Goal: Communication & Community: Answer question/provide support

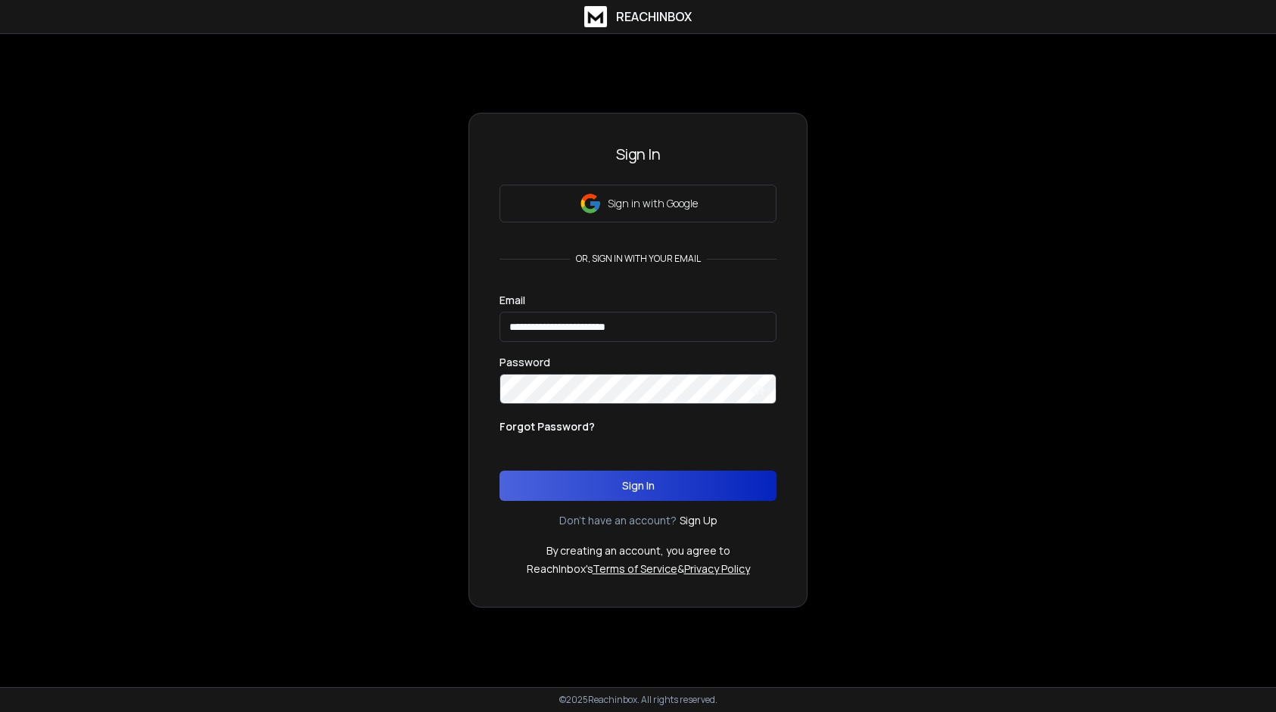
click at [631, 486] on button "Sign In" at bounding box center [638, 486] width 277 height 30
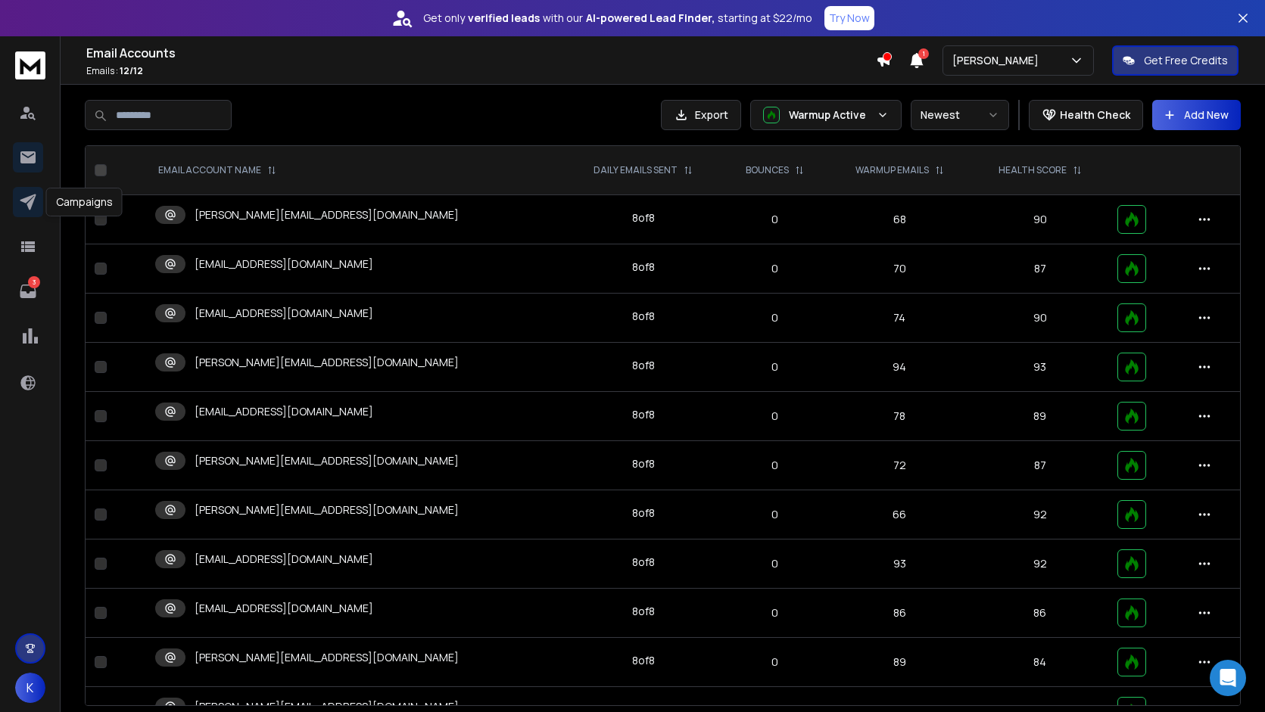
click at [30, 202] on icon at bounding box center [28, 202] width 16 height 16
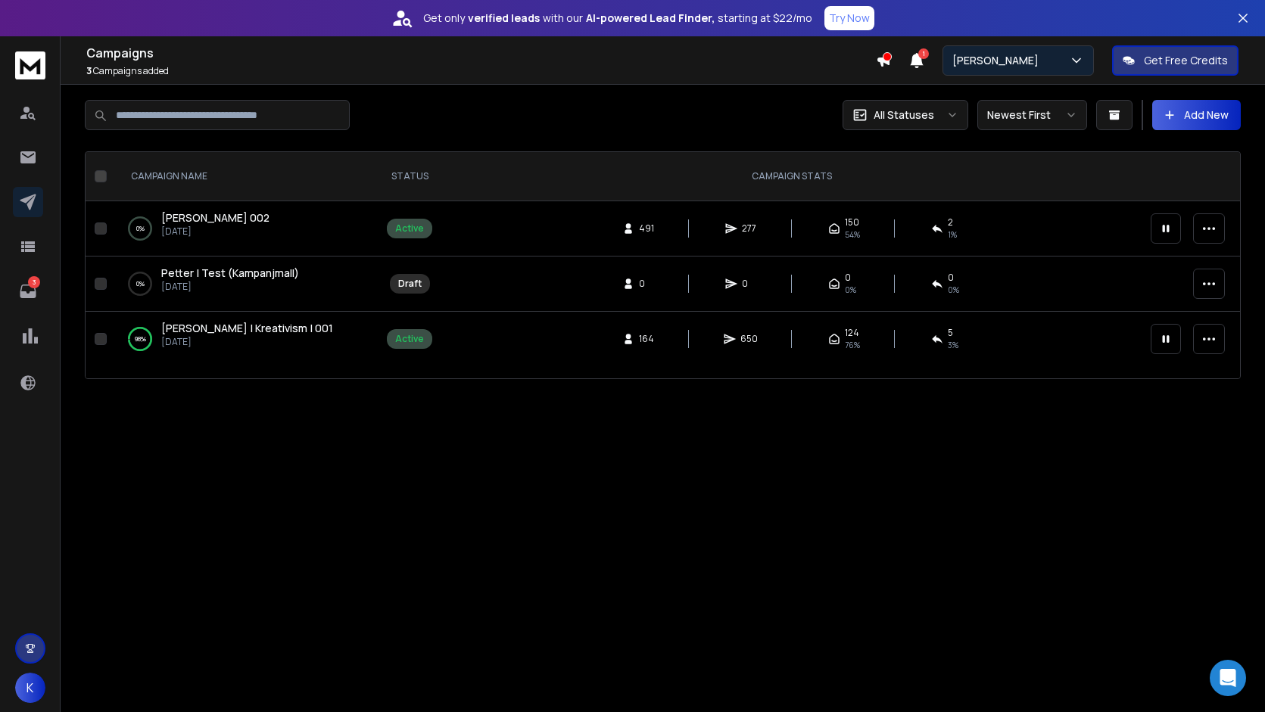
click at [1032, 57] on p "[PERSON_NAME]" at bounding box center [998, 60] width 92 height 15
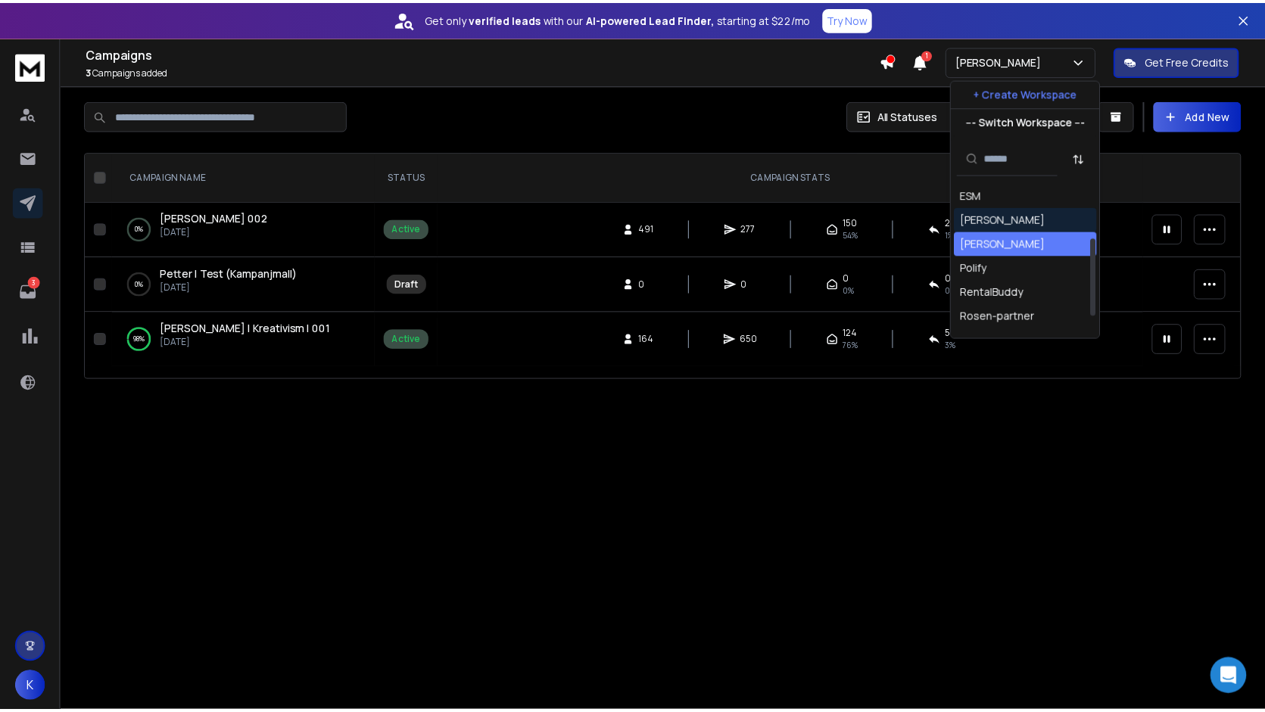
scroll to position [139, 0]
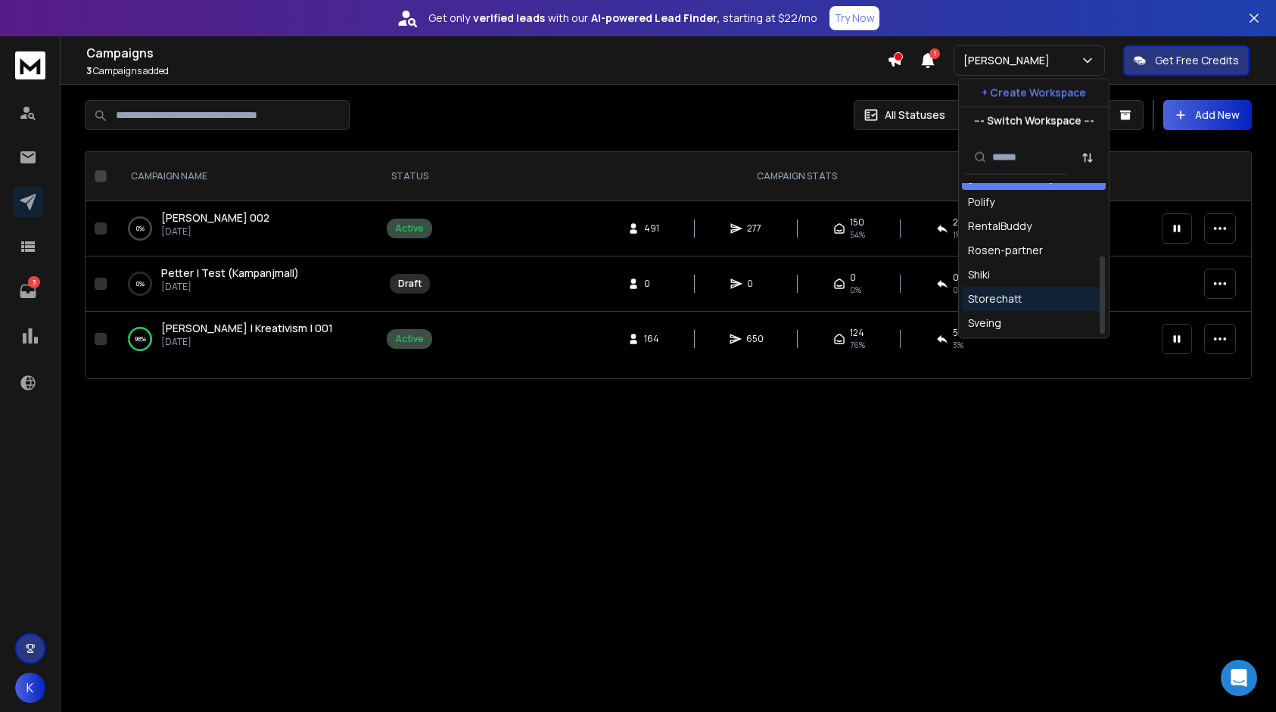
click at [1017, 300] on div "Storechatt" at bounding box center [995, 298] width 54 height 15
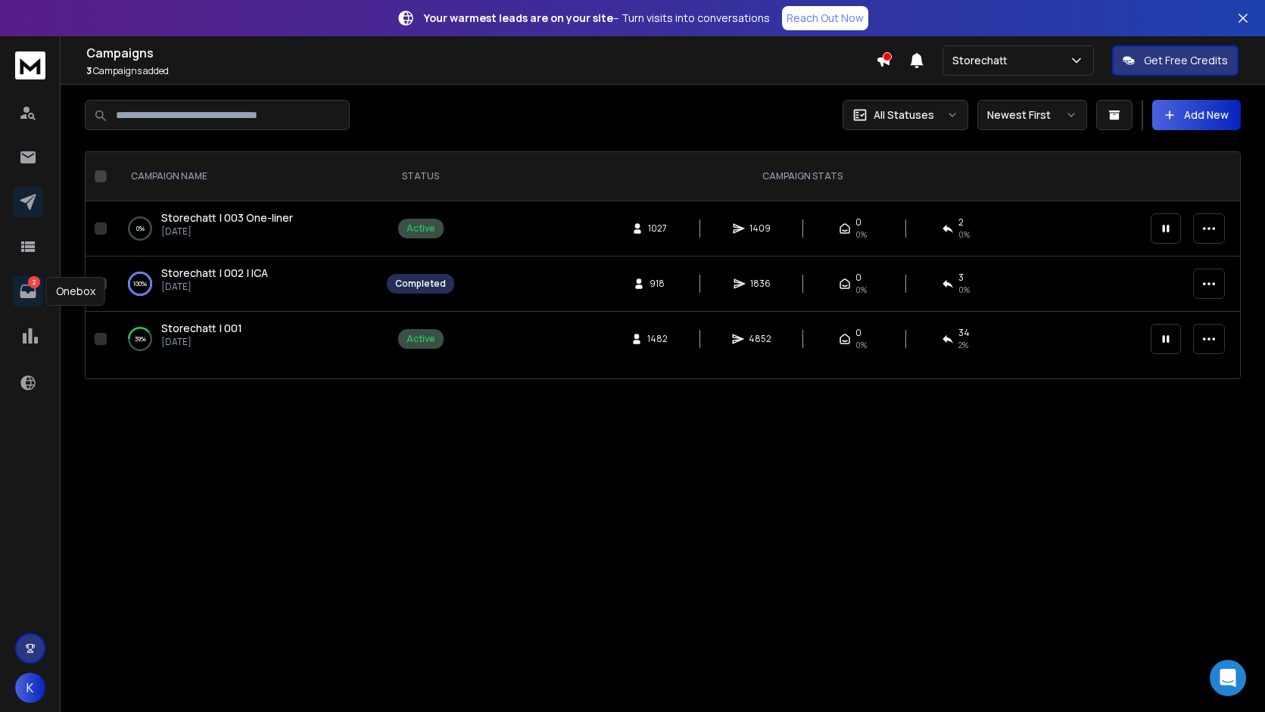
click at [31, 291] on icon at bounding box center [28, 291] width 18 height 18
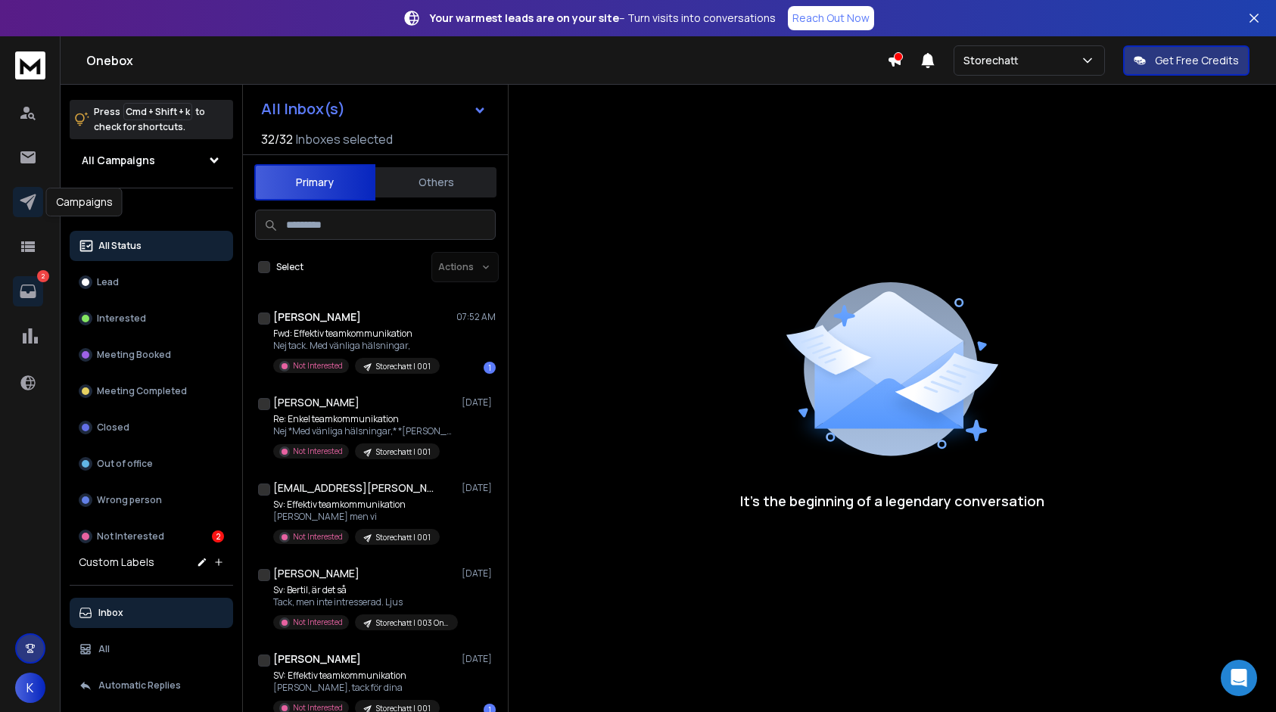
click at [27, 206] on icon at bounding box center [28, 202] width 18 height 18
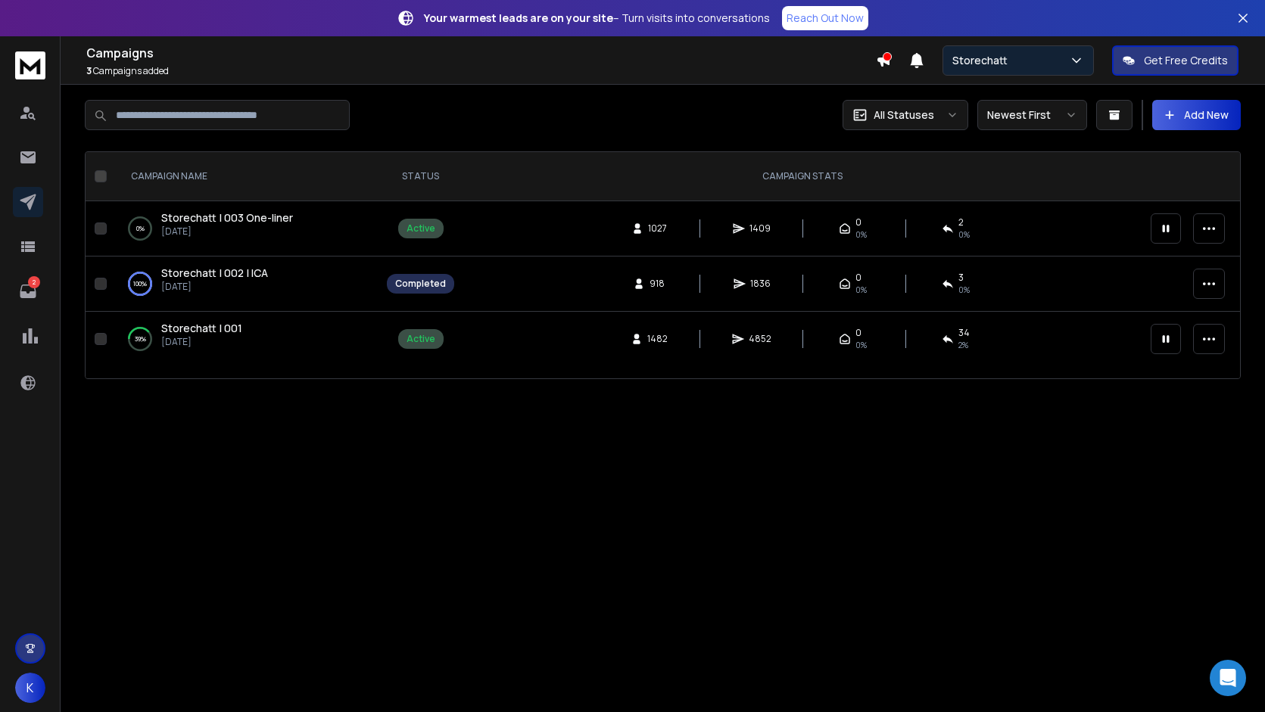
click at [977, 60] on p "Storechatt" at bounding box center [982, 60] width 61 height 15
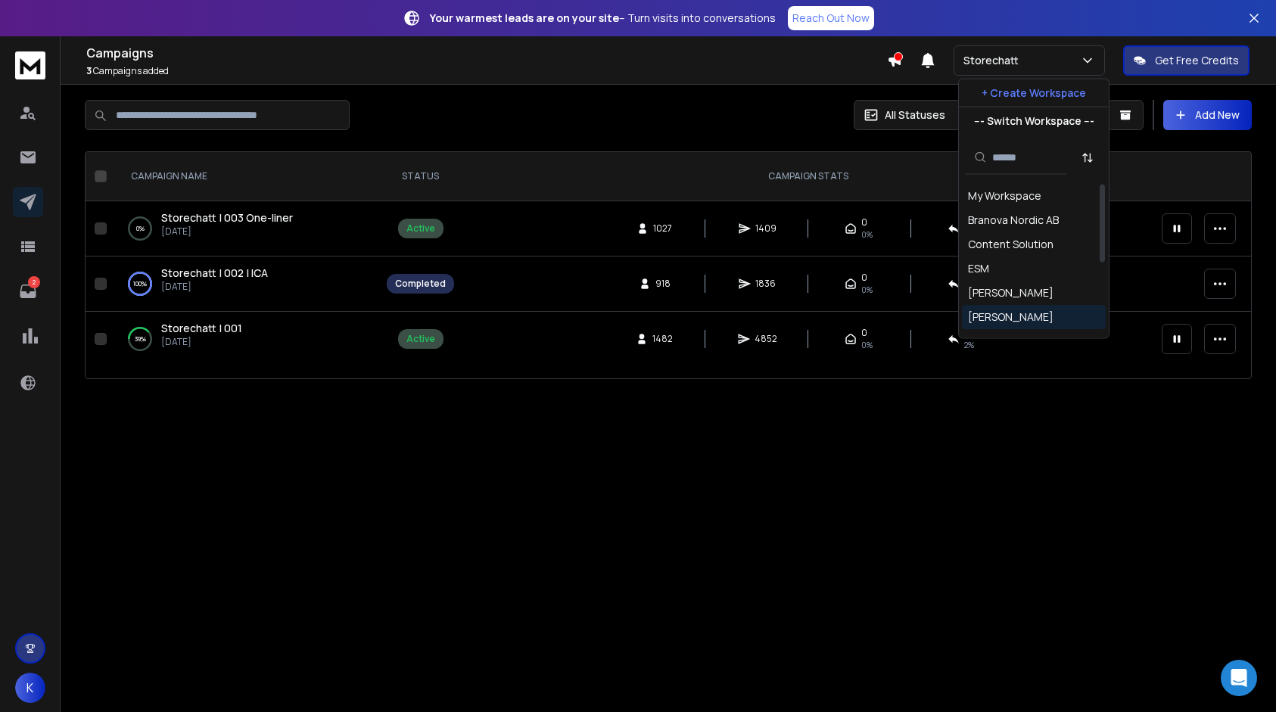
click at [1008, 319] on div "Petter Selvehed" at bounding box center [1011, 317] width 86 height 15
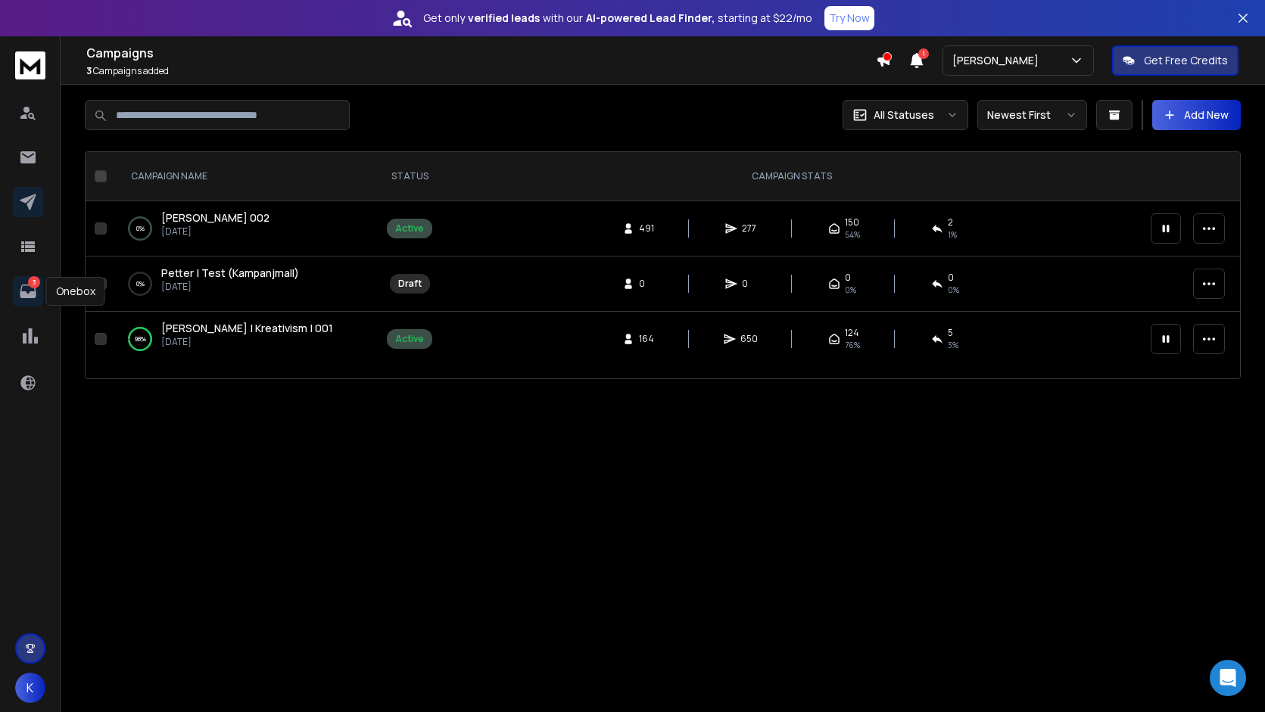
click at [28, 293] on icon at bounding box center [28, 292] width 16 height 14
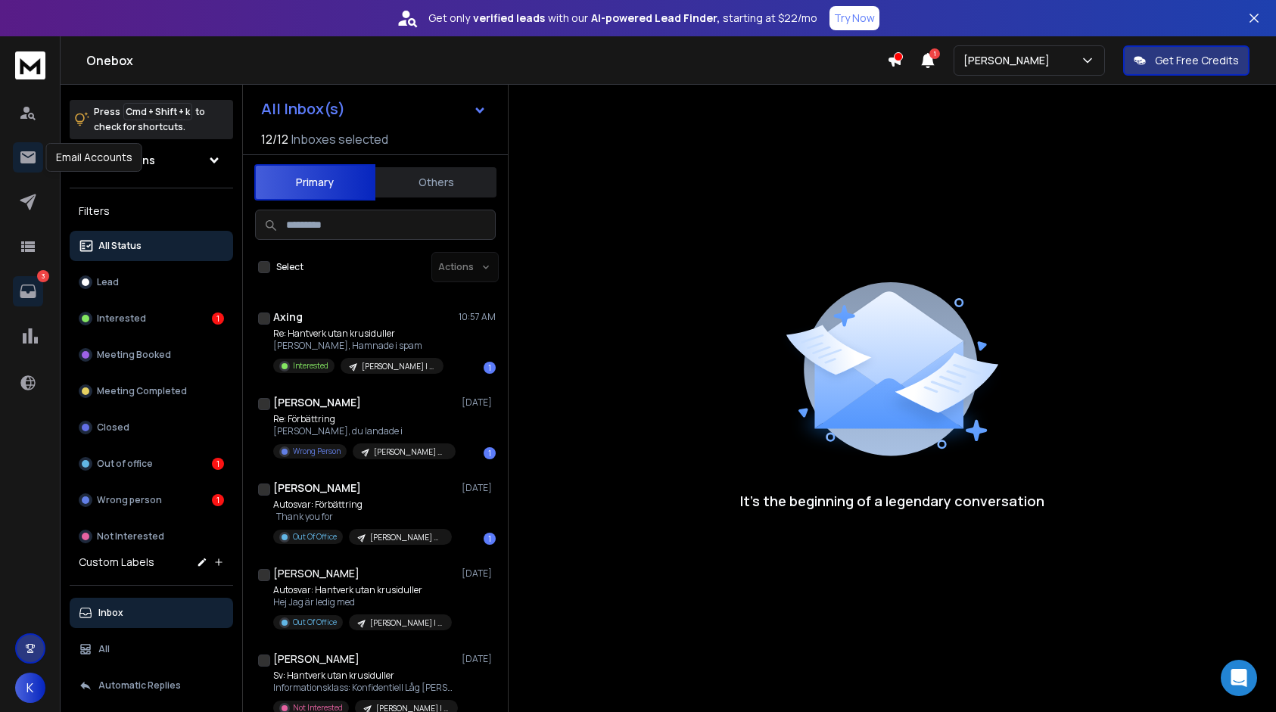
click at [25, 158] on icon at bounding box center [27, 157] width 15 height 12
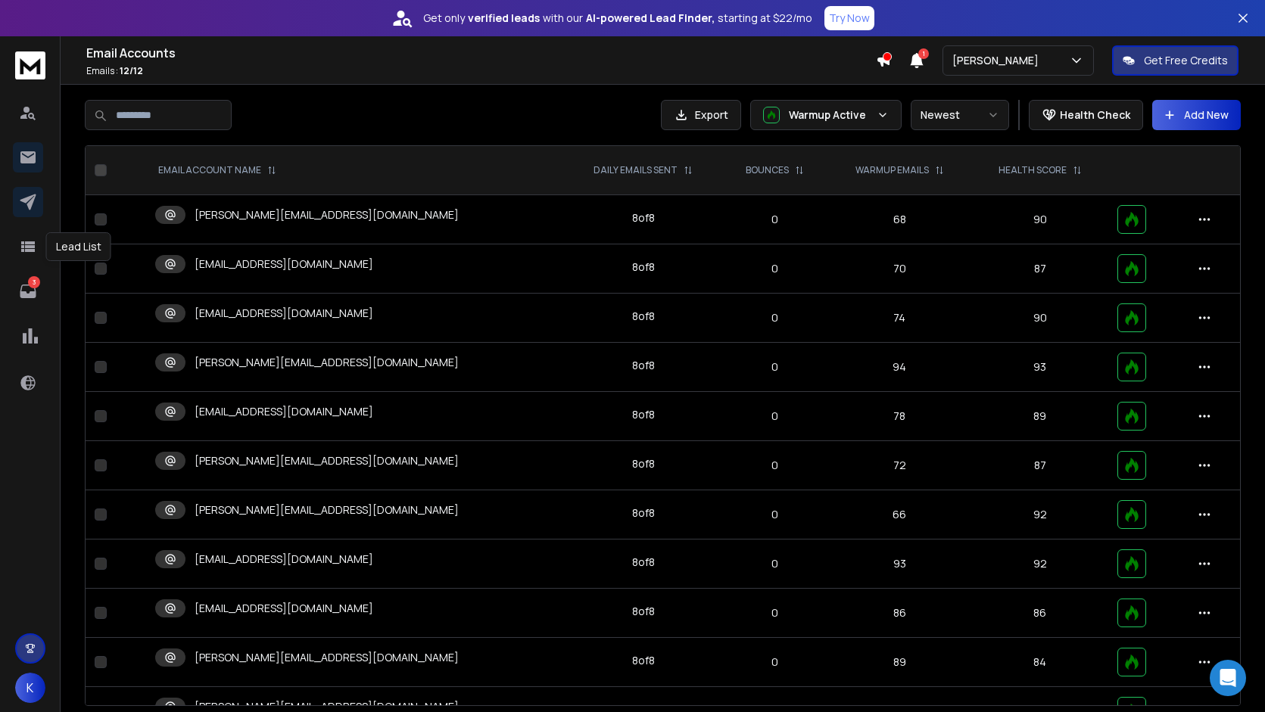
click at [32, 203] on icon at bounding box center [28, 202] width 16 height 16
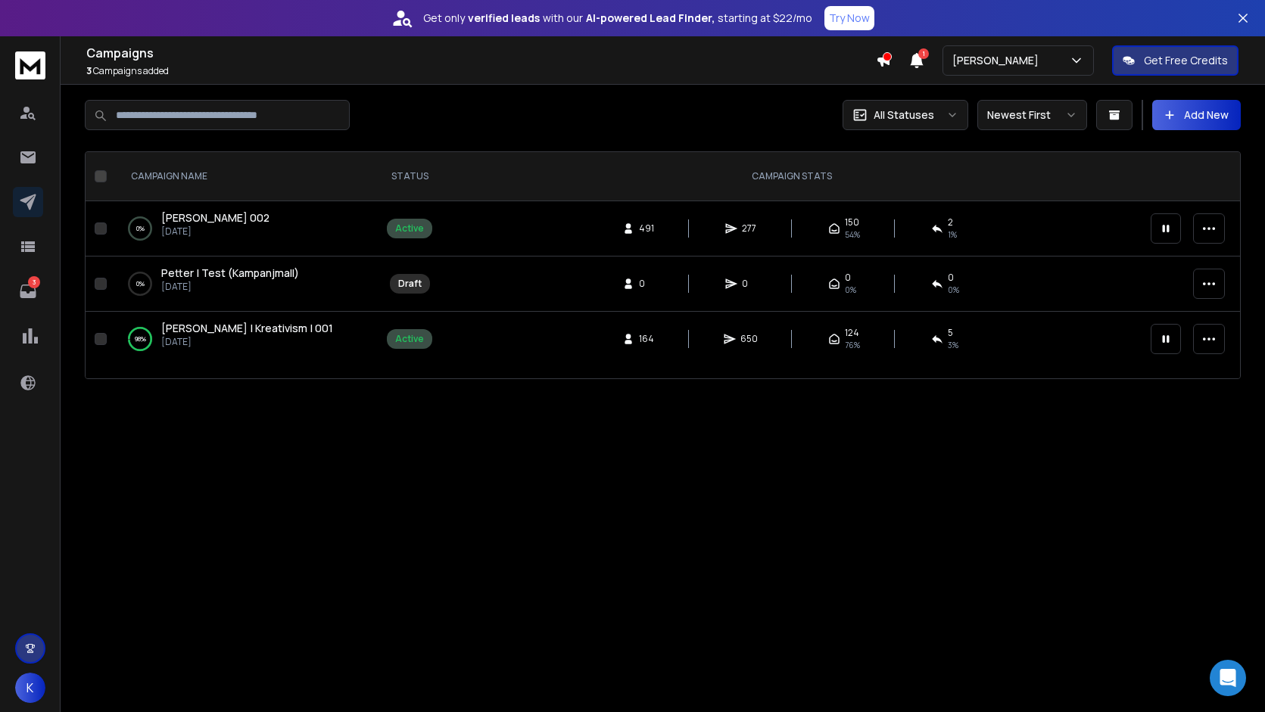
click at [229, 328] on span "[PERSON_NAME] | Kreativism | 001" at bounding box center [247, 328] width 172 height 14
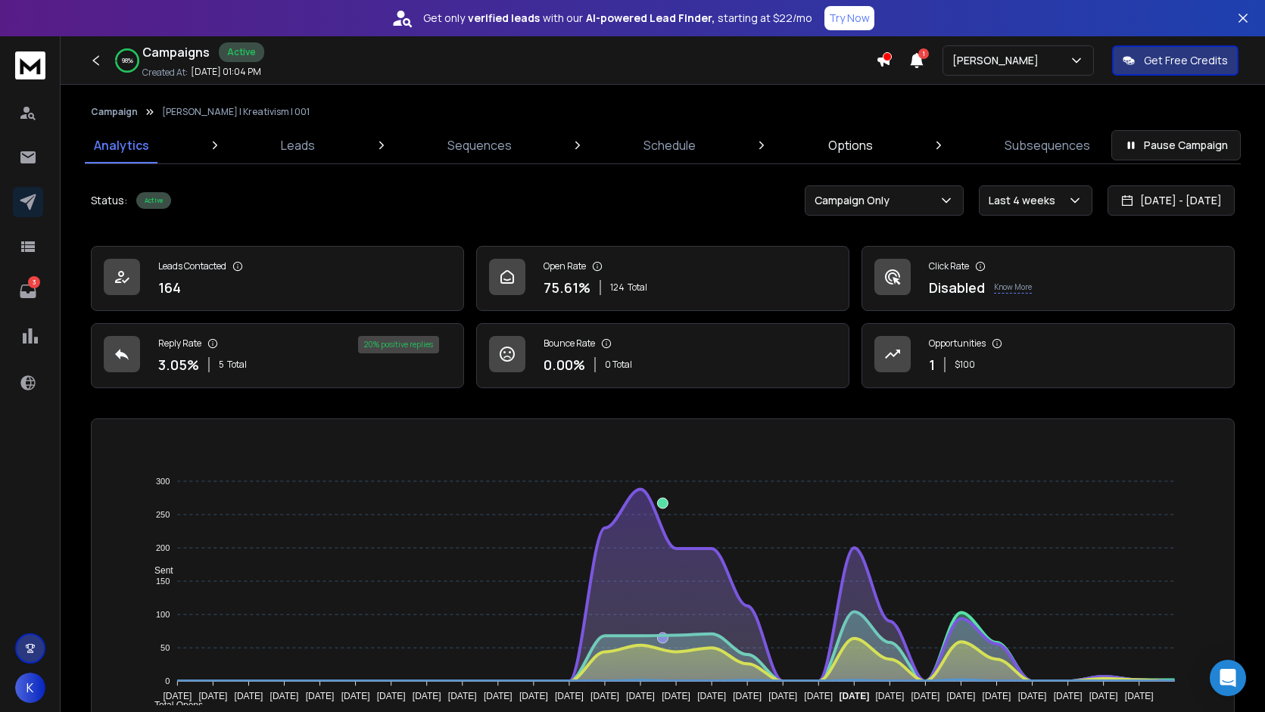
click at [867, 148] on p "Options" at bounding box center [850, 145] width 45 height 18
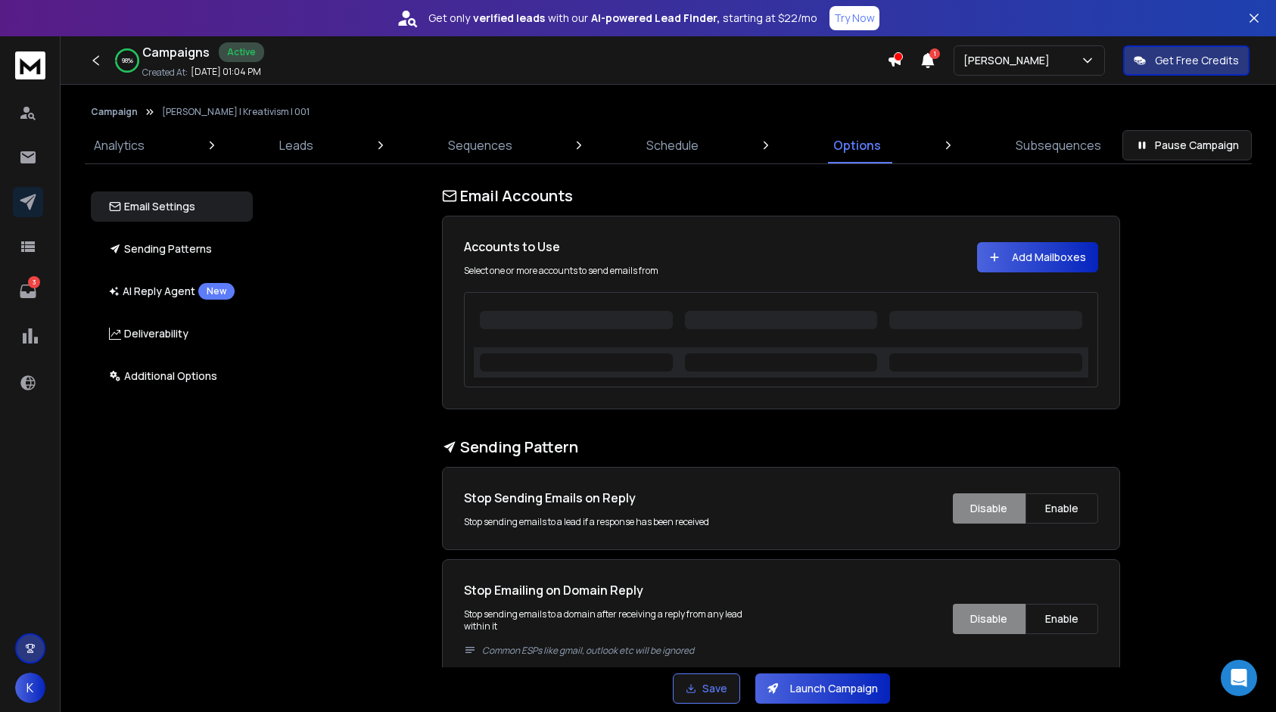
type input "****"
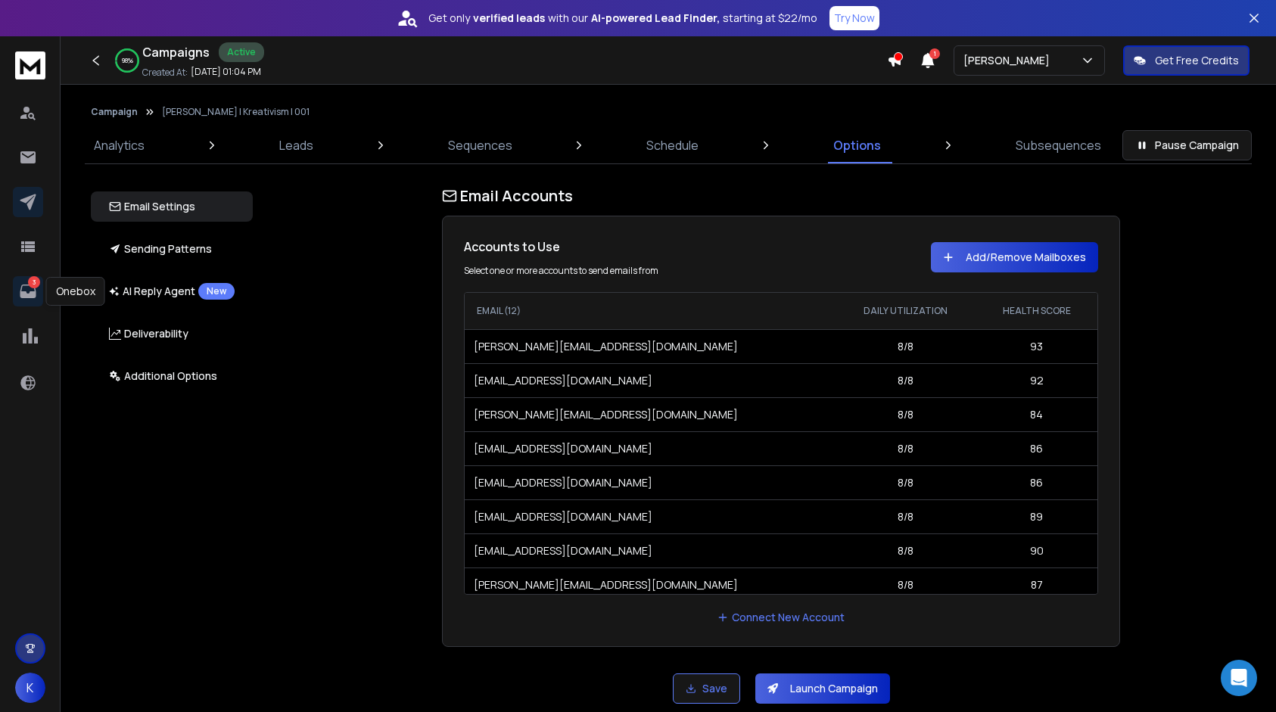
click at [24, 290] on icon at bounding box center [28, 291] width 18 height 18
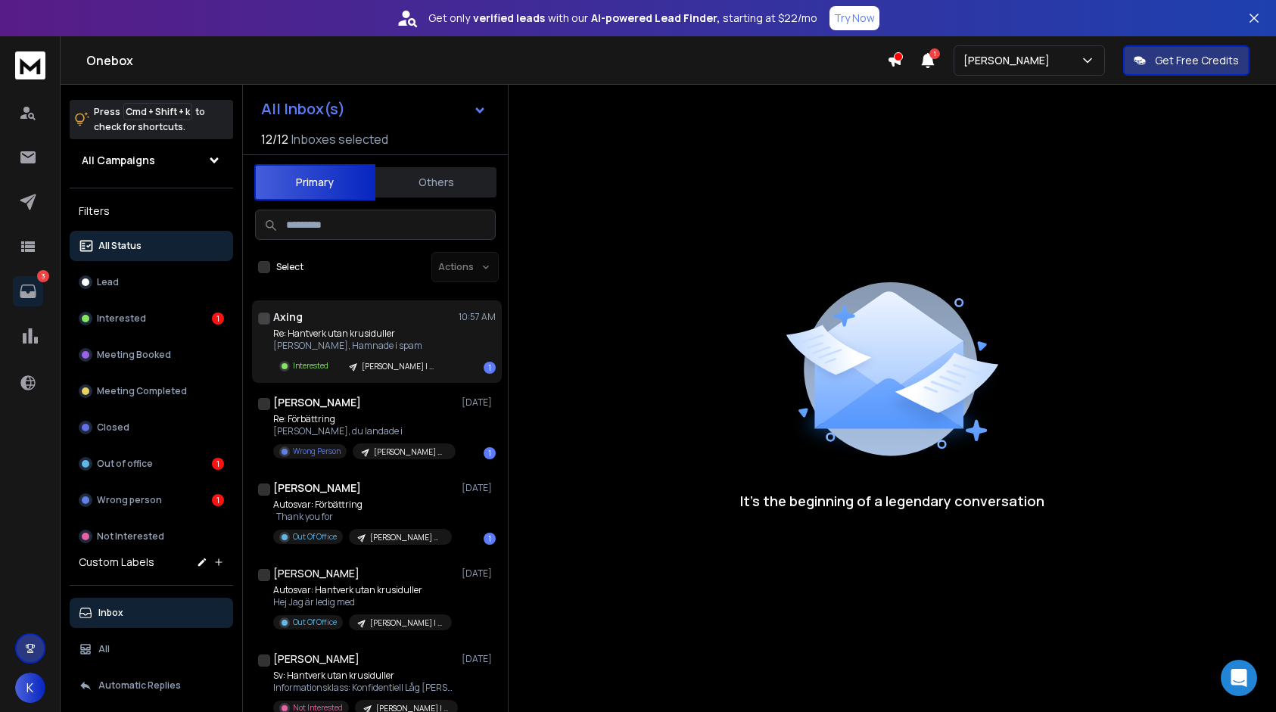
click at [442, 332] on p "Re: Hantverk utan krusiduller" at bounding box center [358, 334] width 170 height 12
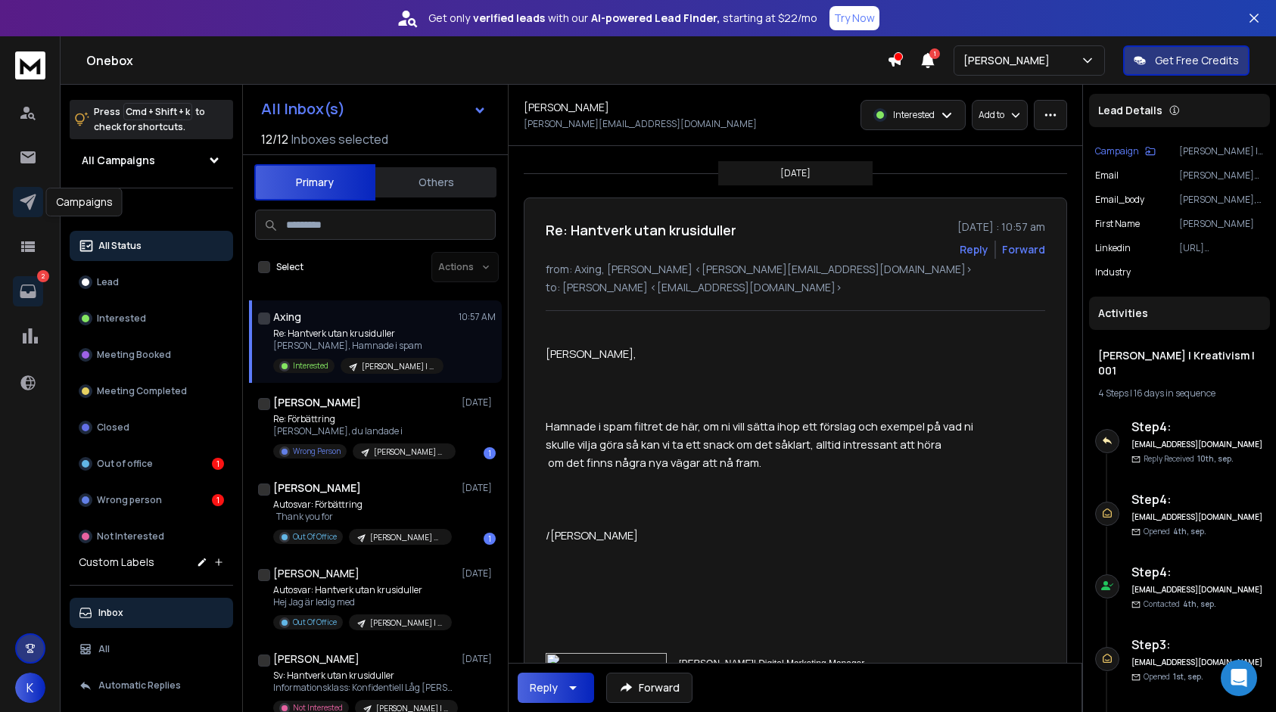
click at [27, 202] on icon at bounding box center [28, 202] width 18 height 18
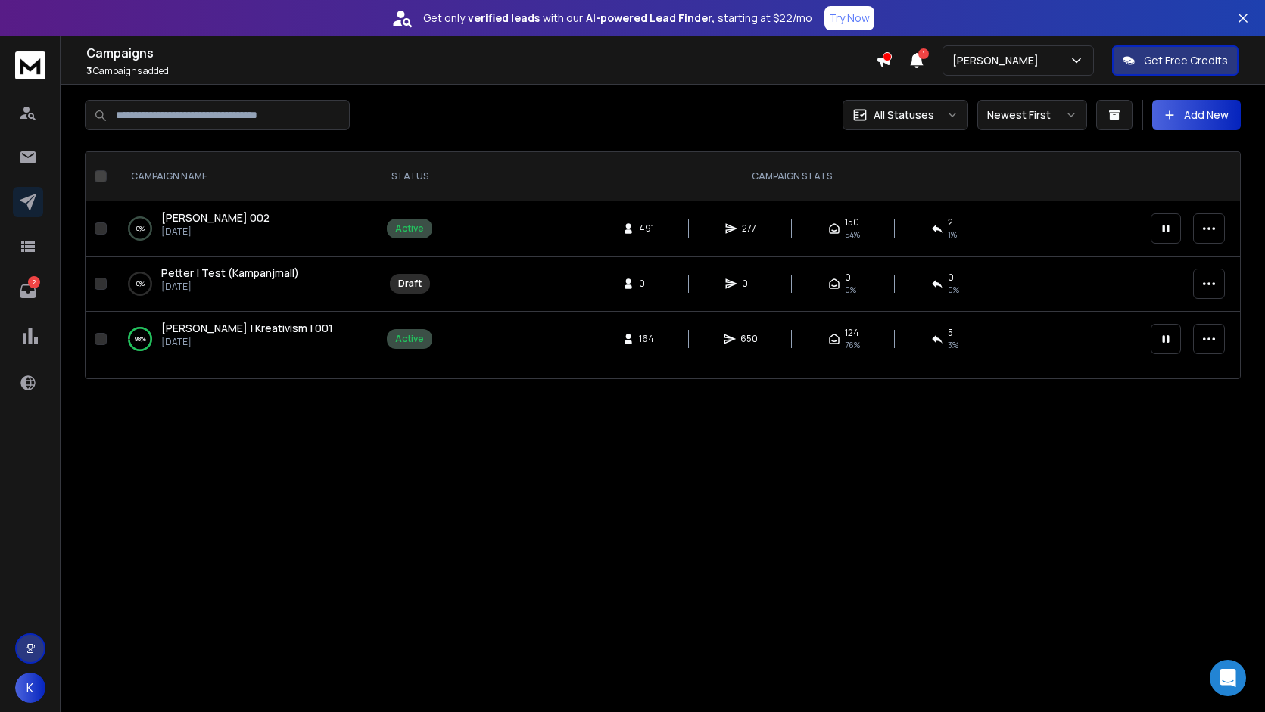
click at [262, 330] on span "[PERSON_NAME] | Kreativism | 001" at bounding box center [247, 328] width 172 height 14
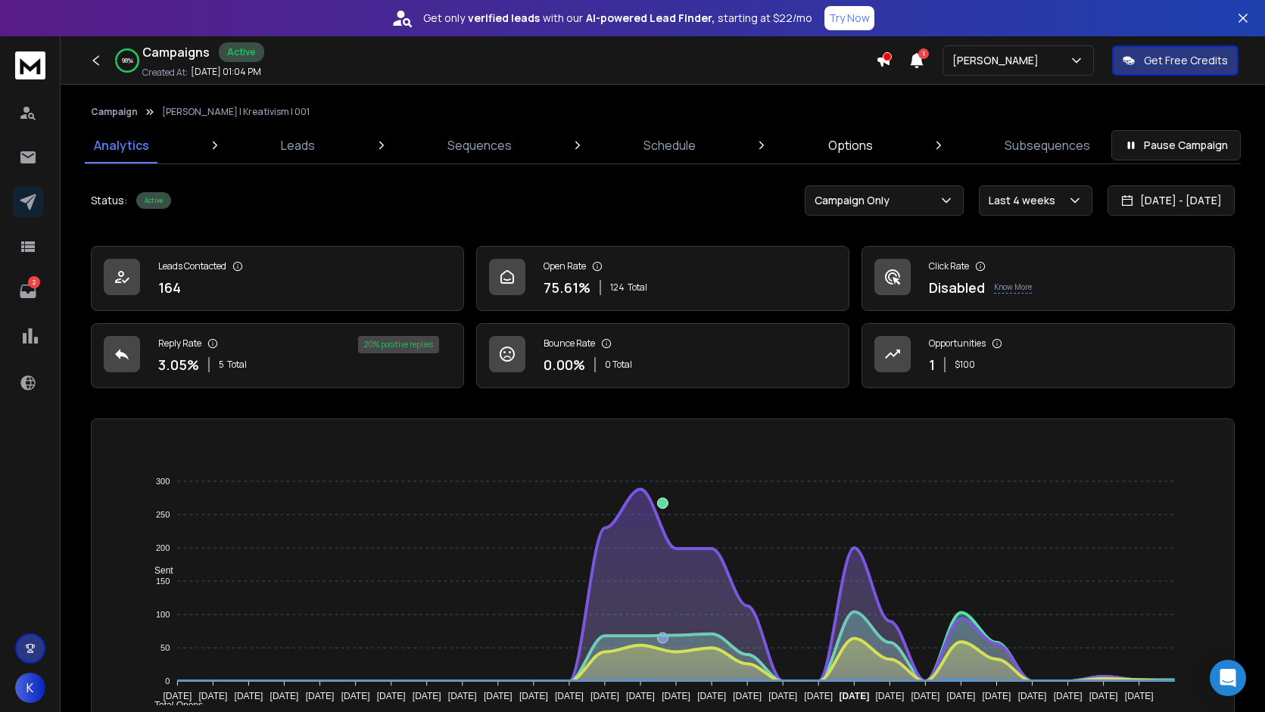
click at [856, 146] on p "Options" at bounding box center [850, 145] width 45 height 18
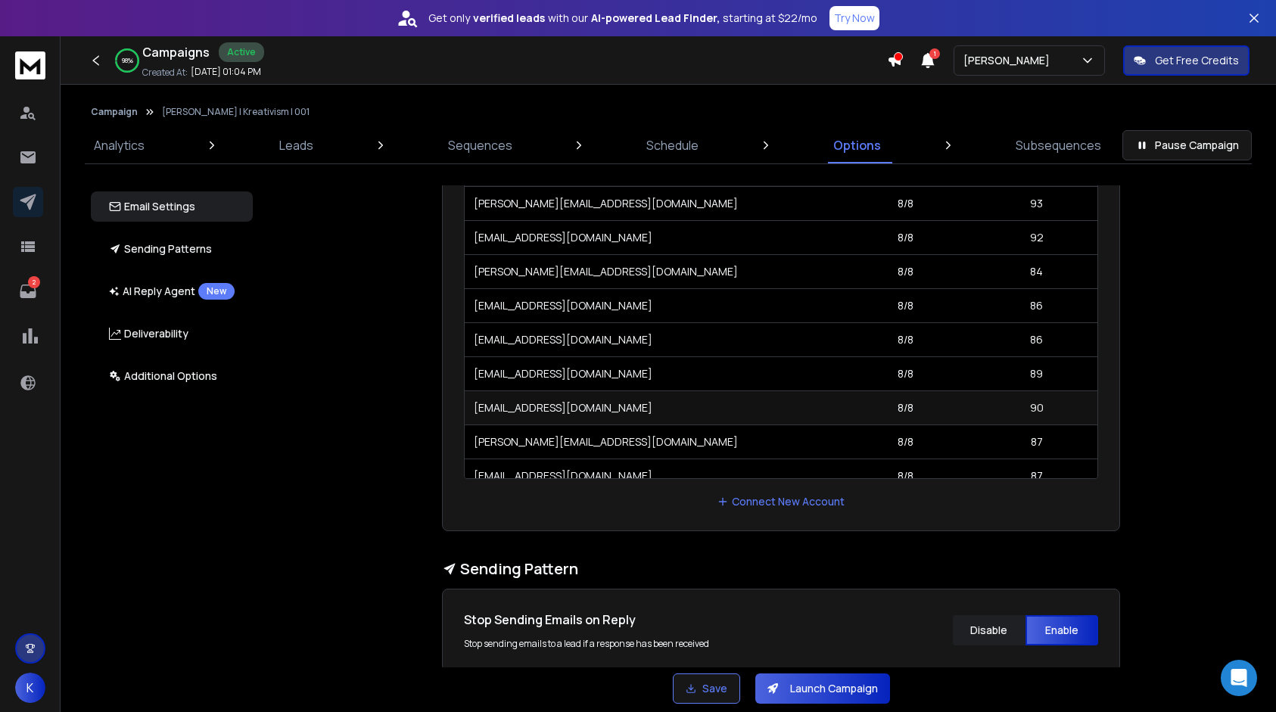
scroll to position [143, 0]
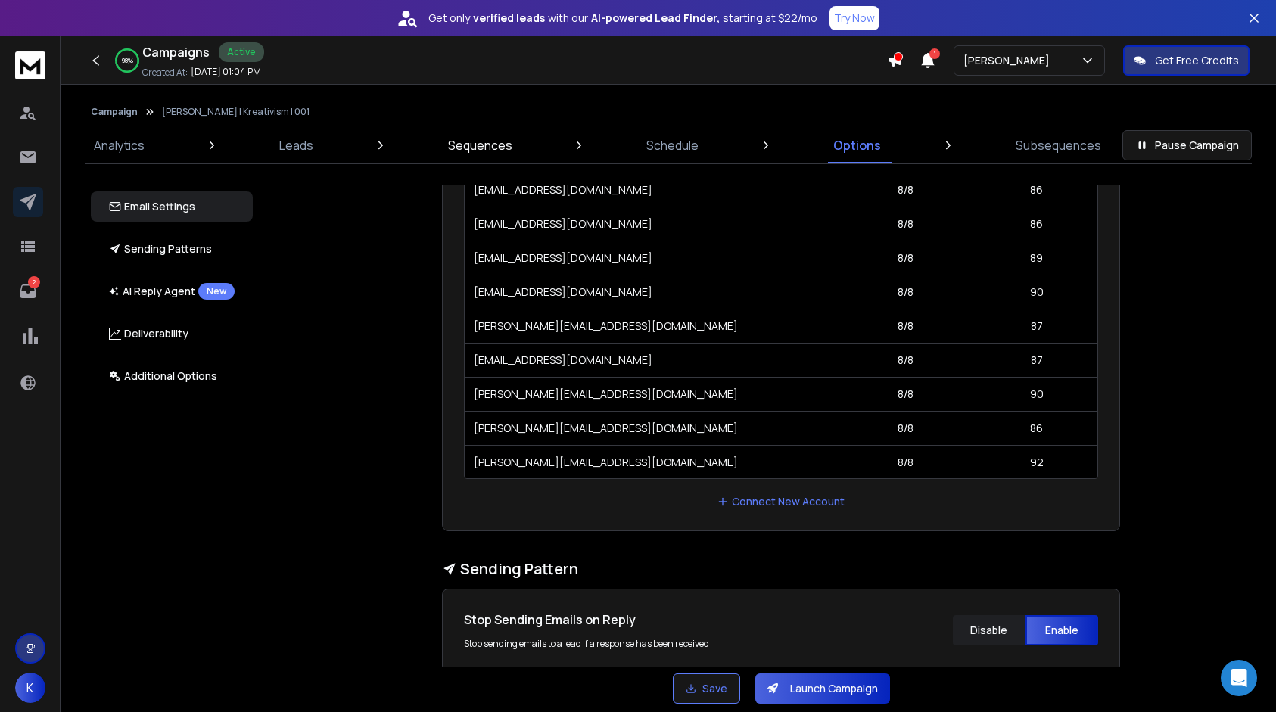
click at [480, 148] on p "Sequences" at bounding box center [480, 145] width 64 height 18
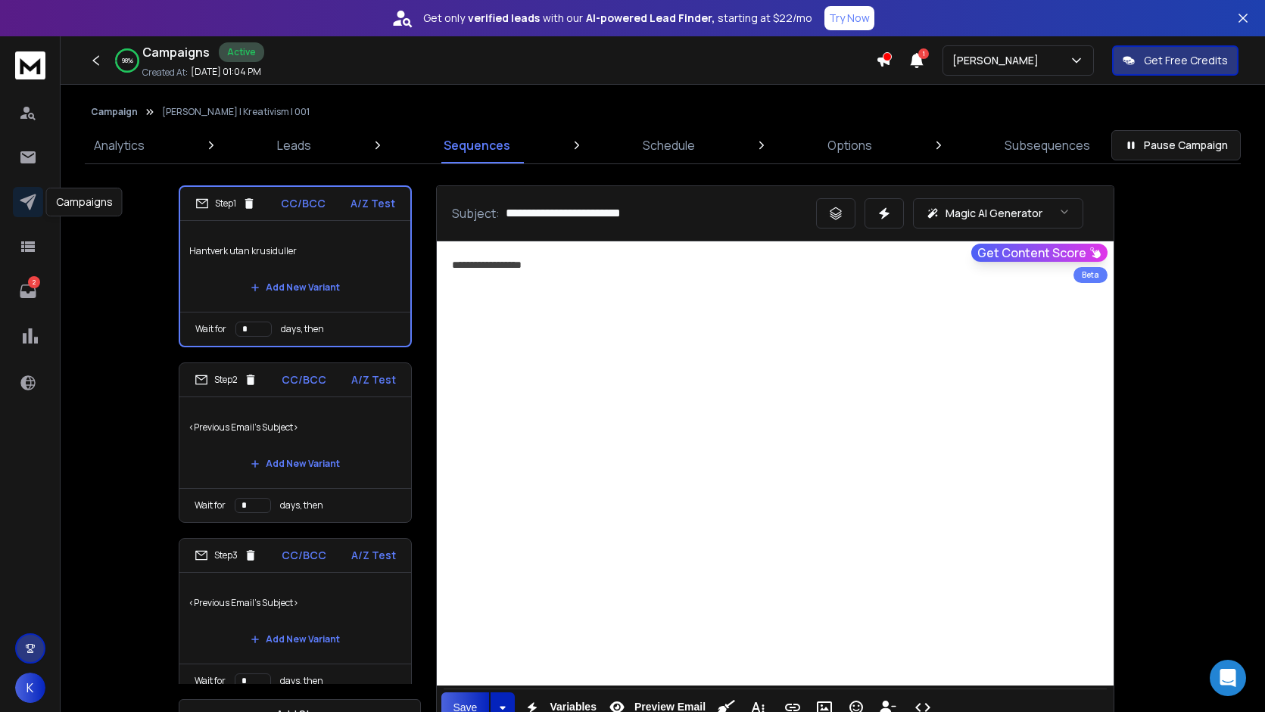
click at [33, 204] on icon at bounding box center [28, 202] width 18 height 18
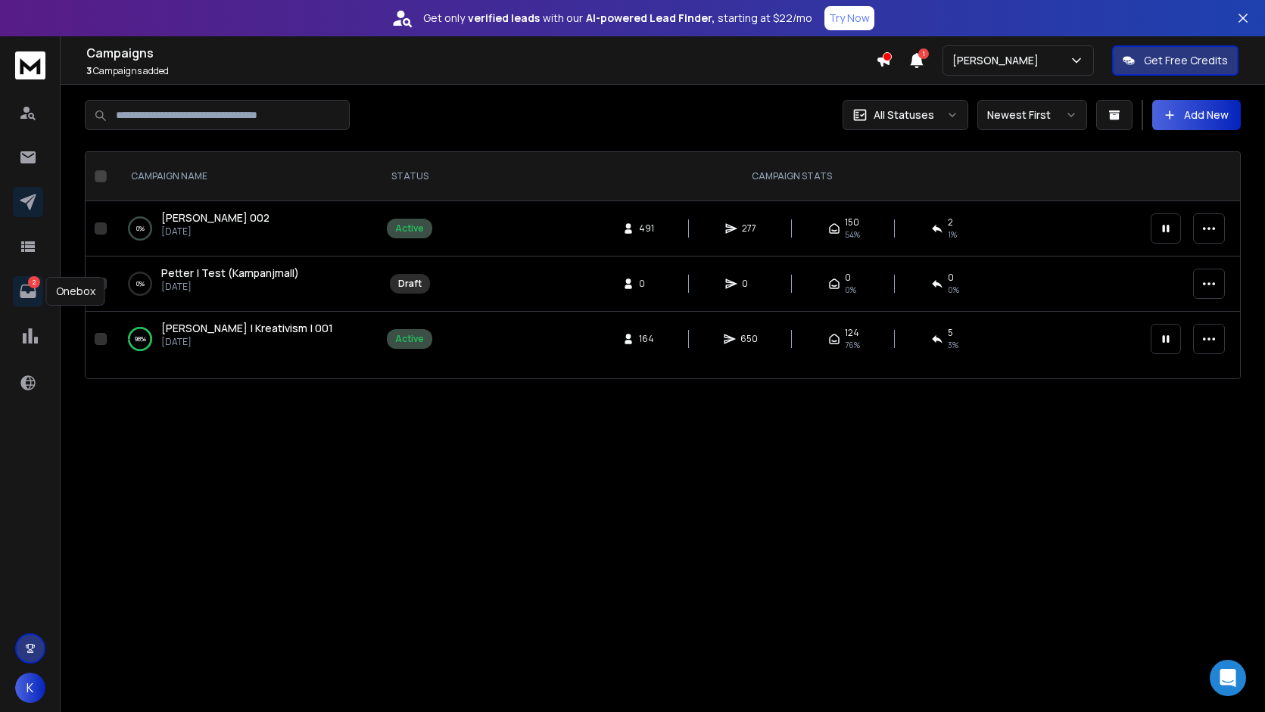
click at [32, 287] on p "2" at bounding box center [34, 282] width 12 height 12
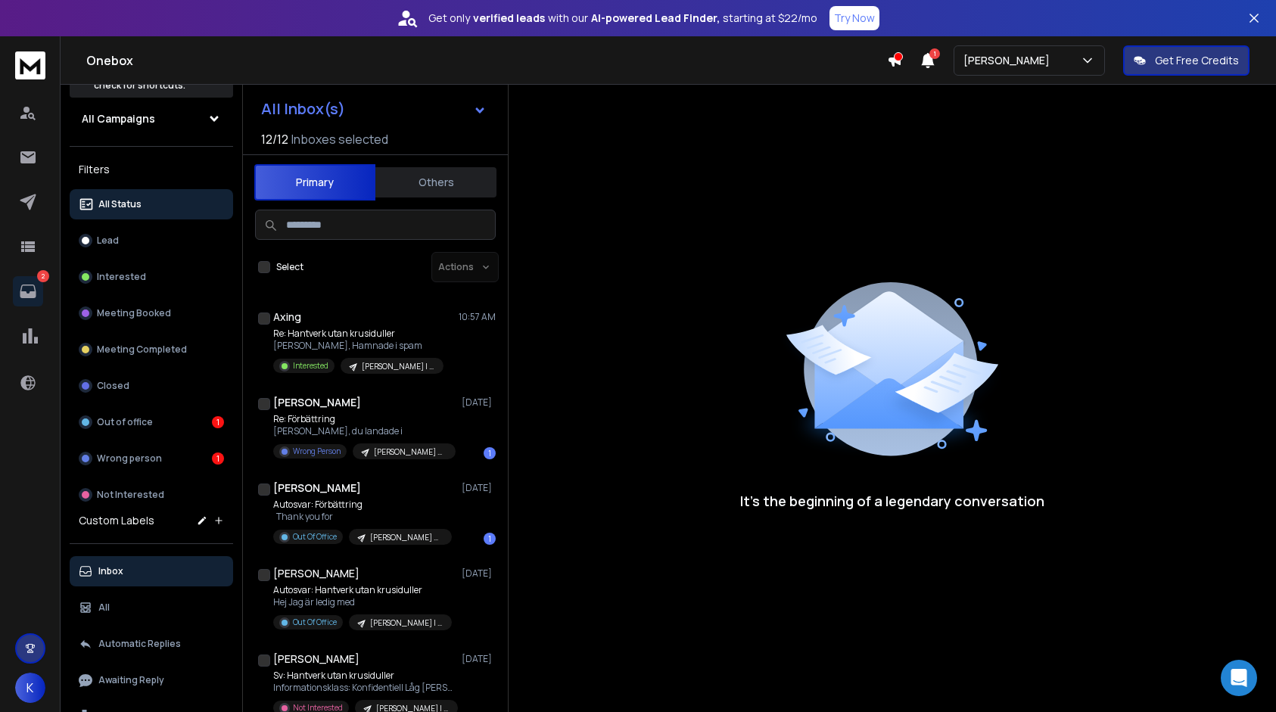
scroll to position [157, 0]
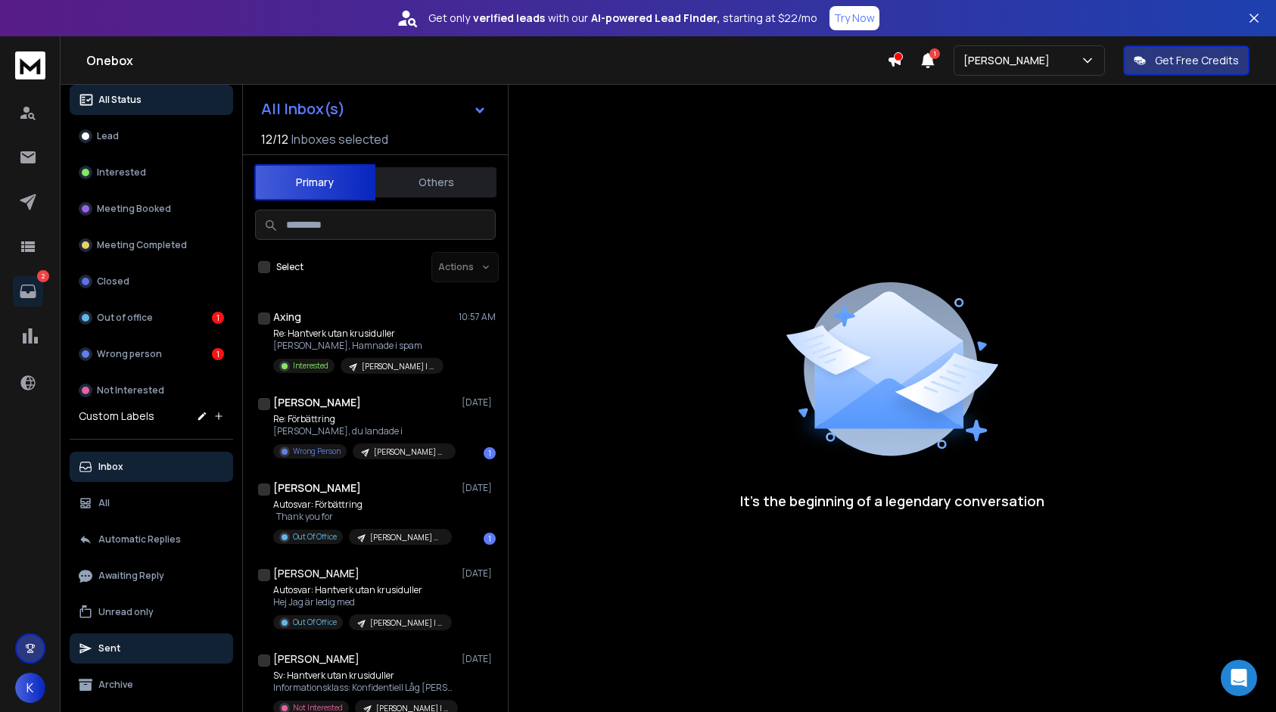
click at [123, 640] on button "Sent" at bounding box center [152, 649] width 164 height 30
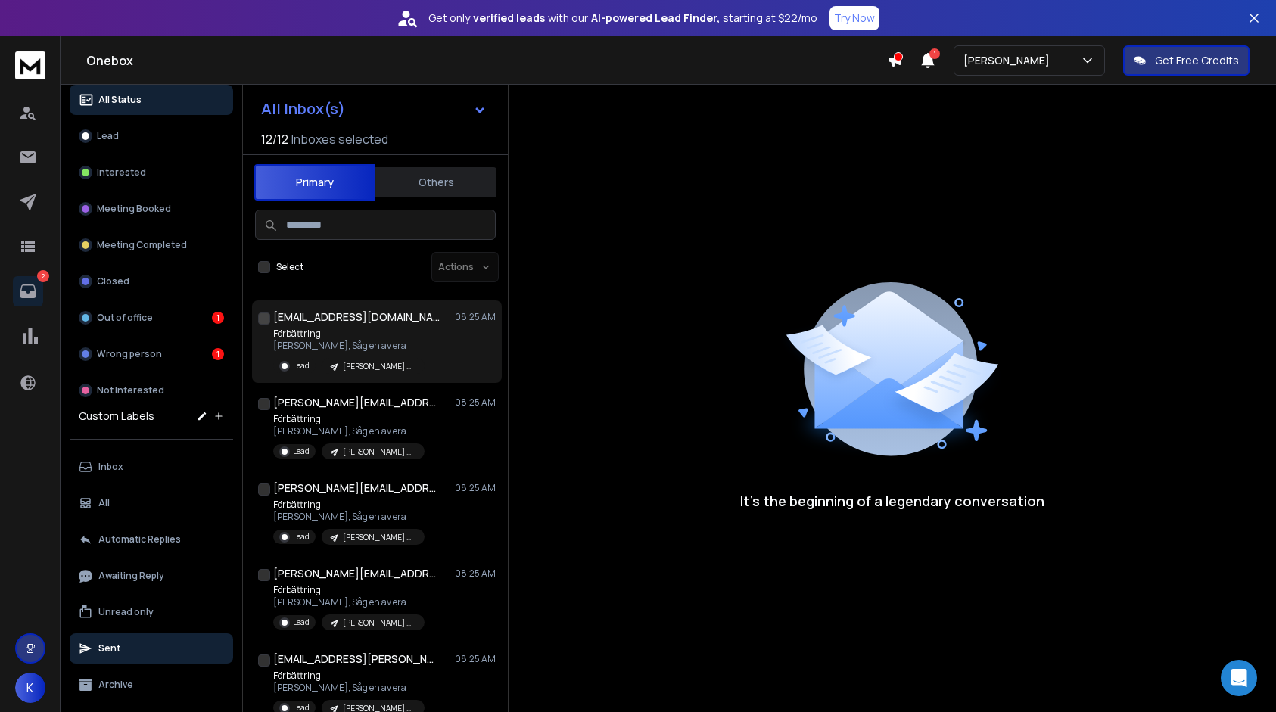
click at [363, 328] on p "Förbättring" at bounding box center [348, 334] width 151 height 12
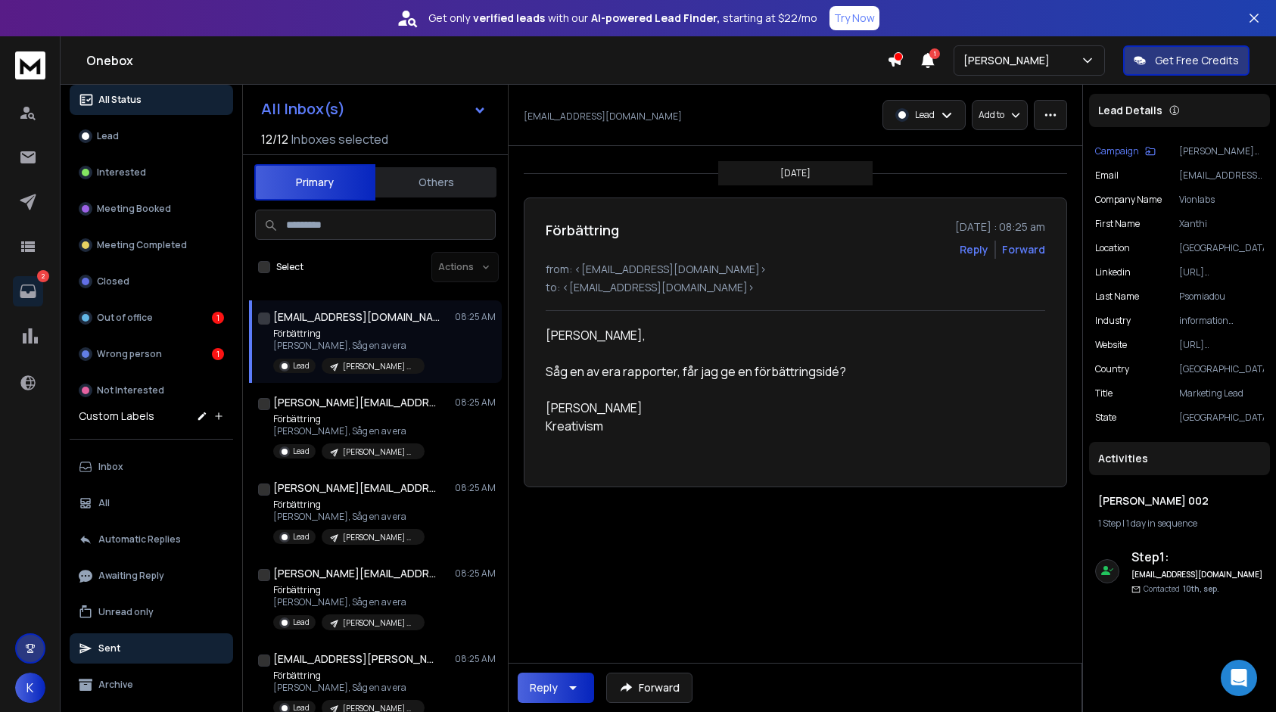
click at [369, 226] on input at bounding box center [375, 225] width 241 height 30
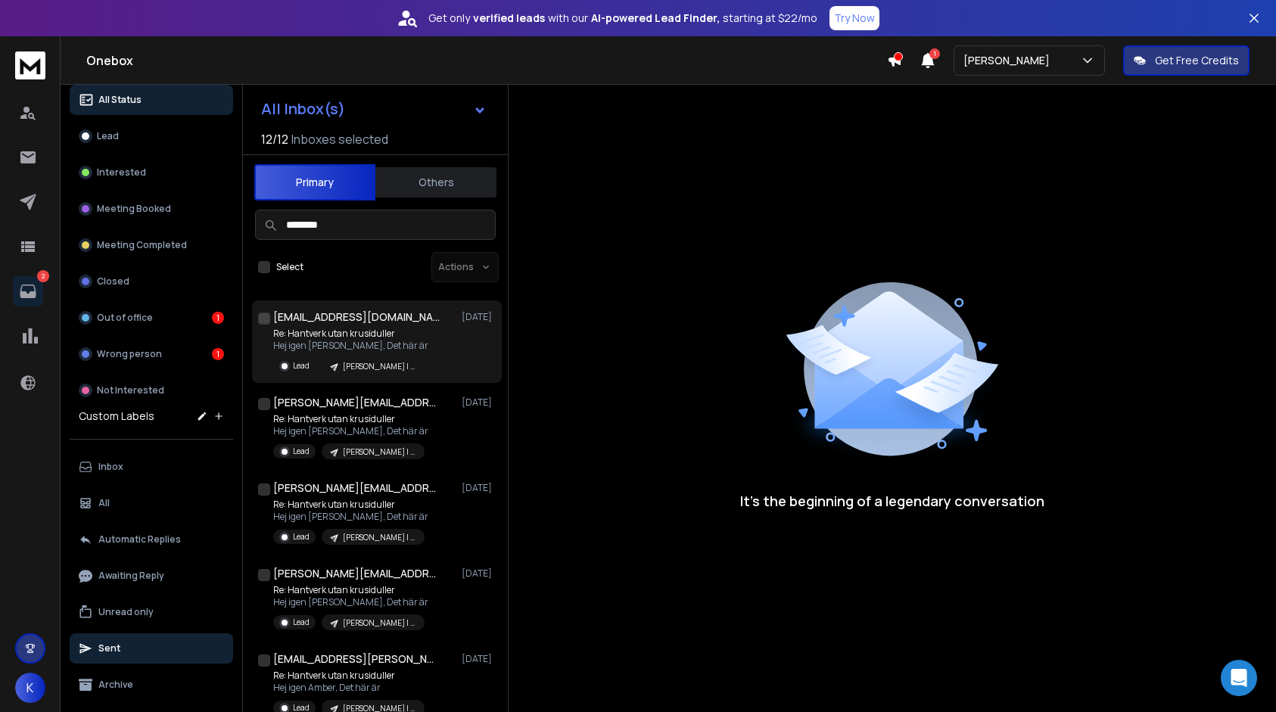
type input "********"
click at [351, 337] on p "Re: Hantverk utan krusiduller" at bounding box center [350, 334] width 155 height 12
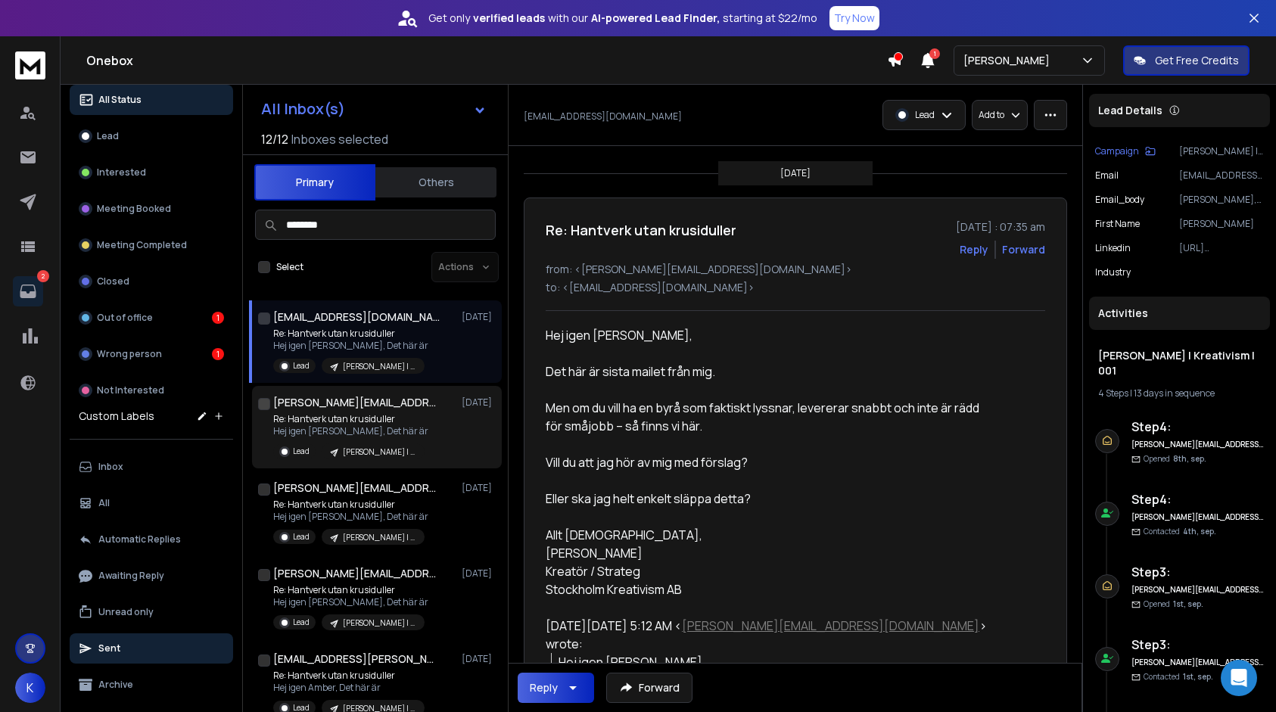
click at [343, 423] on p "Re: Hantverk utan krusiduller" at bounding box center [350, 419] width 155 height 12
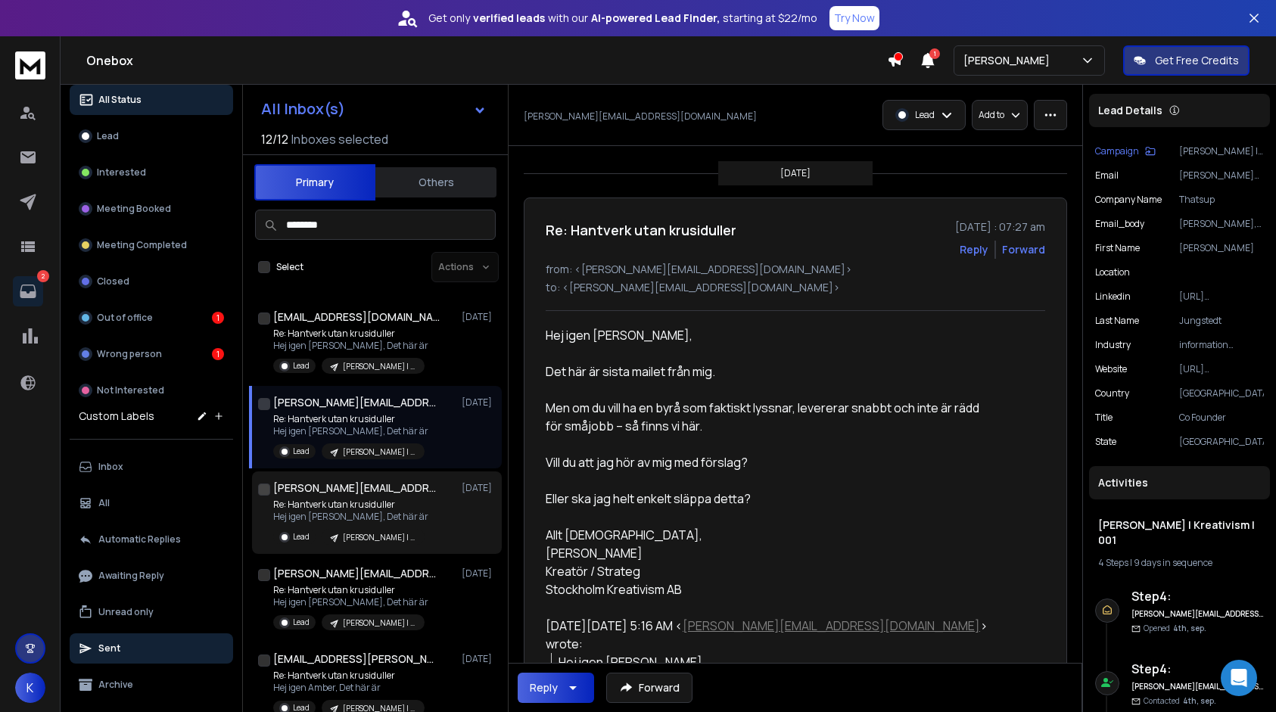
click at [357, 509] on p "Re: Hantverk utan krusiduller" at bounding box center [350, 505] width 155 height 12
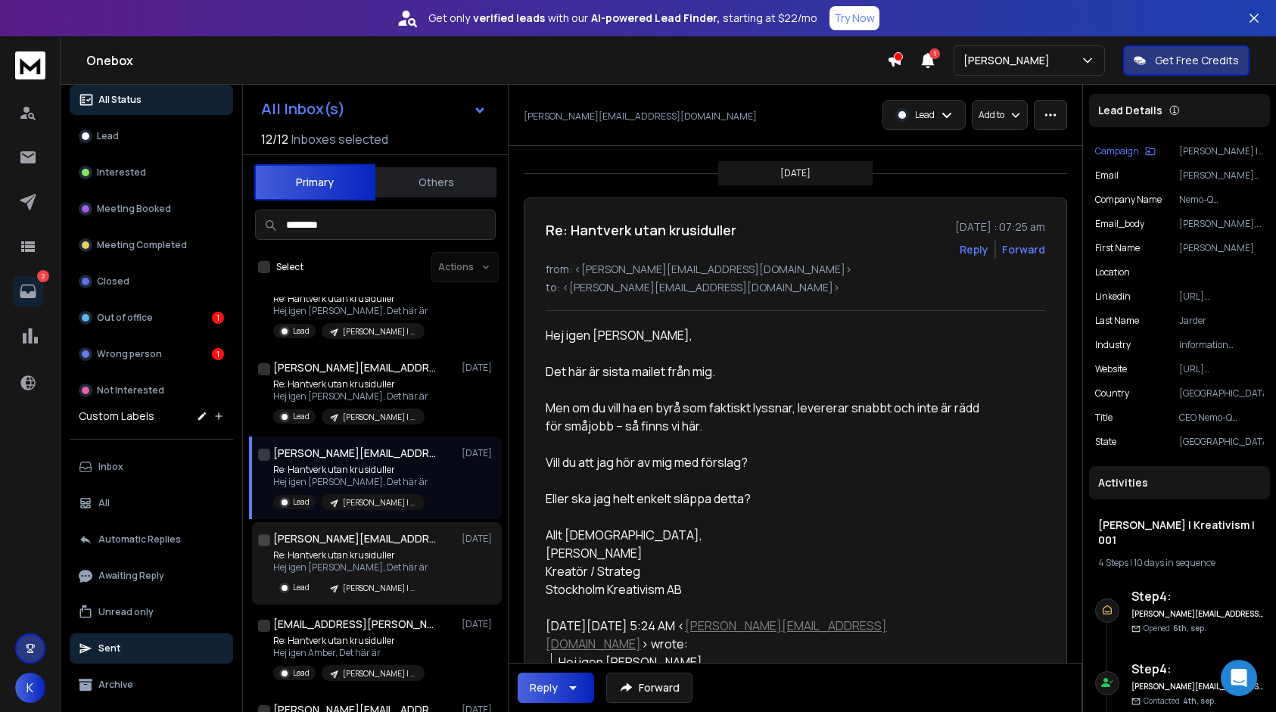
scroll to position [36, 0]
click at [355, 541] on h1 "victor@adaptivemedia.se" at bounding box center [356, 538] width 167 height 15
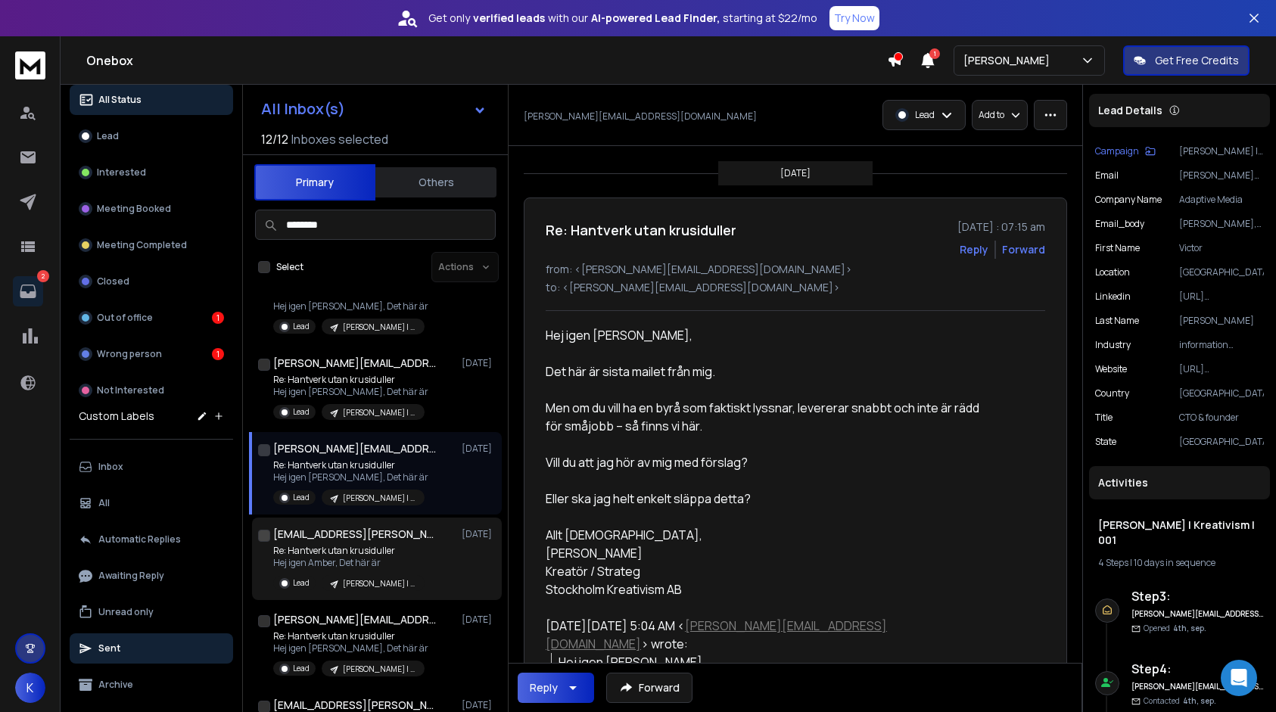
scroll to position [157, 0]
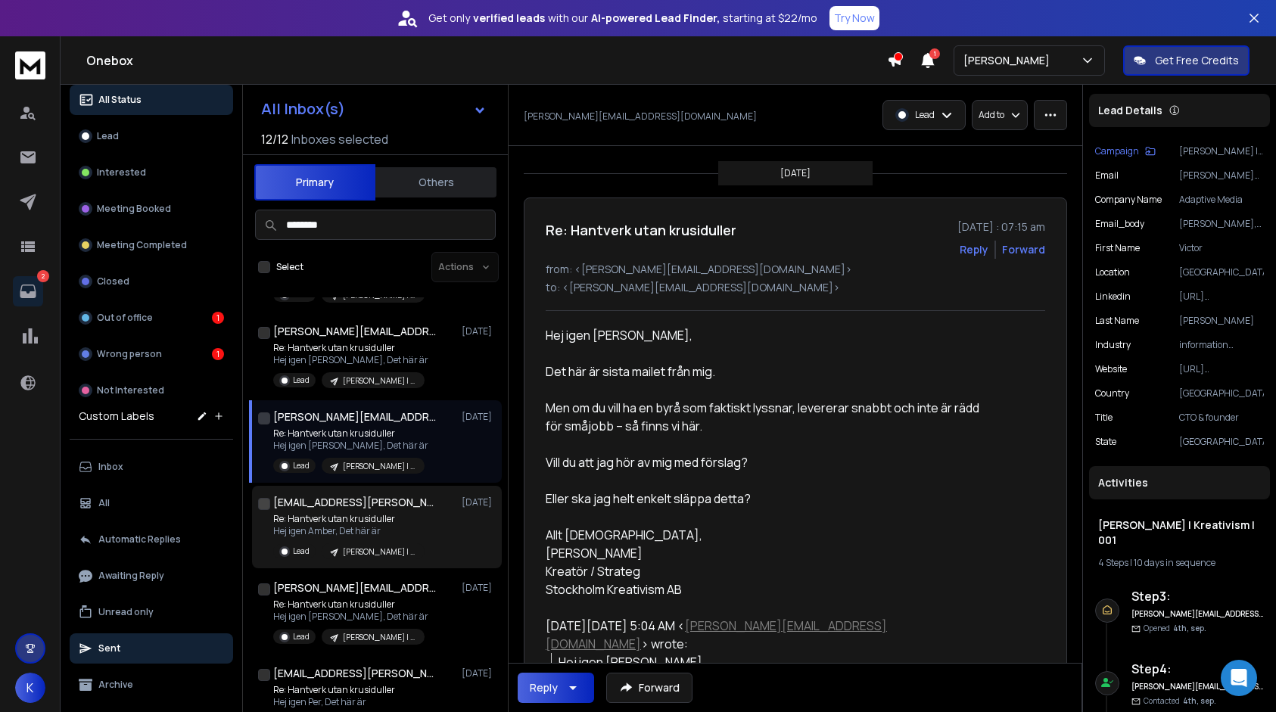
click at [369, 523] on p "Re: Hantverk utan krusiduller" at bounding box center [348, 519] width 151 height 12
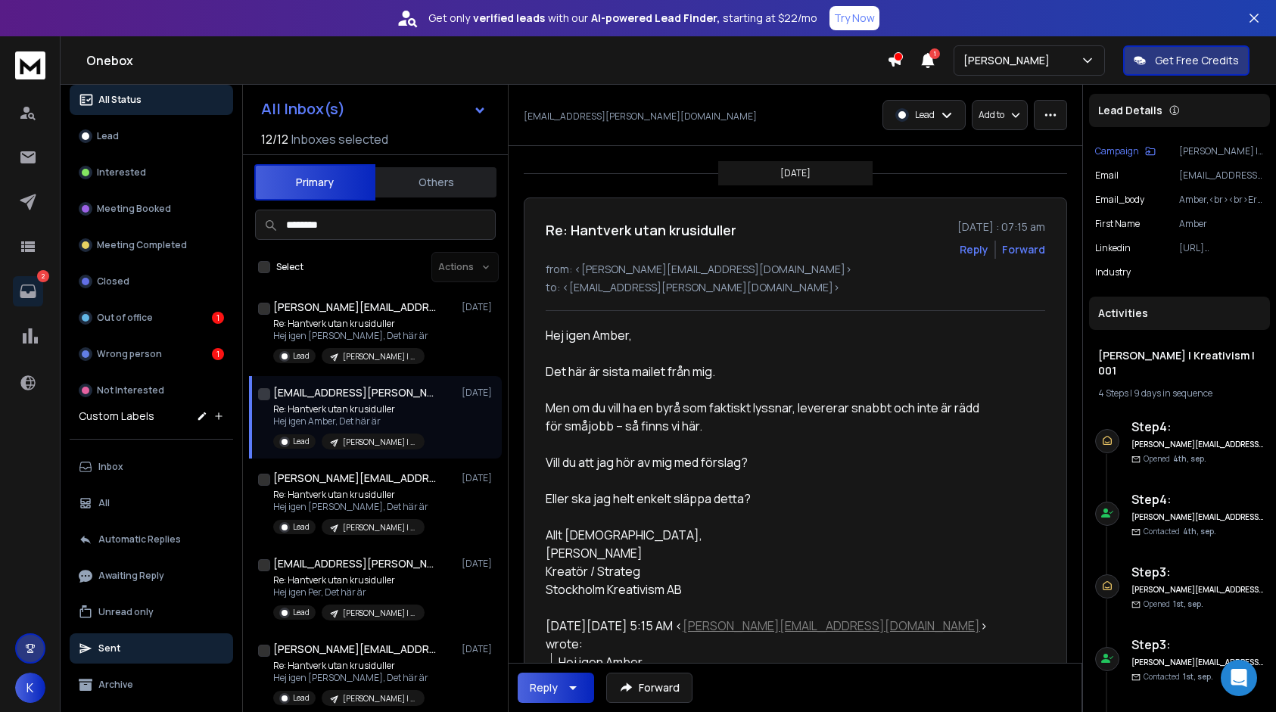
scroll to position [429, 0]
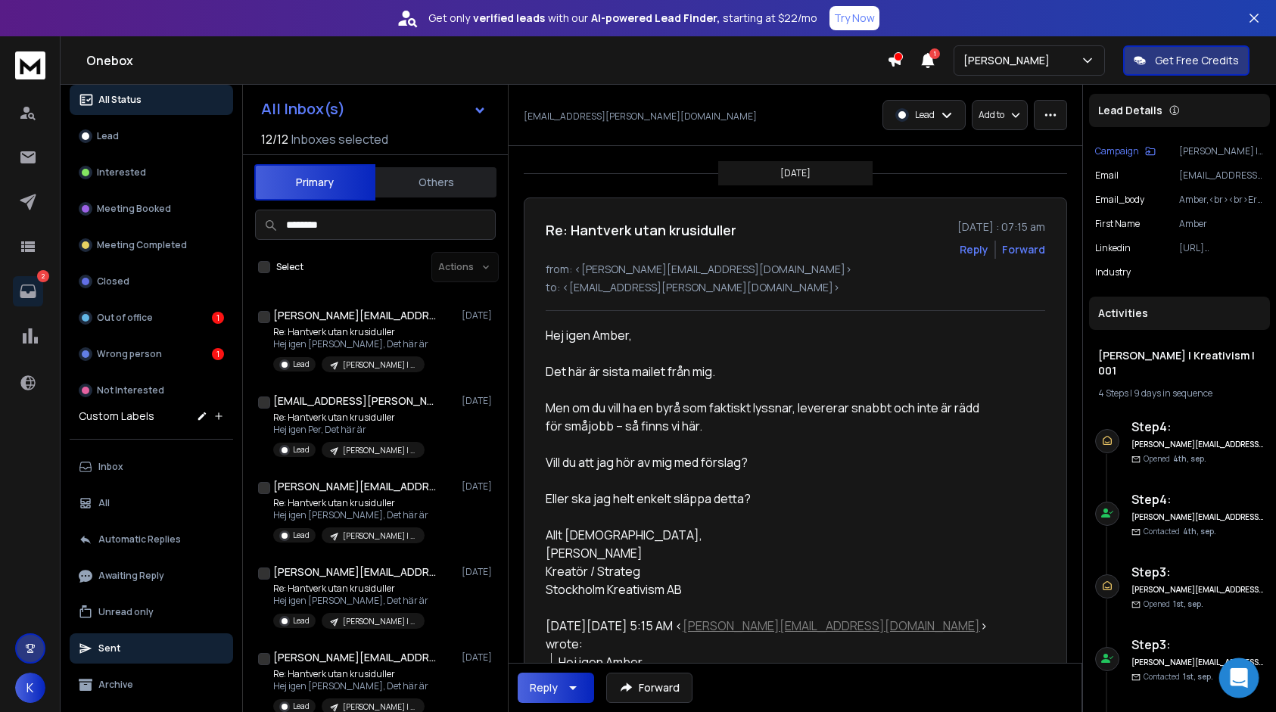
click at [1239, 681] on icon "Open Intercom Messenger" at bounding box center [1239, 679] width 20 height 20
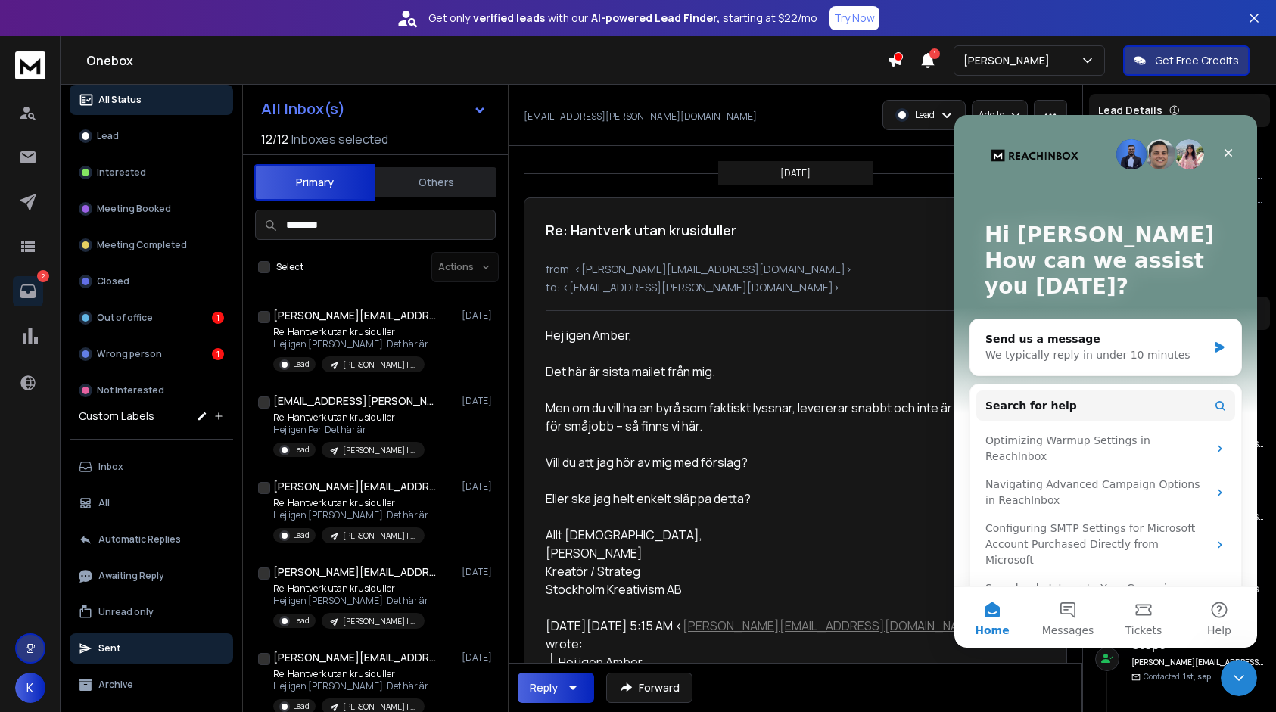
scroll to position [0, 0]
click at [1144, 348] on div "We typically reply in under 10 minutes" at bounding box center [1097, 356] width 222 height 16
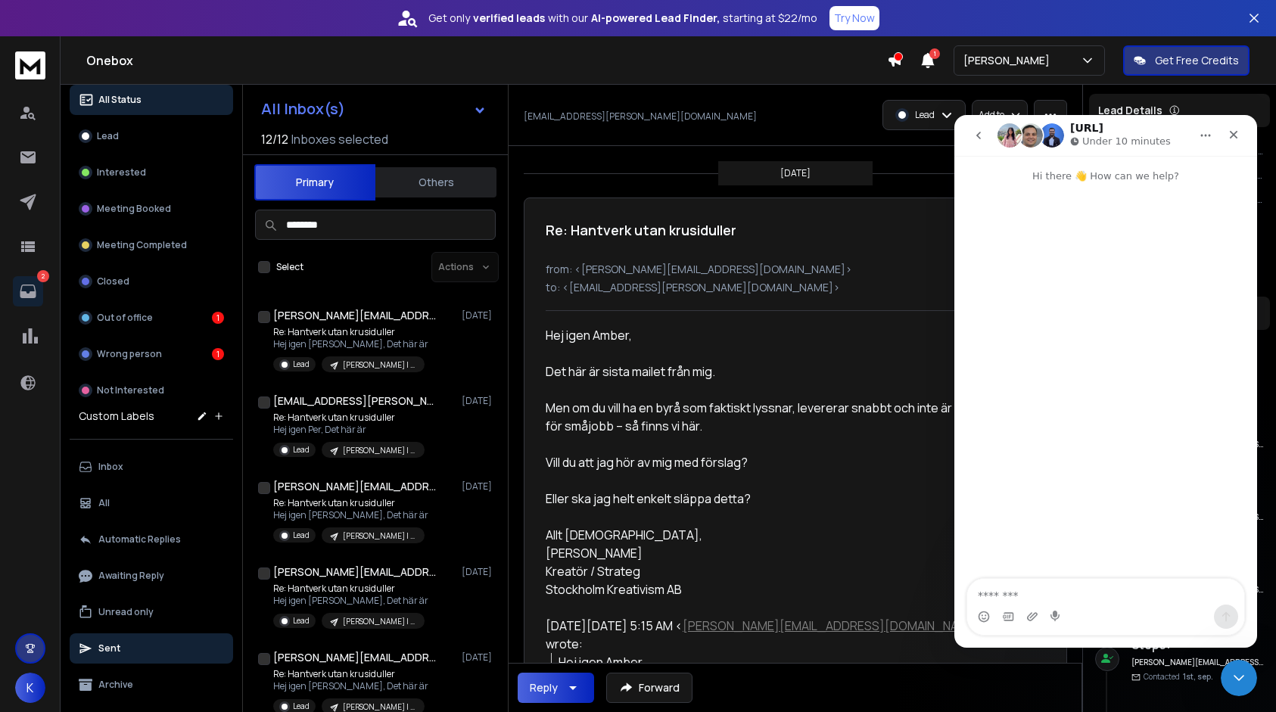
click at [1092, 593] on textarea "Message…" at bounding box center [1106, 592] width 277 height 26
type textarea "*****"
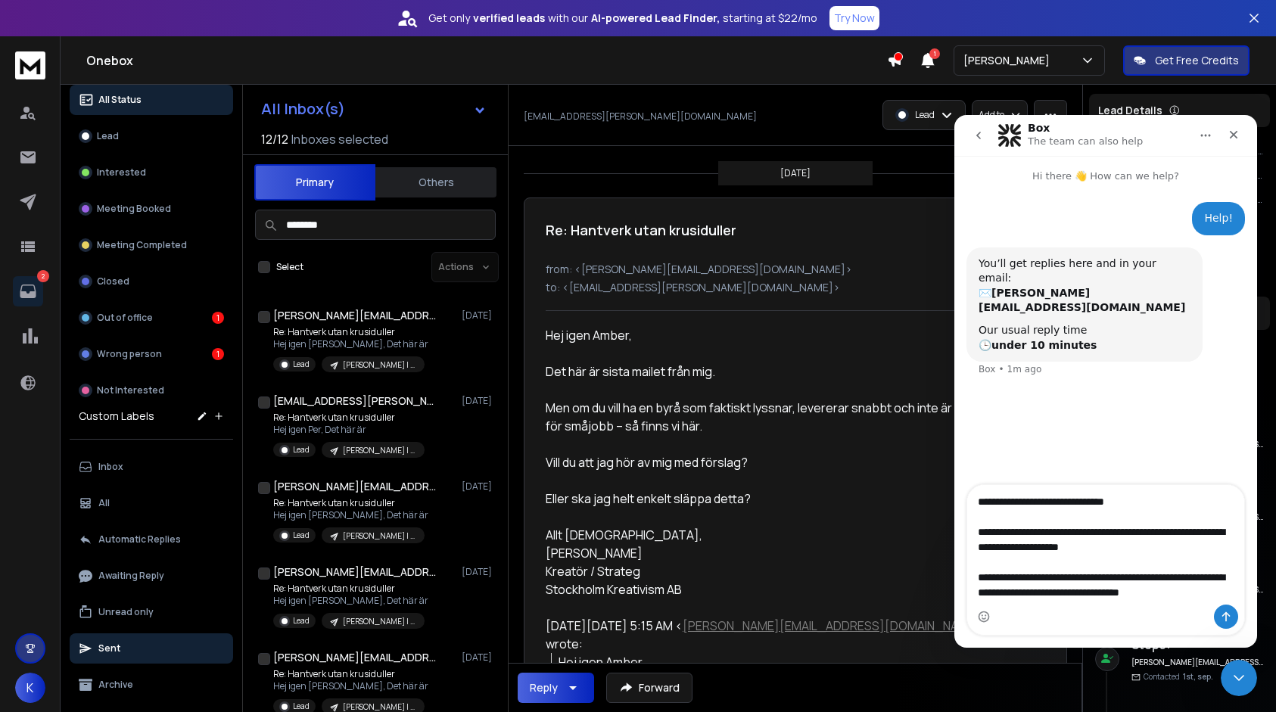
type textarea "**********"
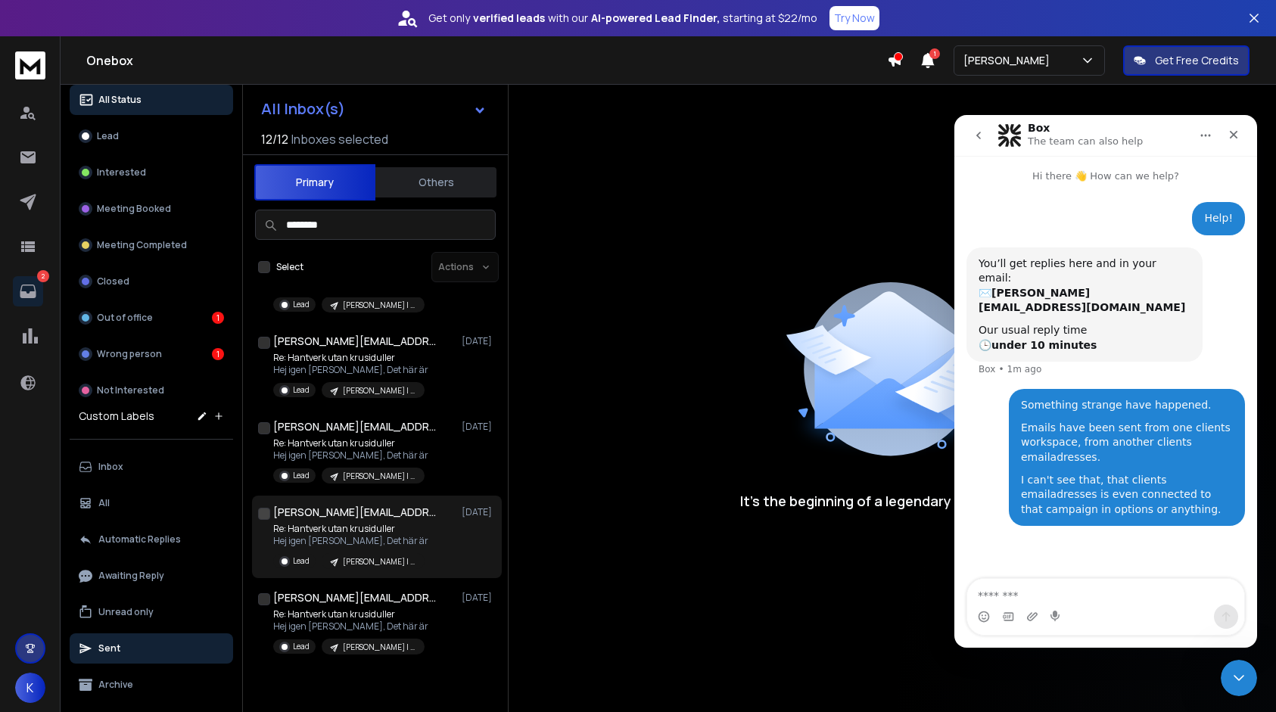
scroll to position [1173, 0]
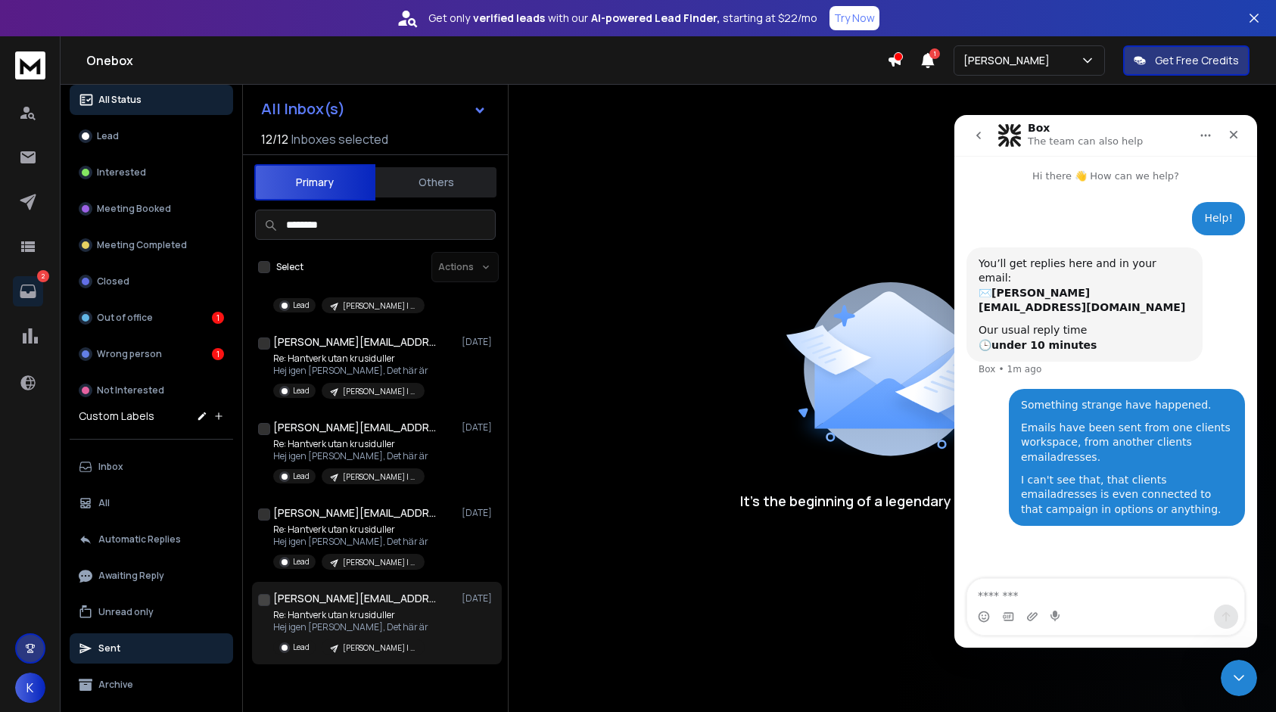
click at [369, 596] on h1 "gustaf@metodika.com" at bounding box center [356, 598] width 167 height 15
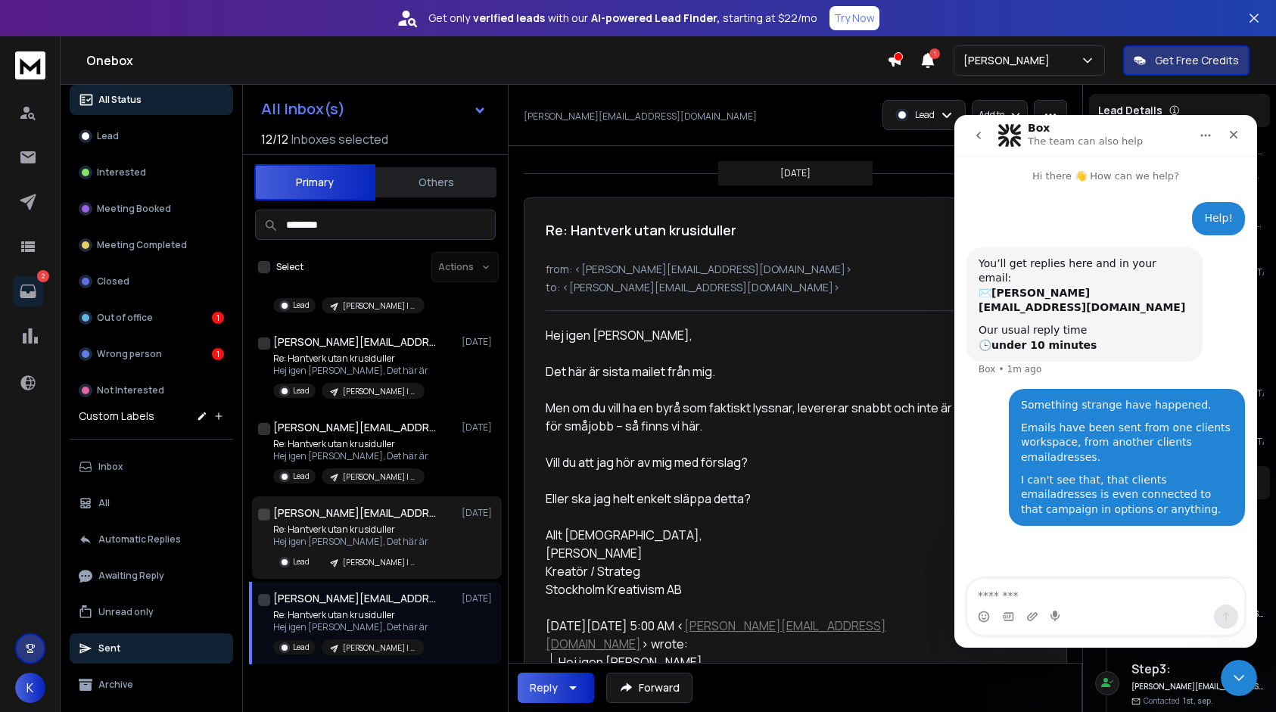
click at [353, 537] on p "Hej igen Elisabet, Det här är" at bounding box center [350, 542] width 155 height 12
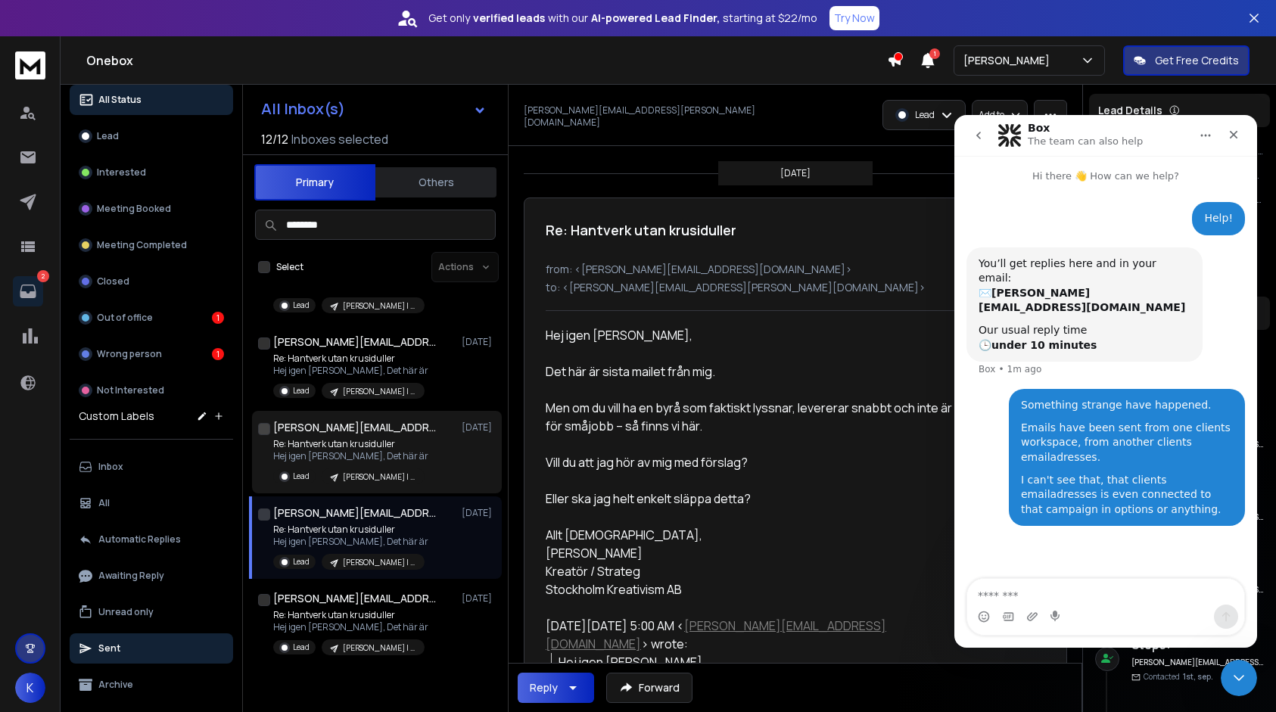
click at [344, 435] on div "linda.haglund@postkodlotteriet.se 04 Sep Re: Hantverk utan krusiduller Hej igen…" at bounding box center [384, 452] width 223 height 64
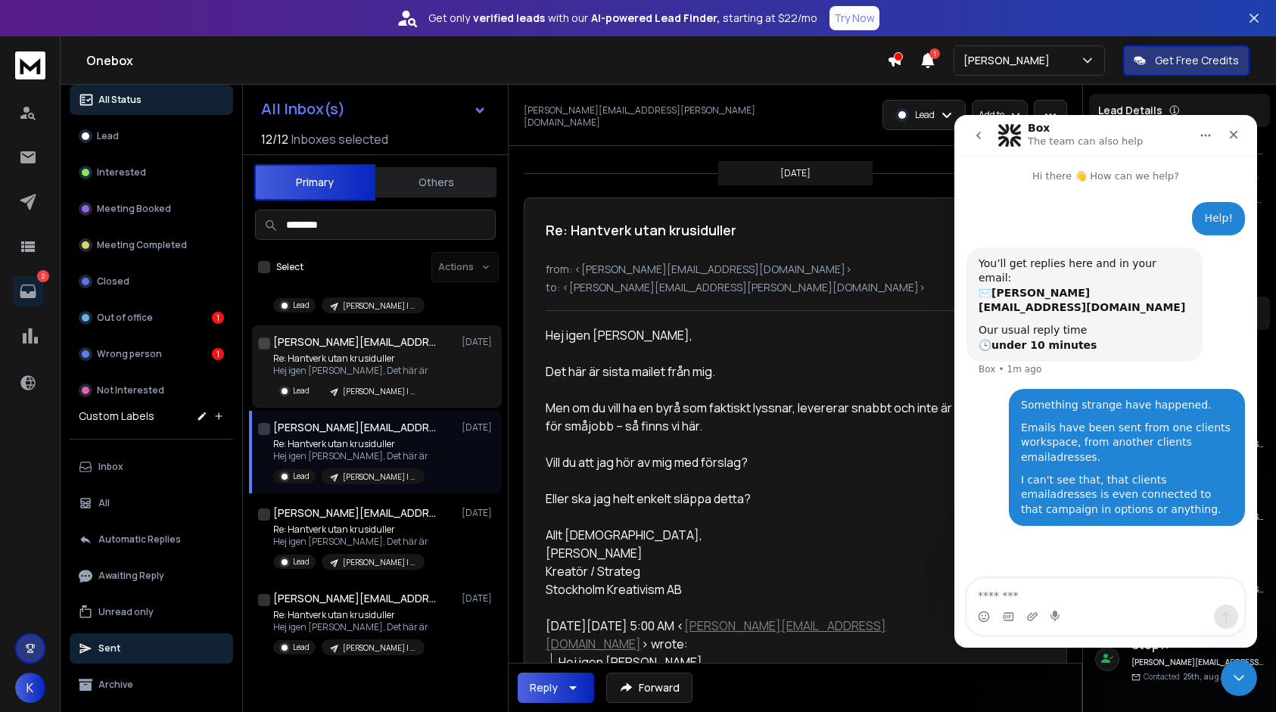
click at [338, 354] on p "Re: Hantverk utan krusiduller" at bounding box center [350, 359] width 155 height 12
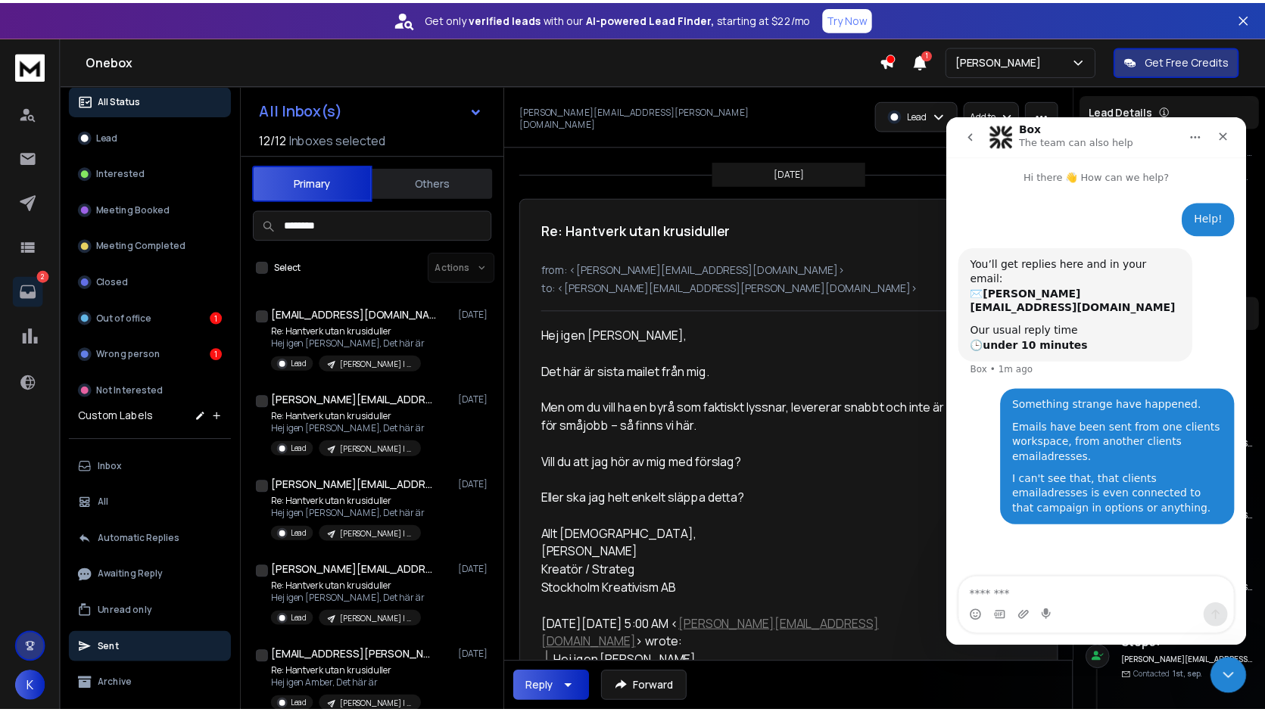
scroll to position [0, 0]
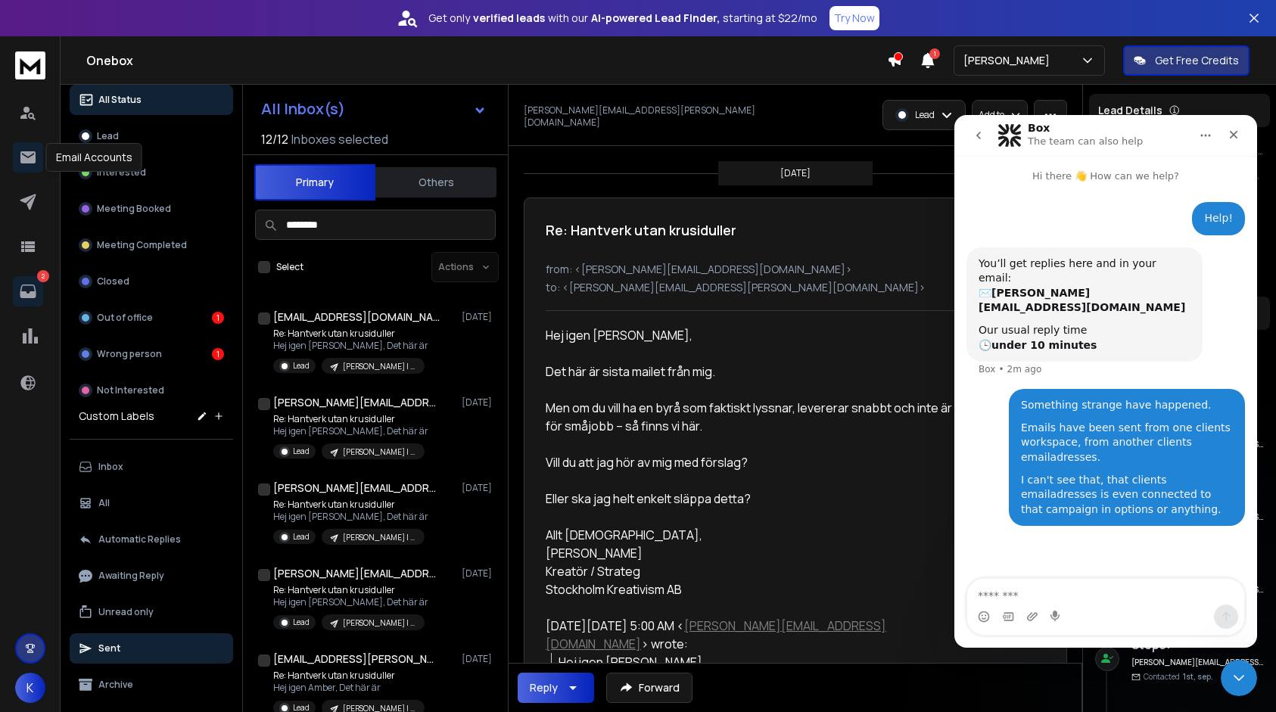
click at [23, 165] on icon at bounding box center [28, 157] width 18 height 18
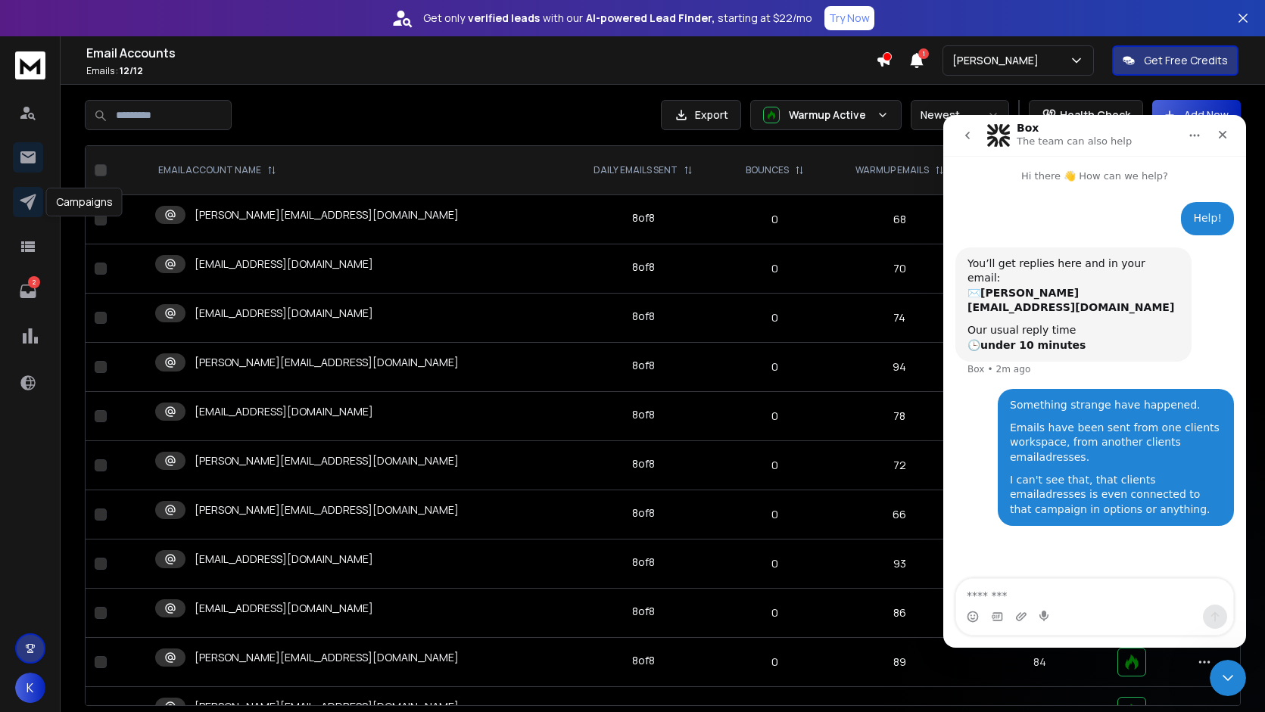
click at [26, 202] on icon at bounding box center [28, 202] width 18 height 18
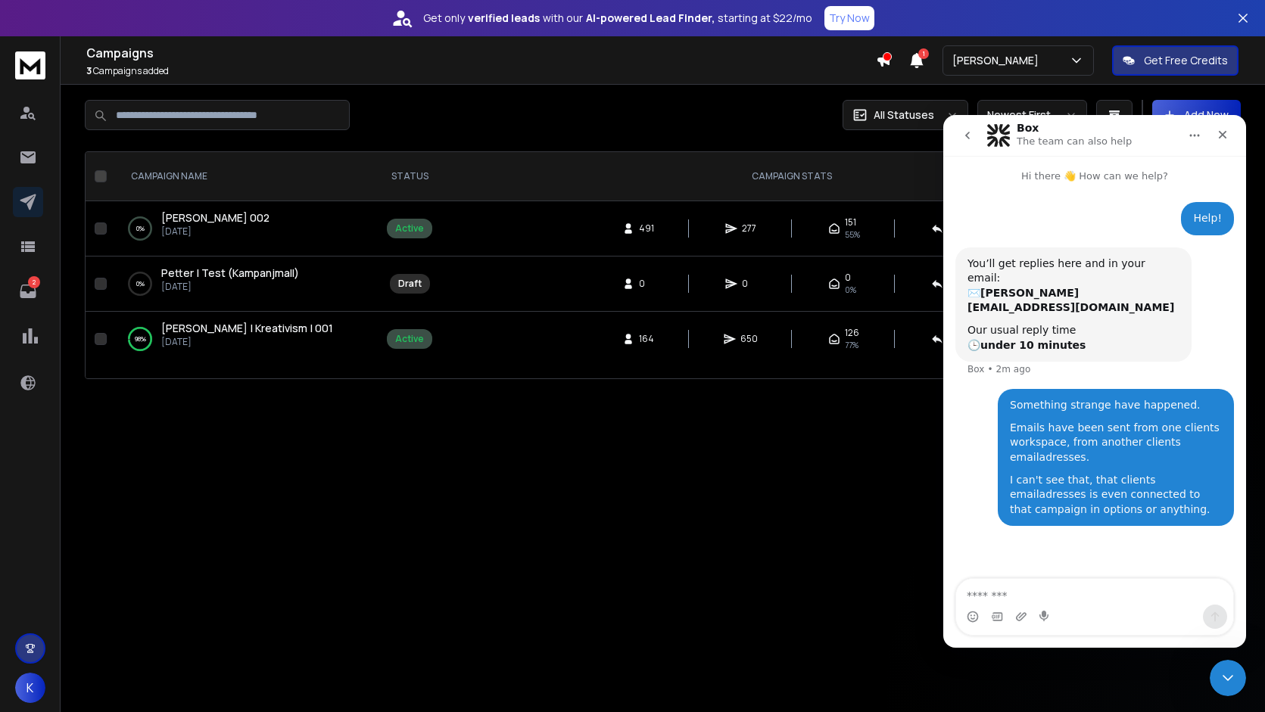
click at [245, 332] on span "[PERSON_NAME] | Kreativism | 001" at bounding box center [247, 328] width 172 height 14
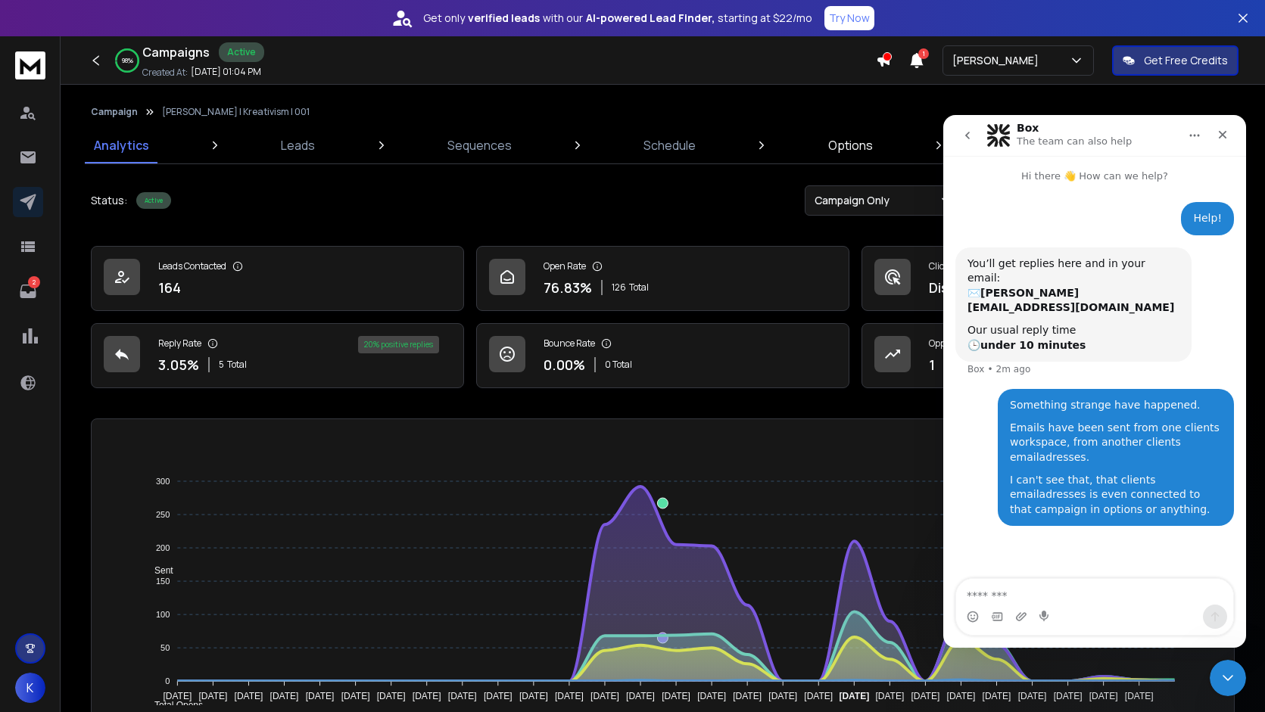
click at [859, 146] on p "Options" at bounding box center [850, 145] width 45 height 18
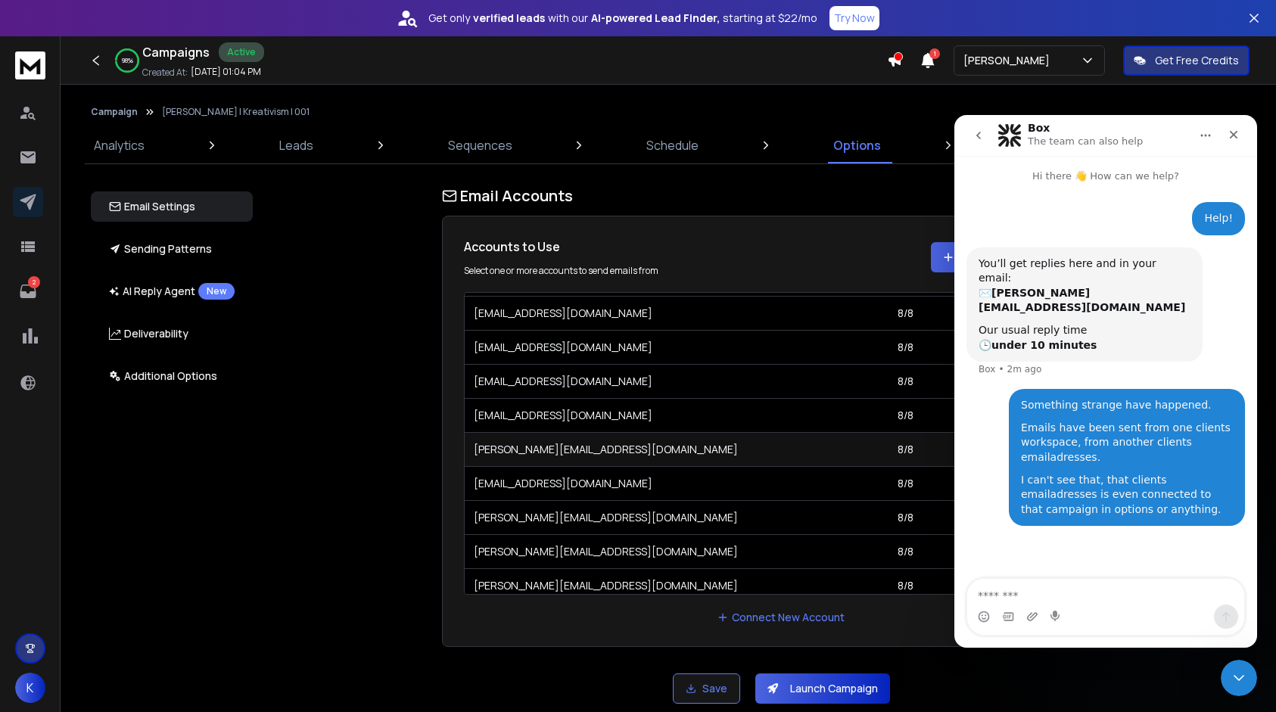
scroll to position [143, 0]
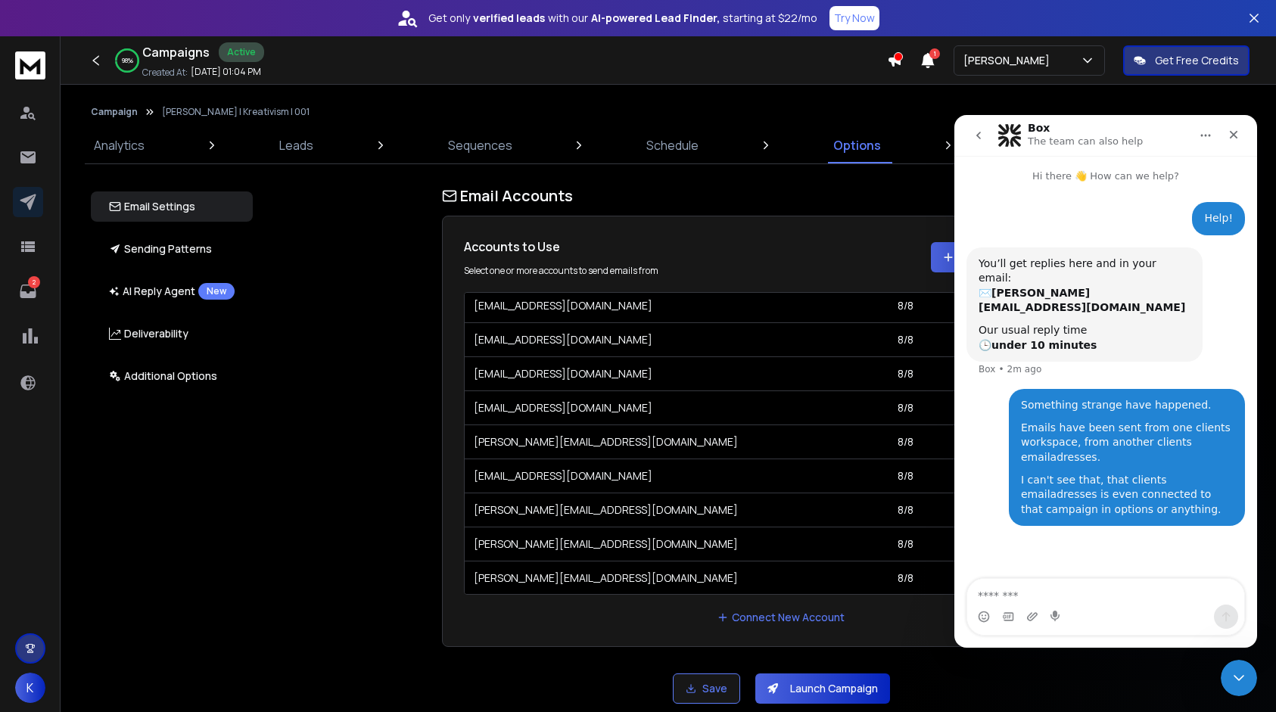
click at [935, 261] on button "Add/Remove Mailboxes" at bounding box center [1014, 257] width 167 height 30
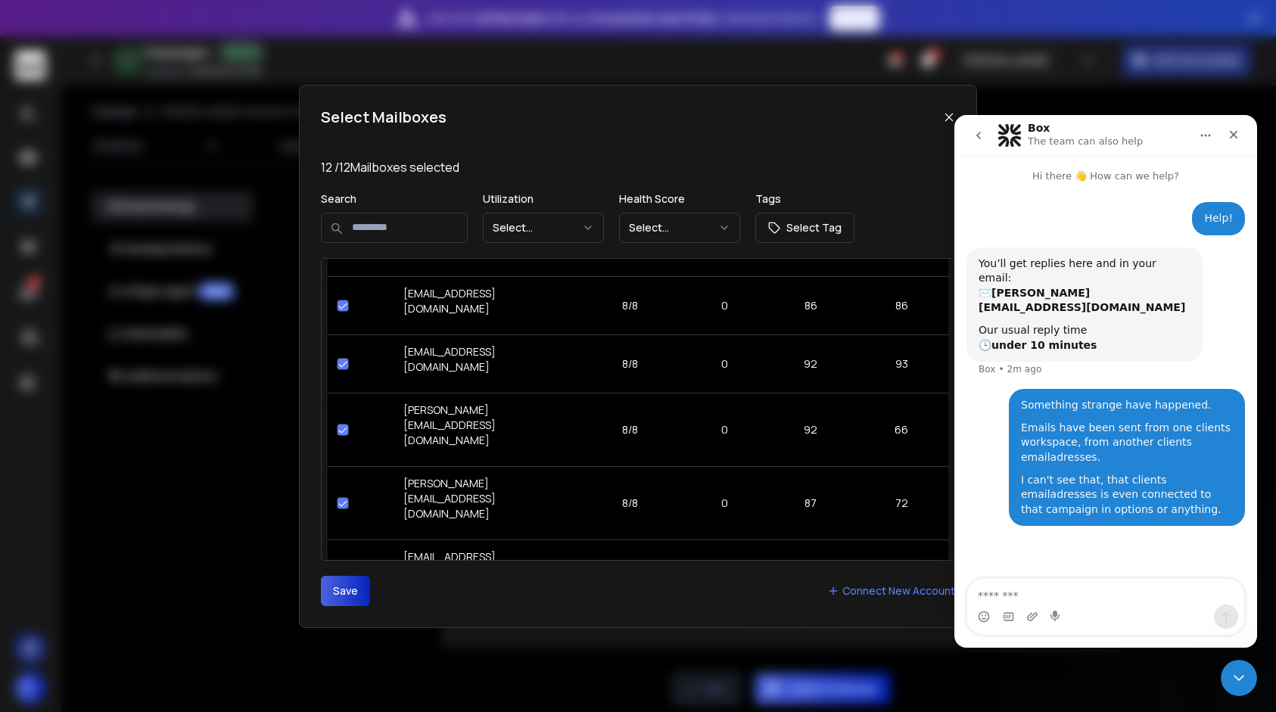
scroll to position [0, 0]
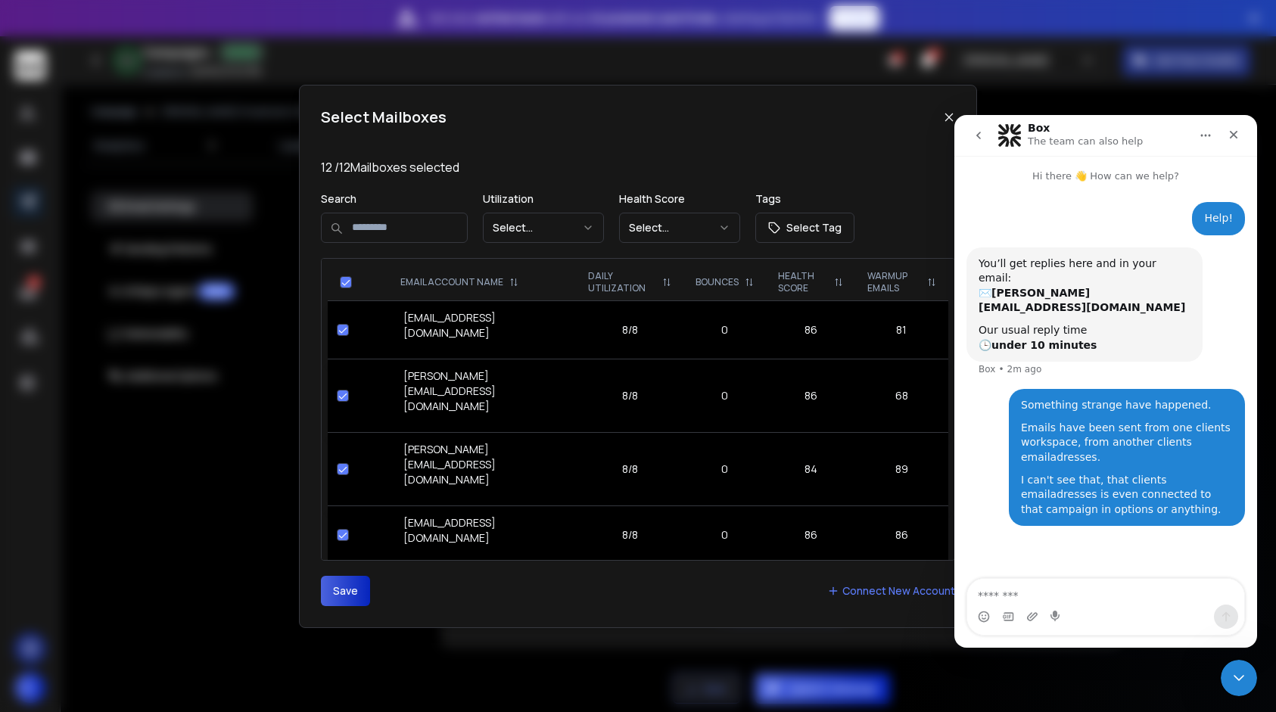
click at [948, 115] on icon at bounding box center [949, 117] width 12 height 12
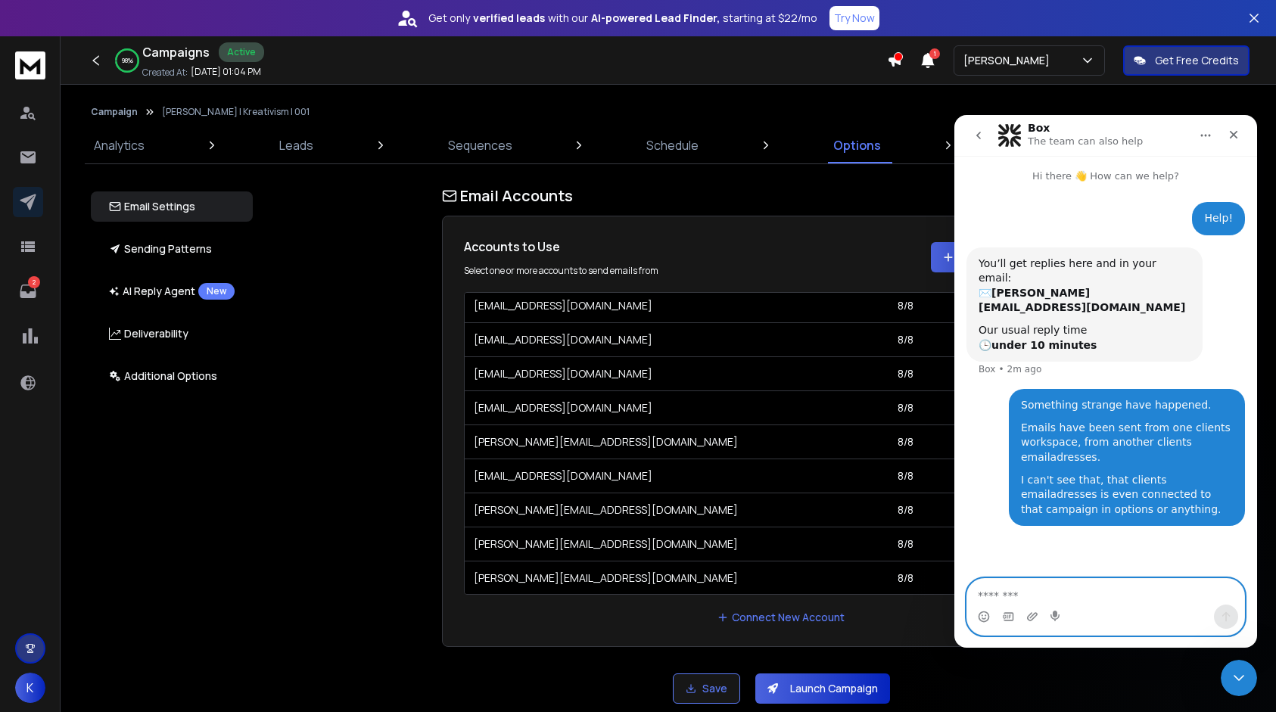
click at [1052, 591] on textarea "Message…" at bounding box center [1106, 592] width 277 height 26
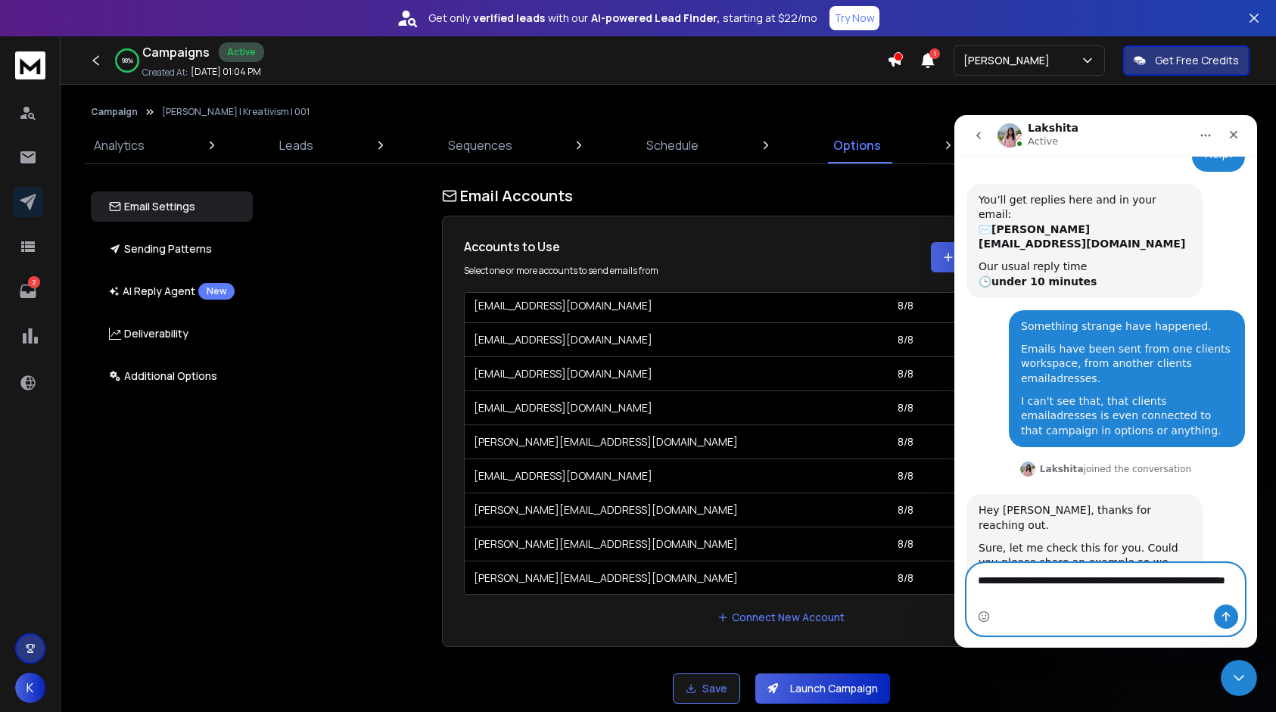
scroll to position [81, 0]
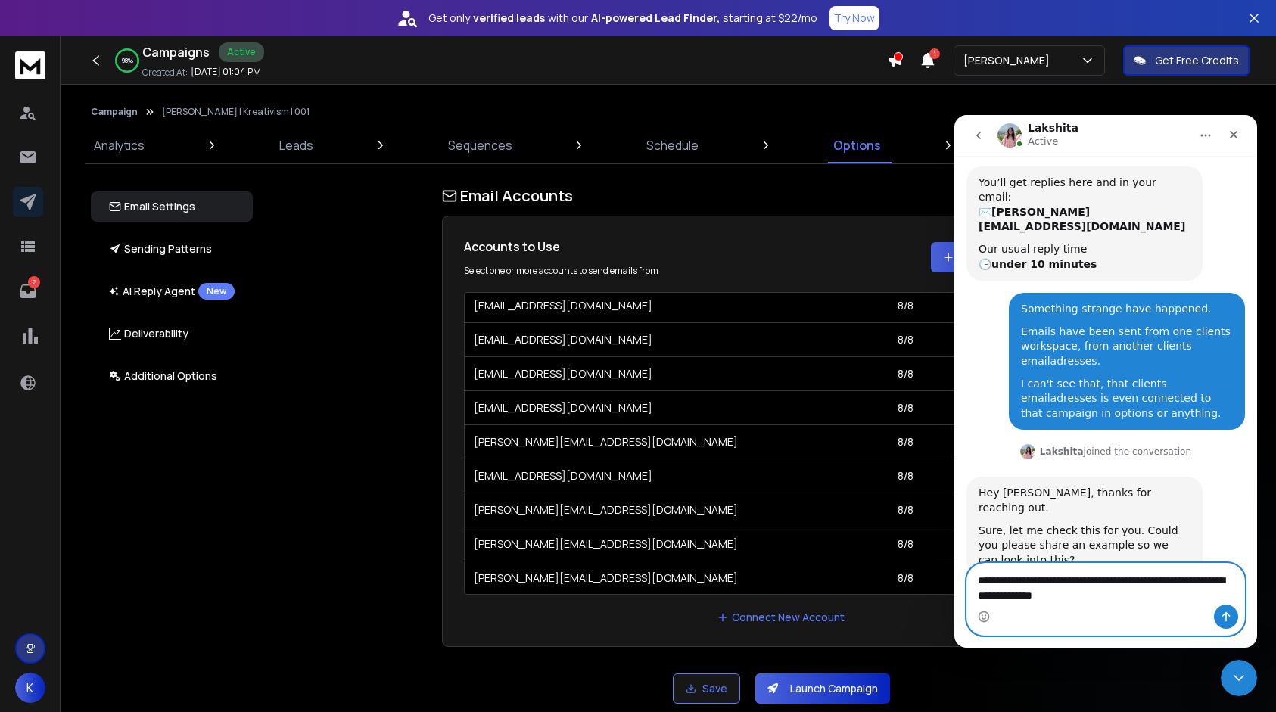
type textarea "**********"
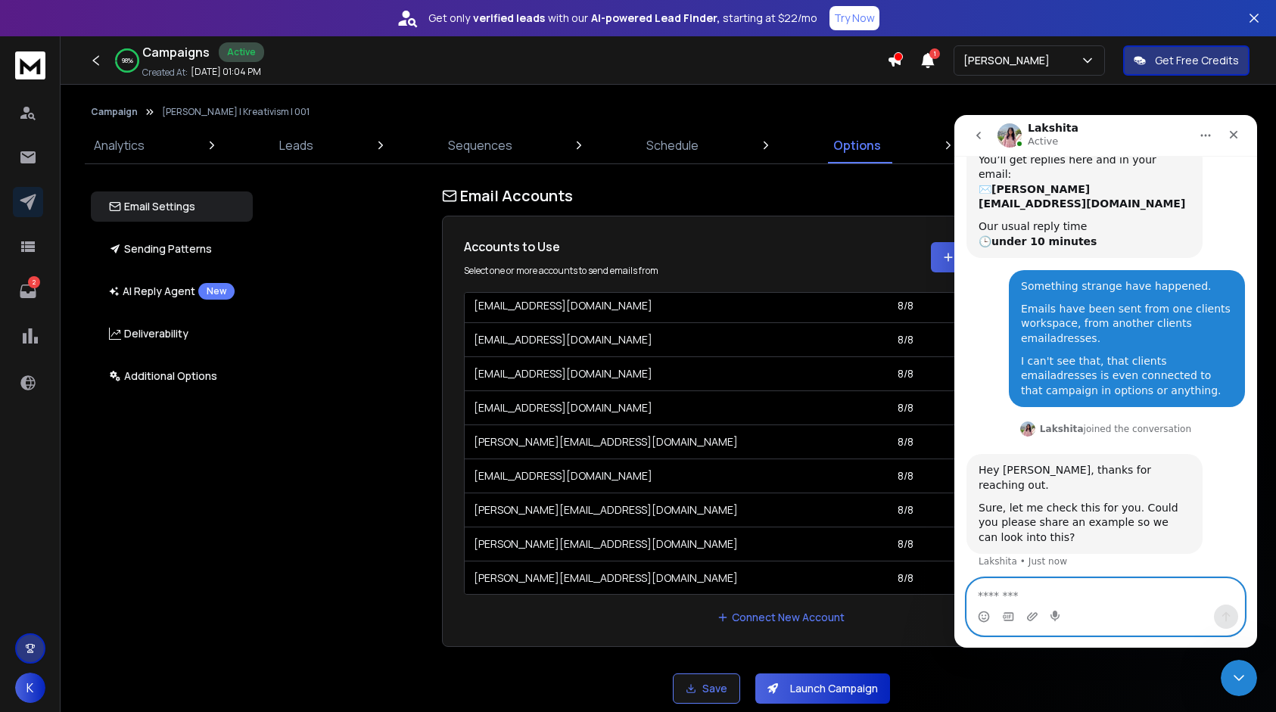
scroll to position [126, 0]
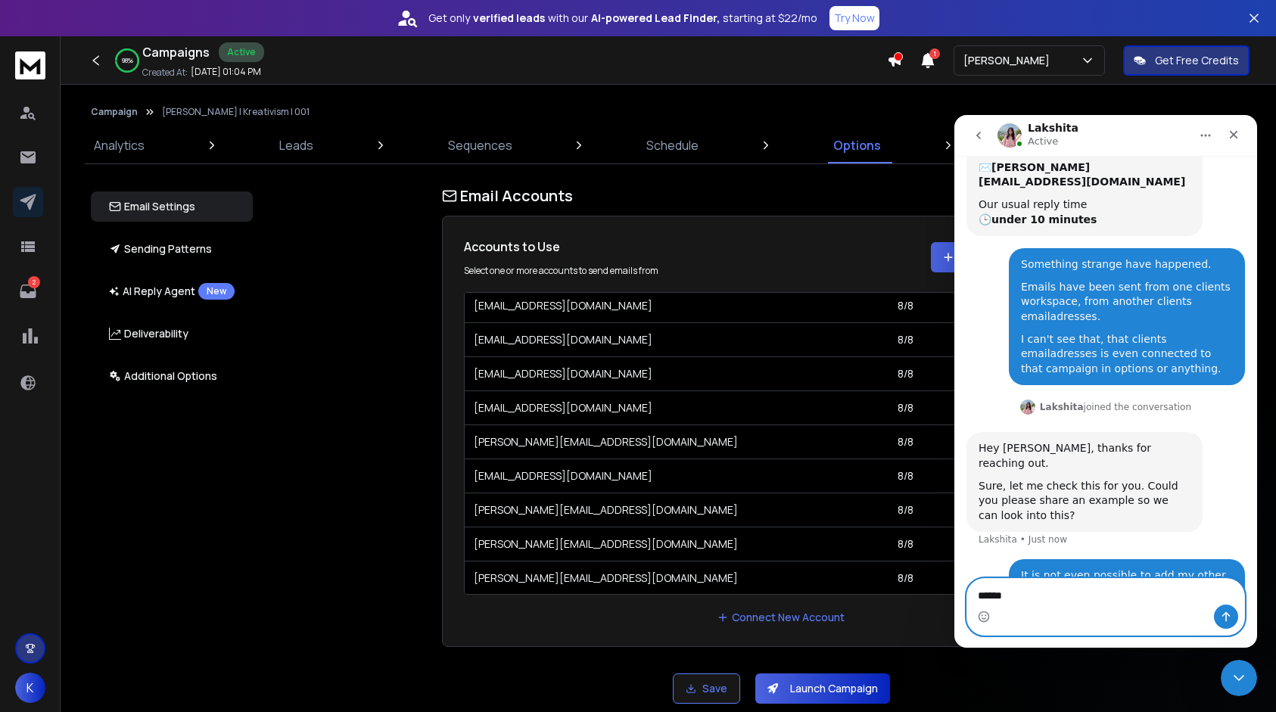
type textarea "*******"
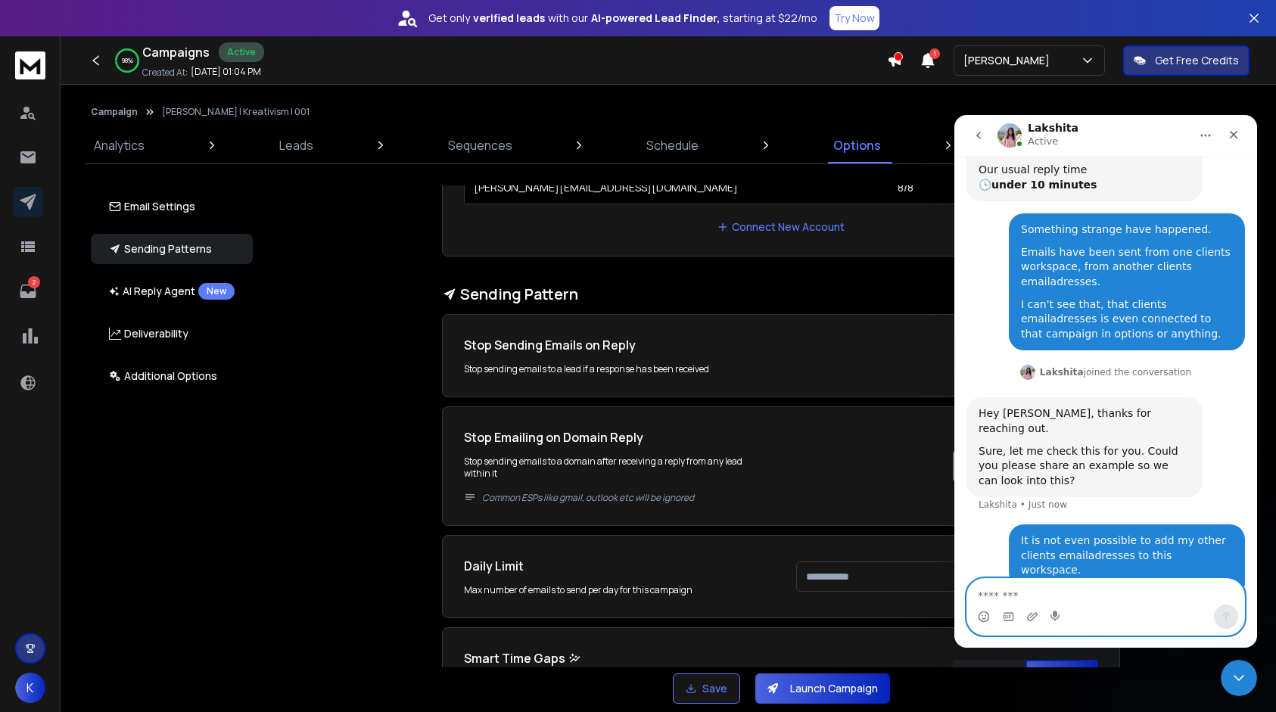
scroll to position [119, 0]
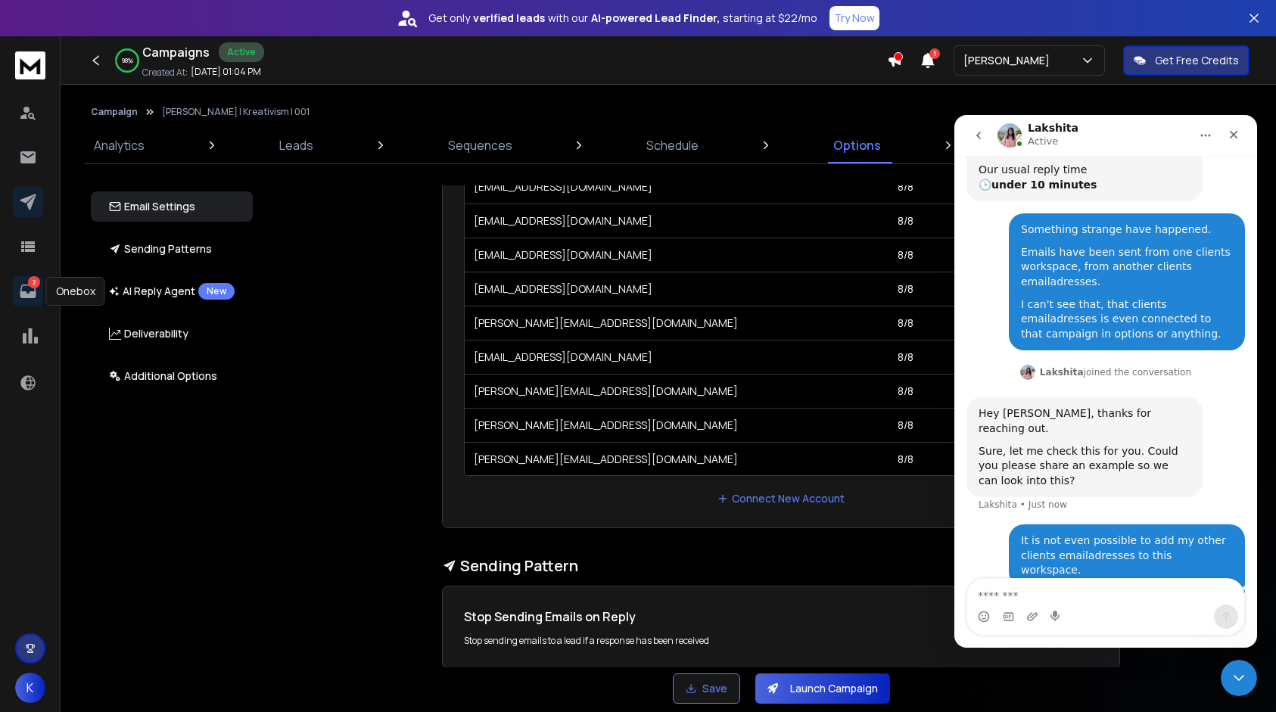
click at [26, 292] on icon at bounding box center [28, 291] width 18 height 18
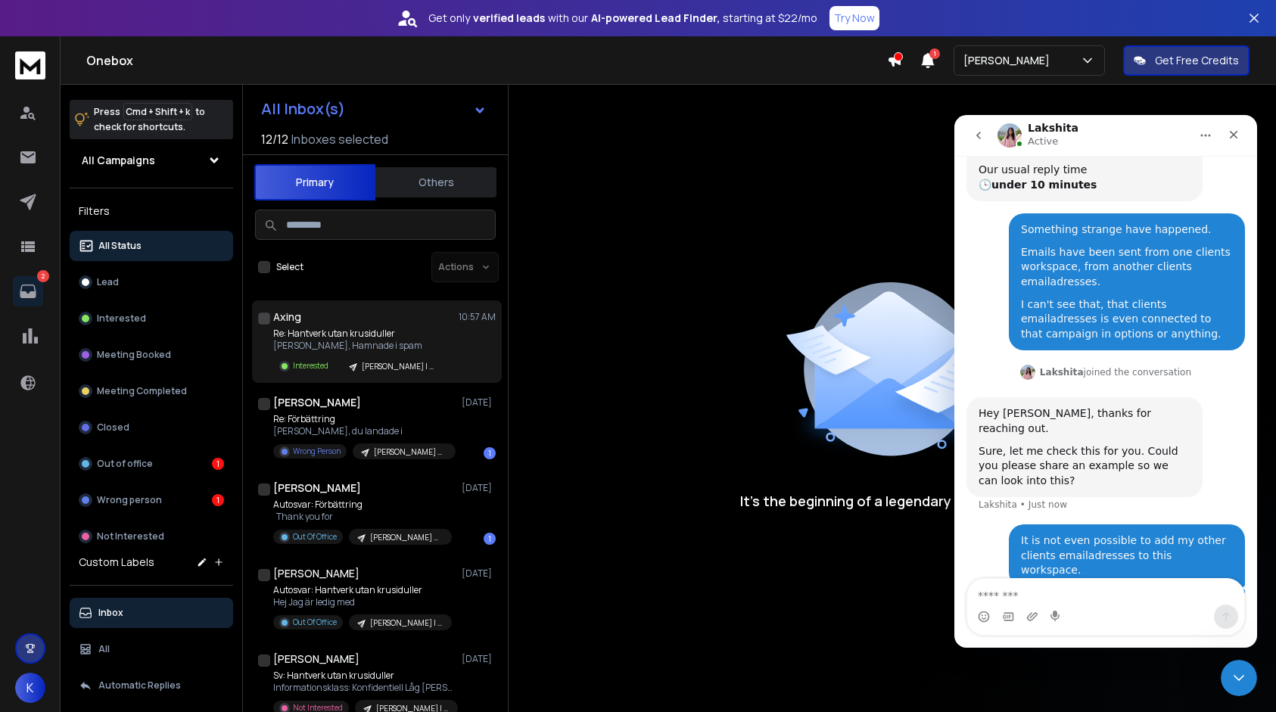
click at [357, 344] on p "Hej Benjamin, Hamnade i spam" at bounding box center [358, 346] width 170 height 12
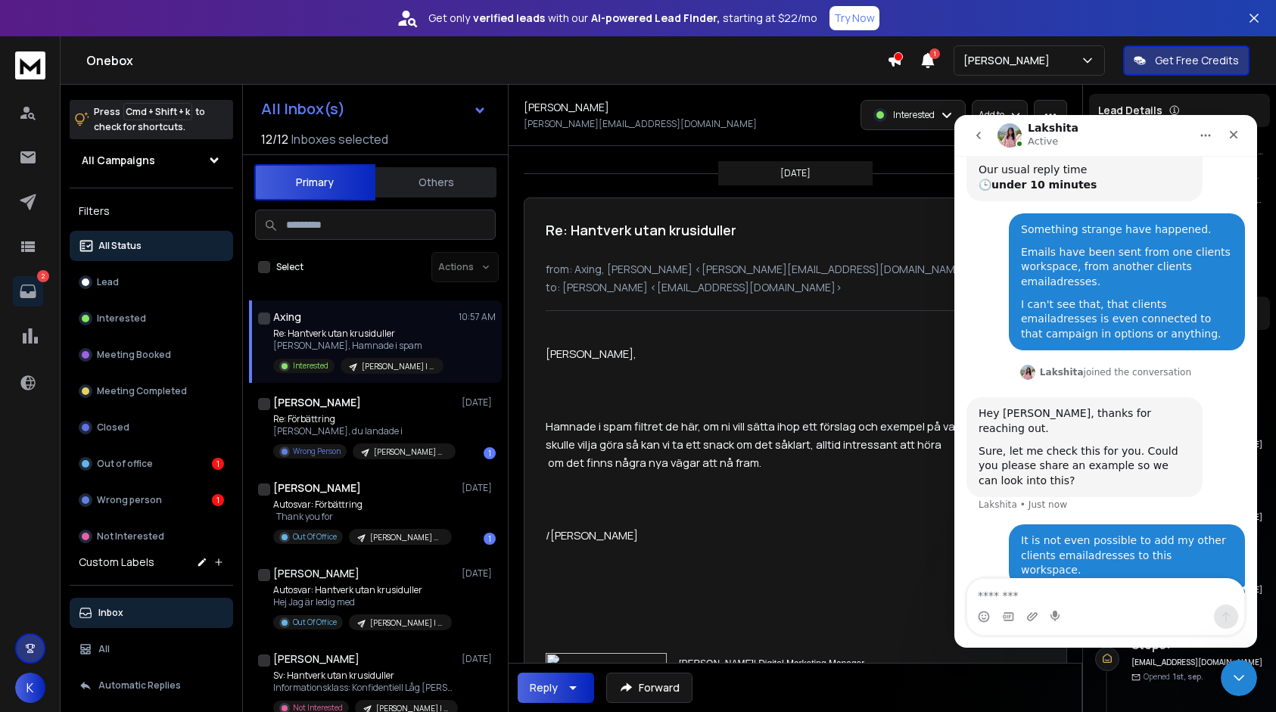
click at [1111, 154] on nav "Lakshita Active" at bounding box center [1106, 135] width 303 height 41
click at [1206, 139] on icon "Home" at bounding box center [1206, 135] width 12 height 12
click at [1198, 140] on button "Home" at bounding box center [1206, 135] width 29 height 29
click at [1106, 140] on div "Lakshita Active" at bounding box center [1094, 136] width 192 height 26
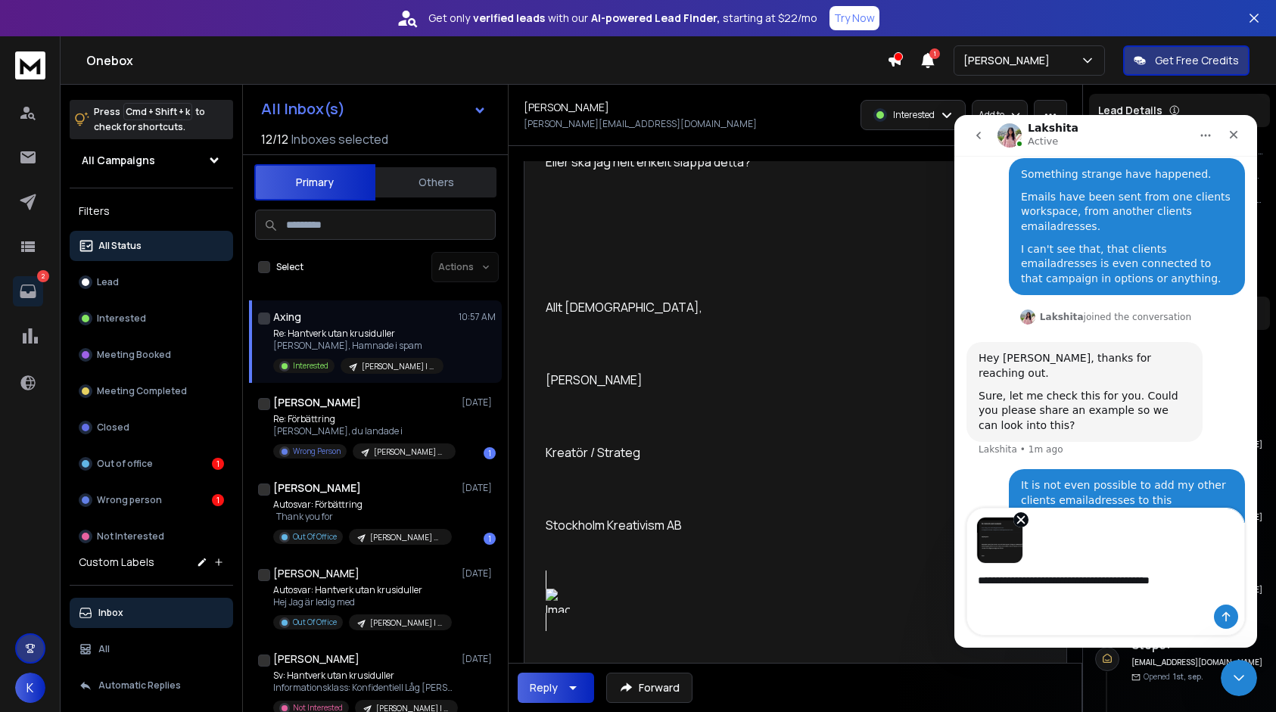
scroll to position [1881, 0]
type textarea "**********"
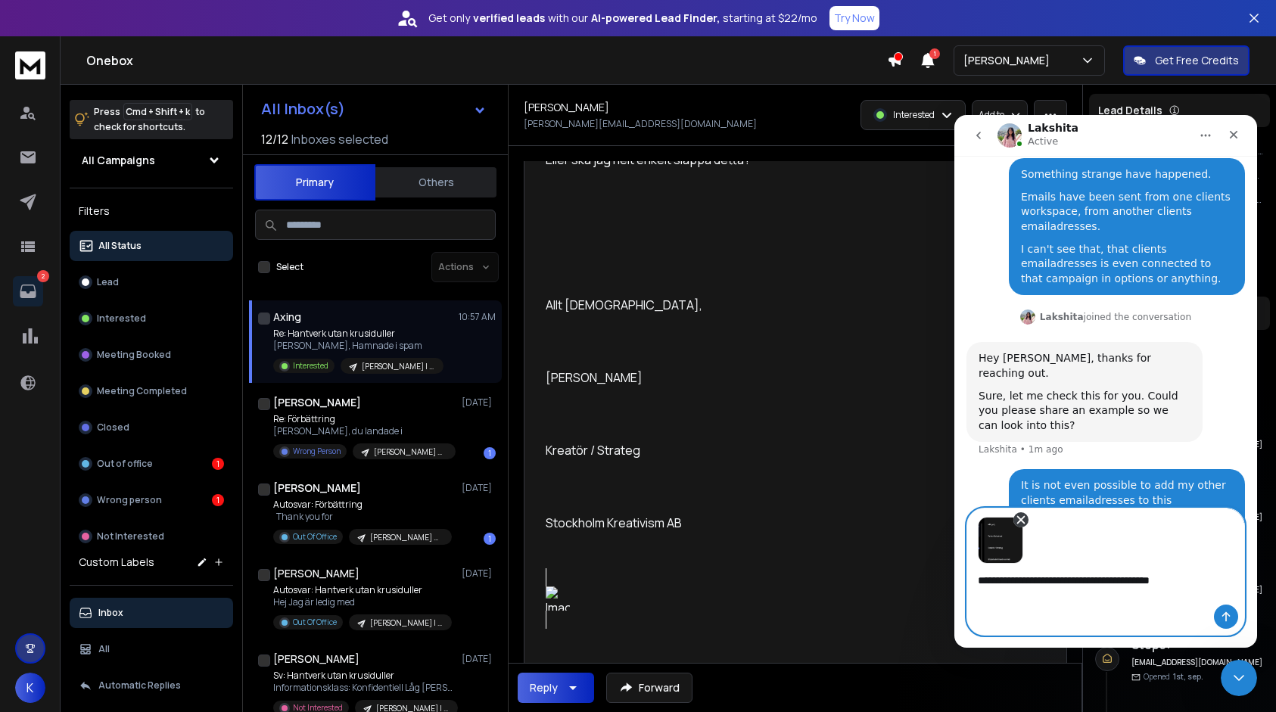
click at [1023, 527] on icon "Remove image 1" at bounding box center [1021, 520] width 14 height 14
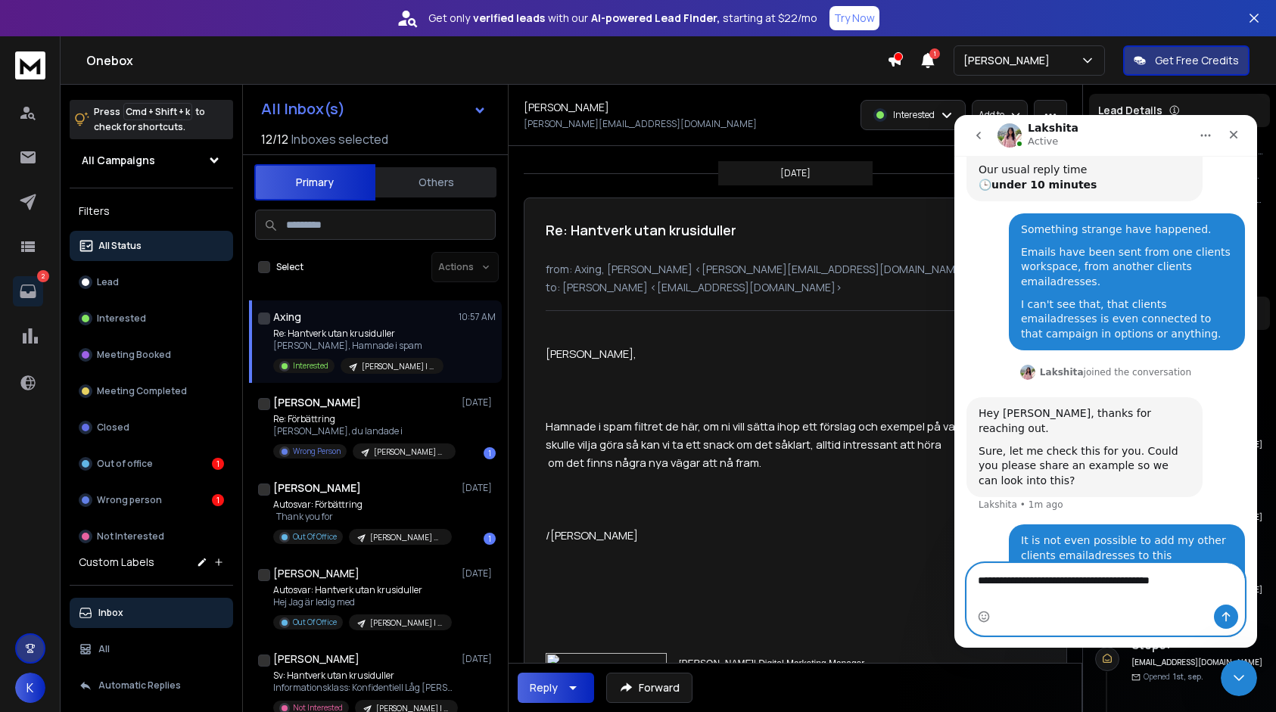
scroll to position [216, 0]
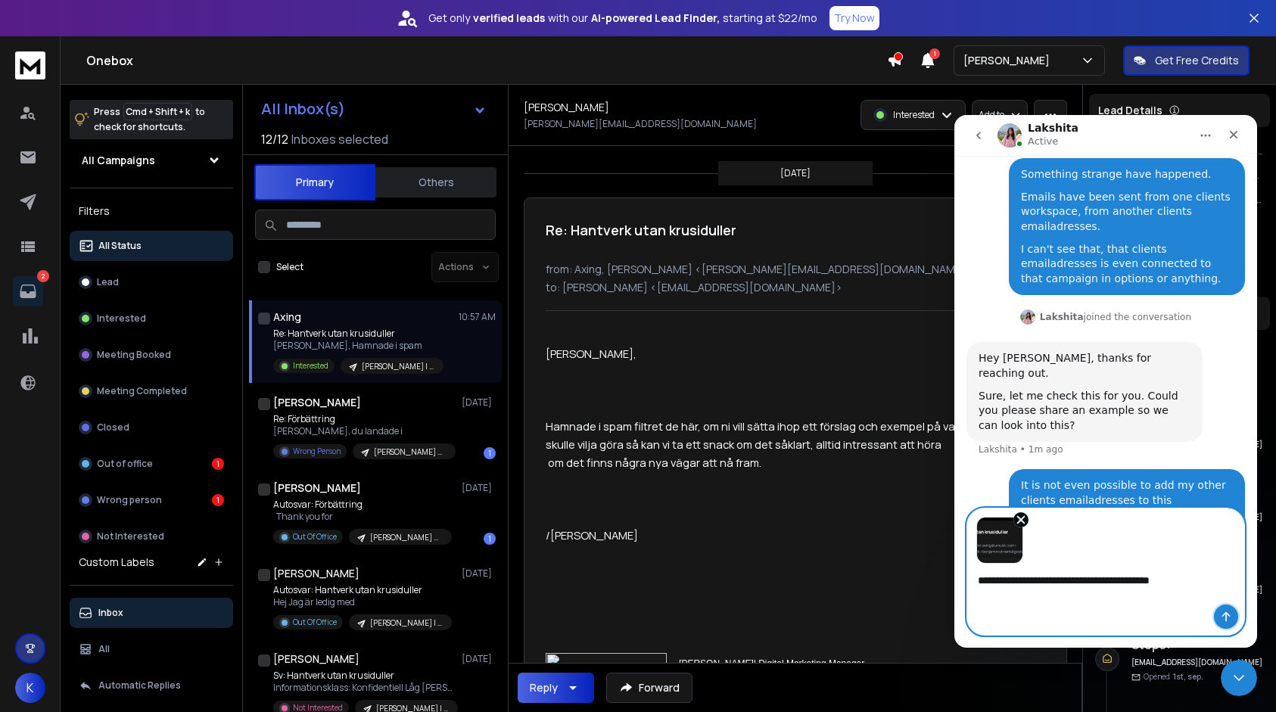
click at [1235, 619] on button "Send a message…" at bounding box center [1226, 617] width 24 height 24
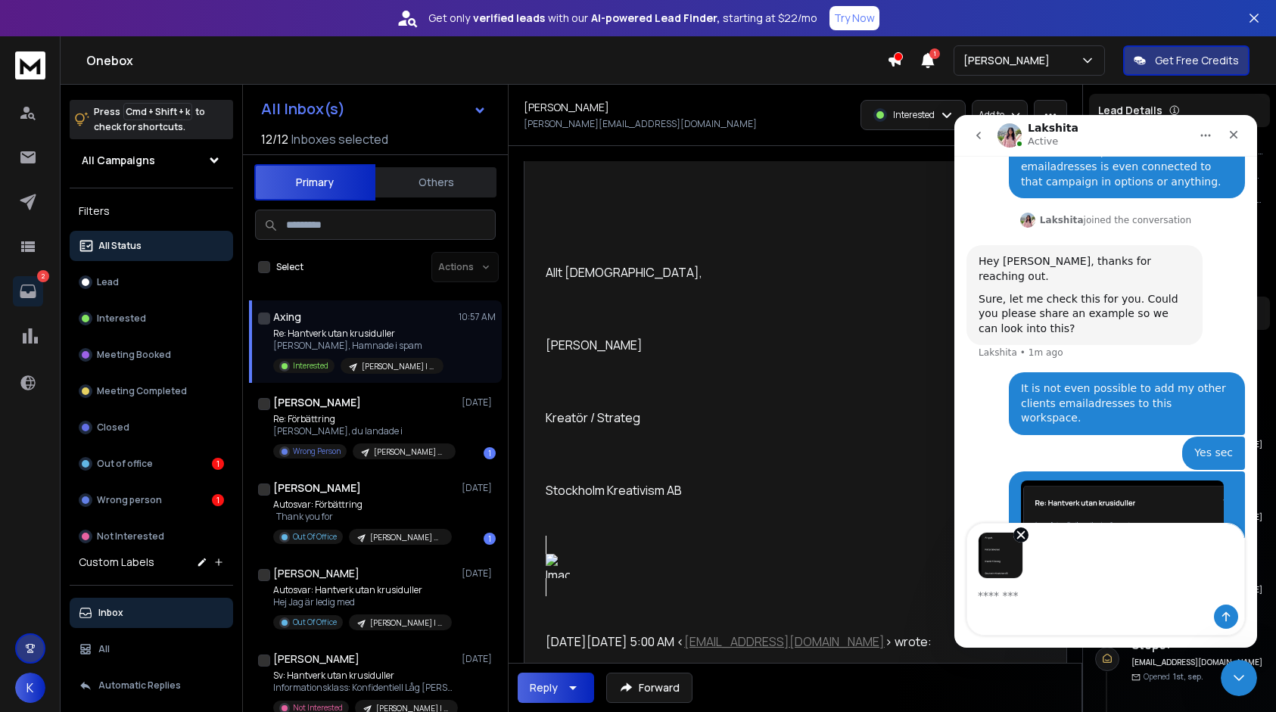
scroll to position [344, 0]
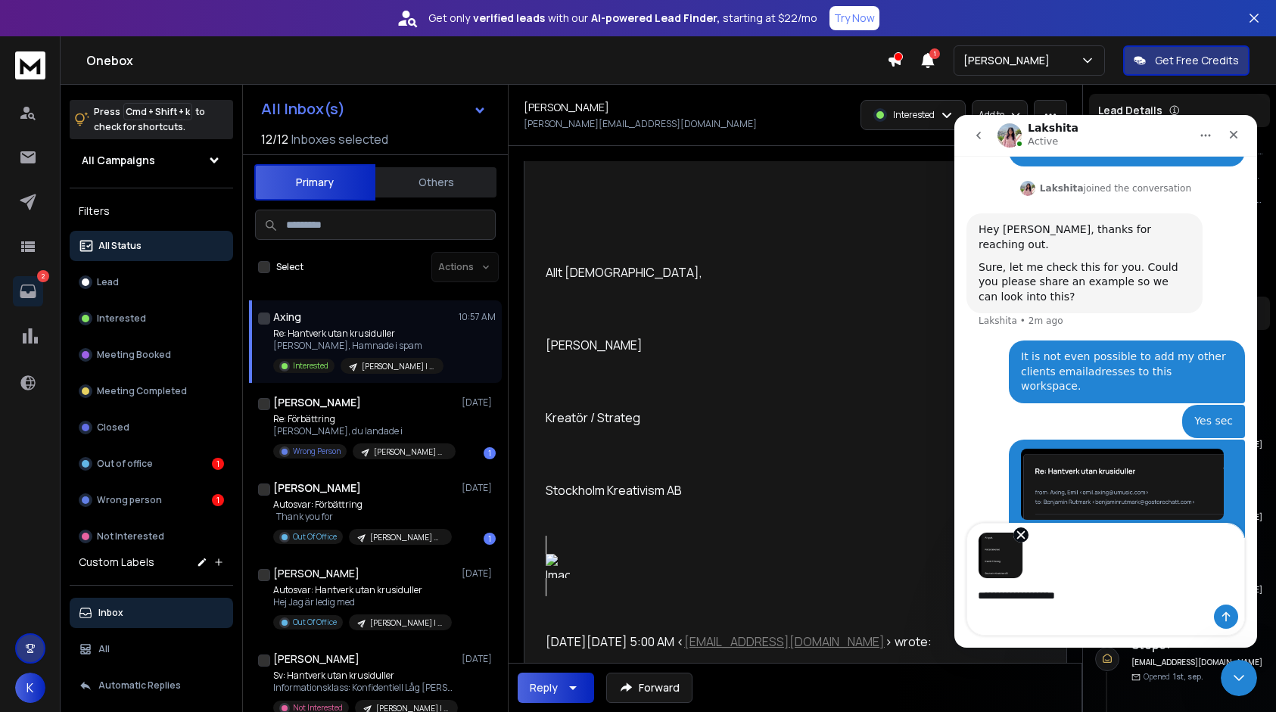
type textarea "**********"
click at [1226, 618] on icon "Send a message…" at bounding box center [1227, 617] width 8 height 10
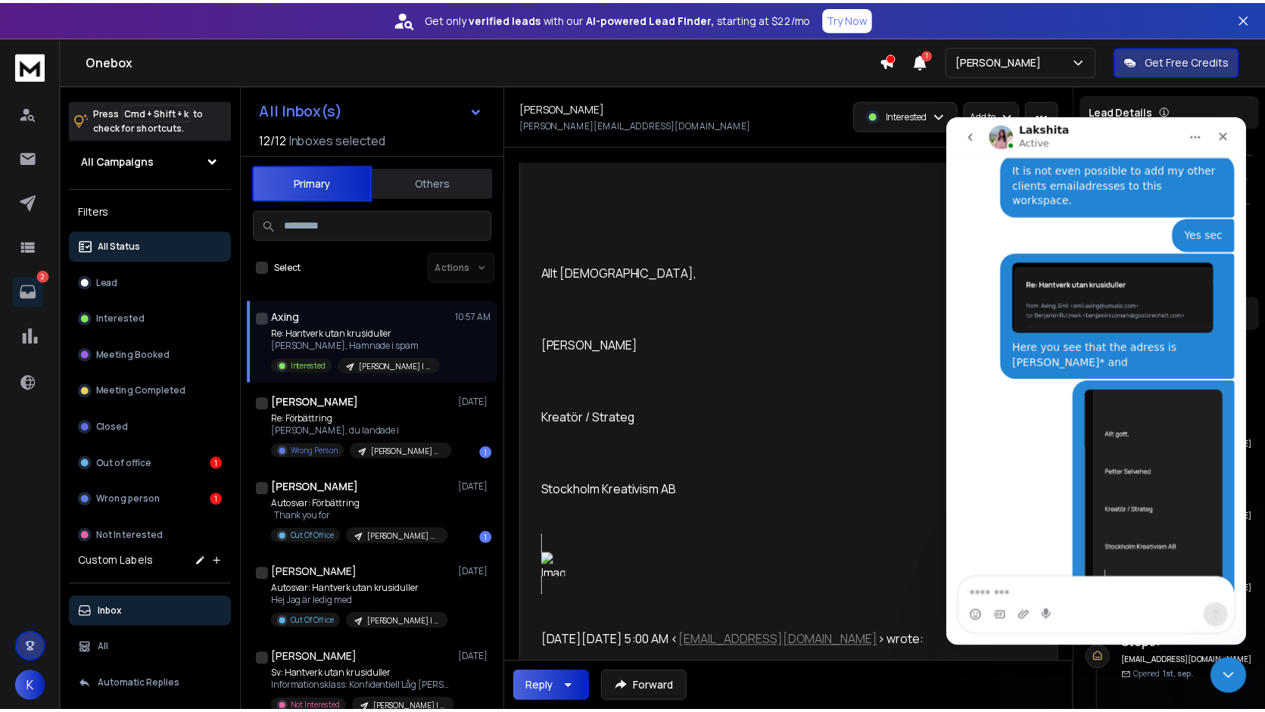
scroll to position [534, 0]
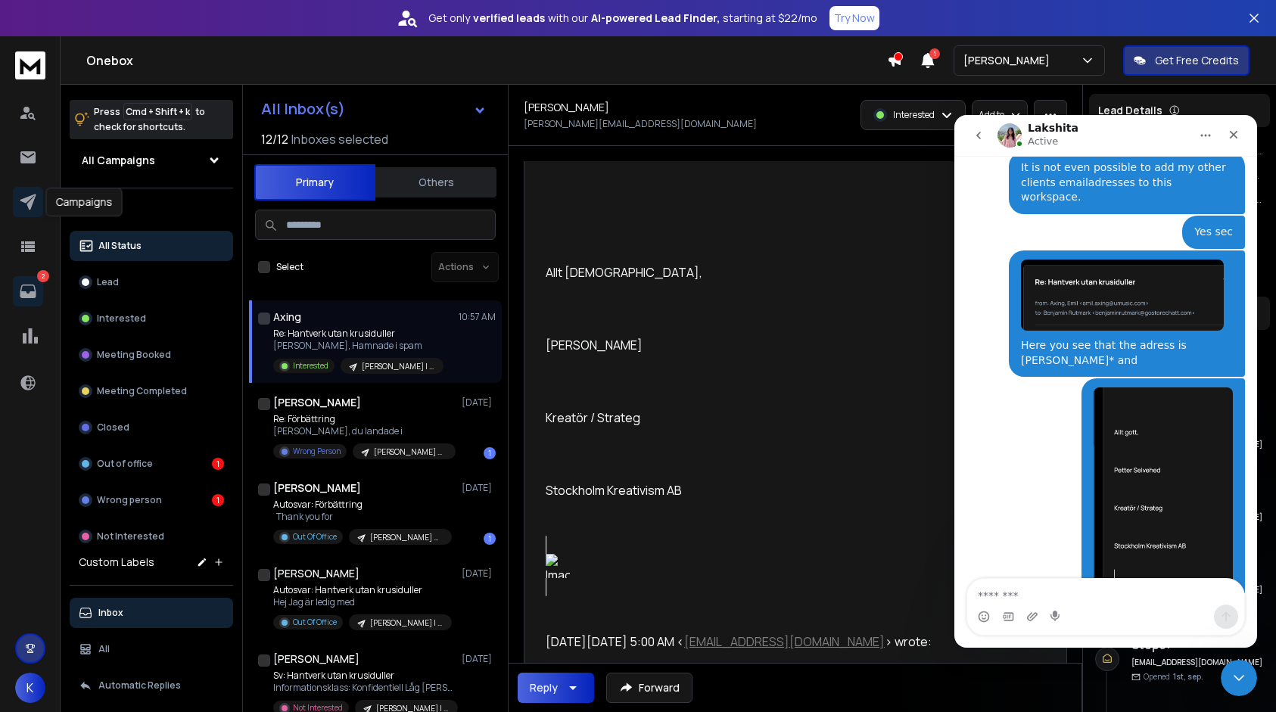
click at [26, 208] on icon at bounding box center [28, 202] width 18 height 18
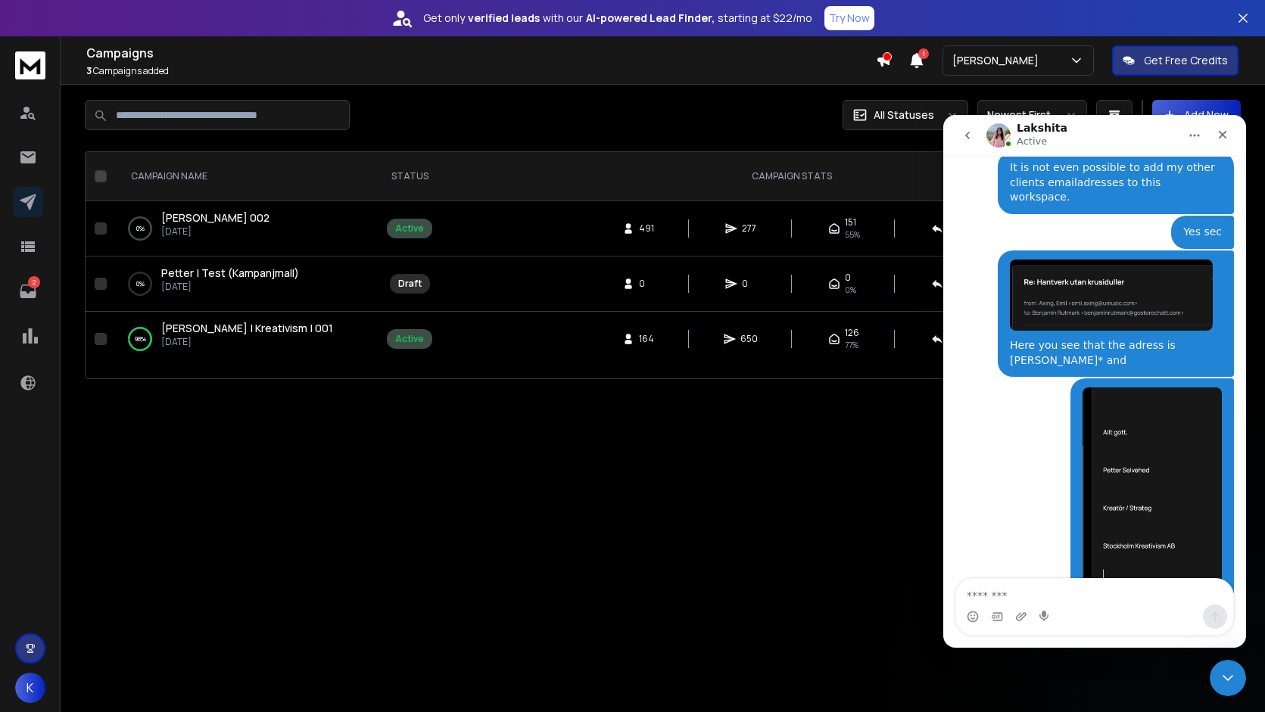
click at [229, 326] on span "[PERSON_NAME] | Kreativism | 001" at bounding box center [247, 328] width 172 height 14
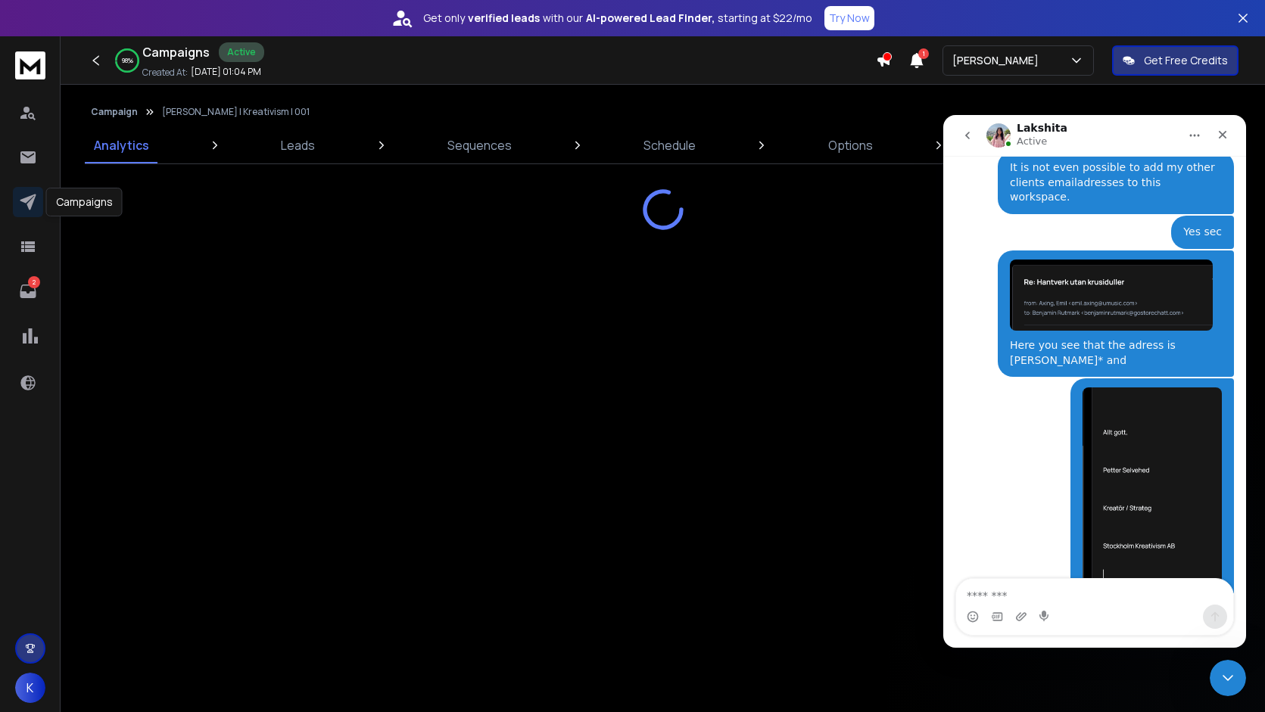
click at [19, 205] on icon at bounding box center [28, 202] width 18 height 18
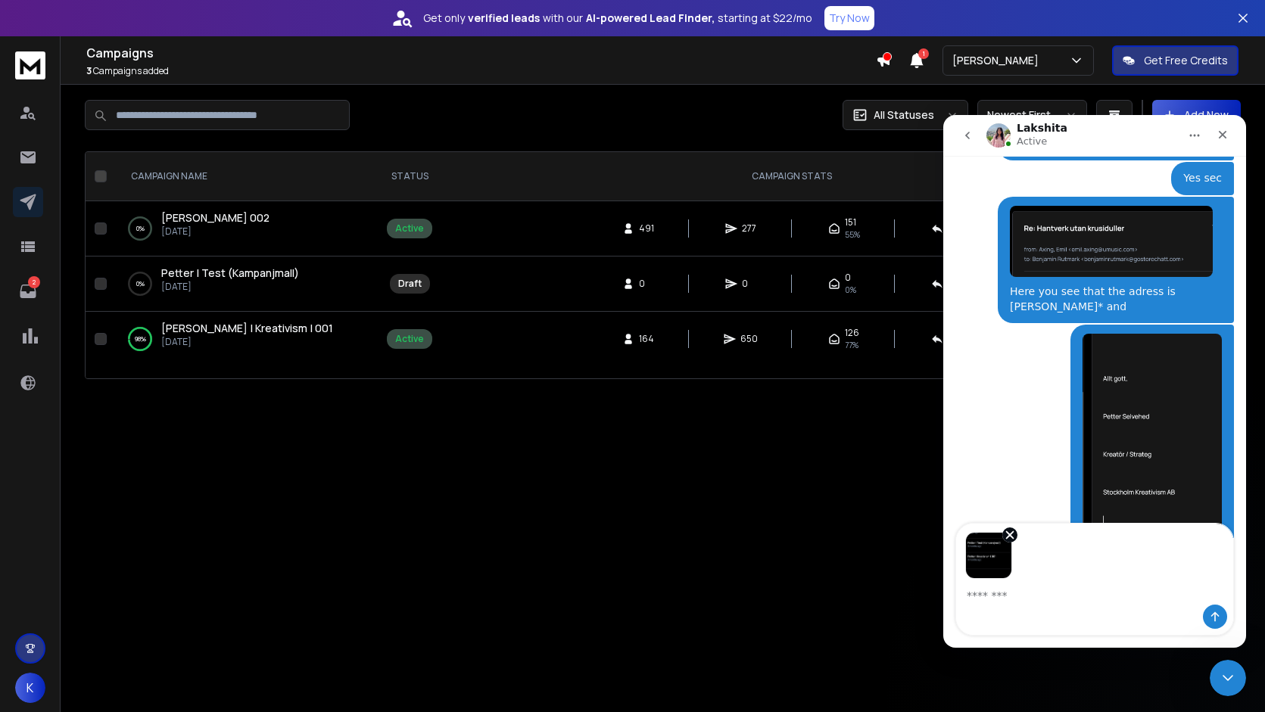
scroll to position [589, 0]
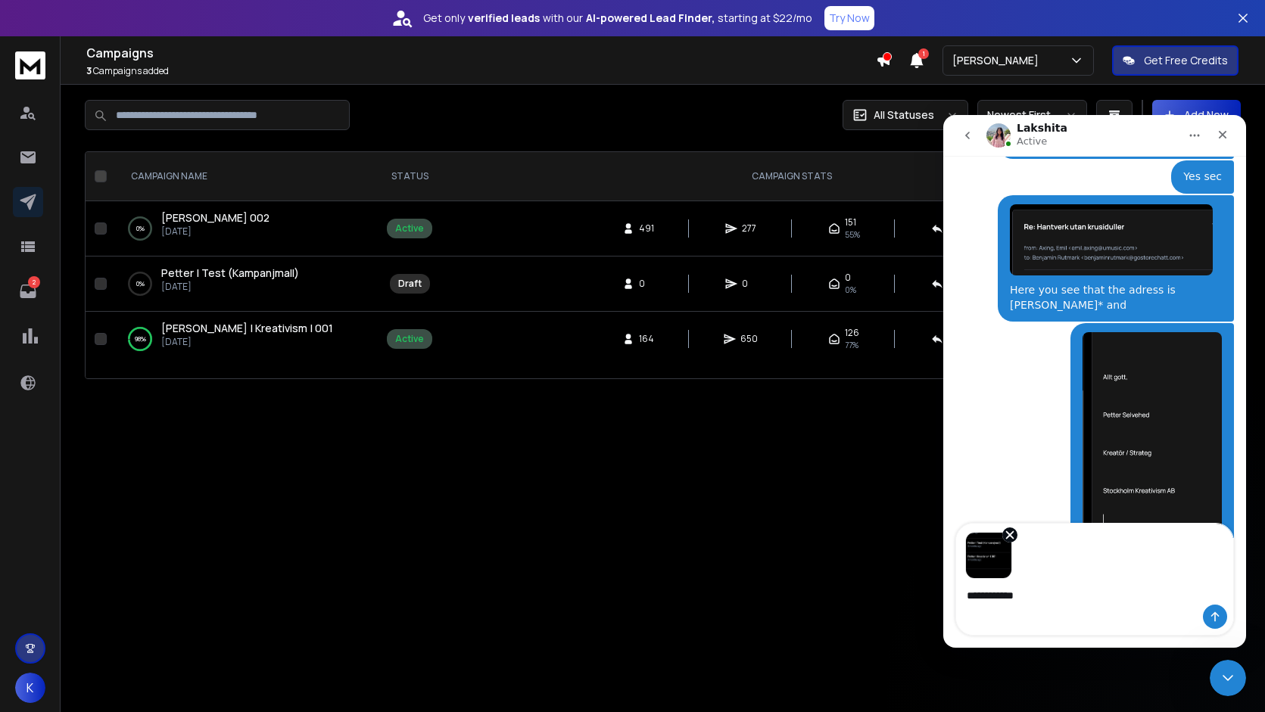
type textarea "**********"
click at [1210, 614] on icon "Send a message…" at bounding box center [1215, 617] width 12 height 12
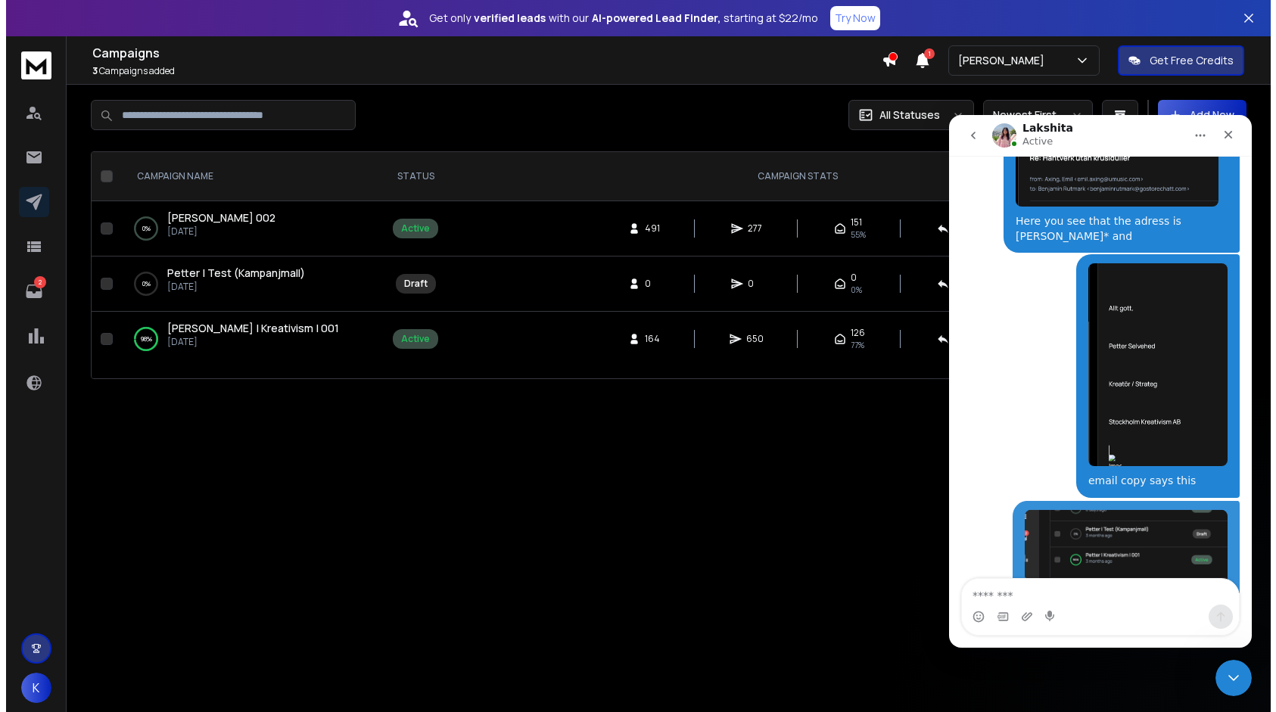
scroll to position [662, 0]
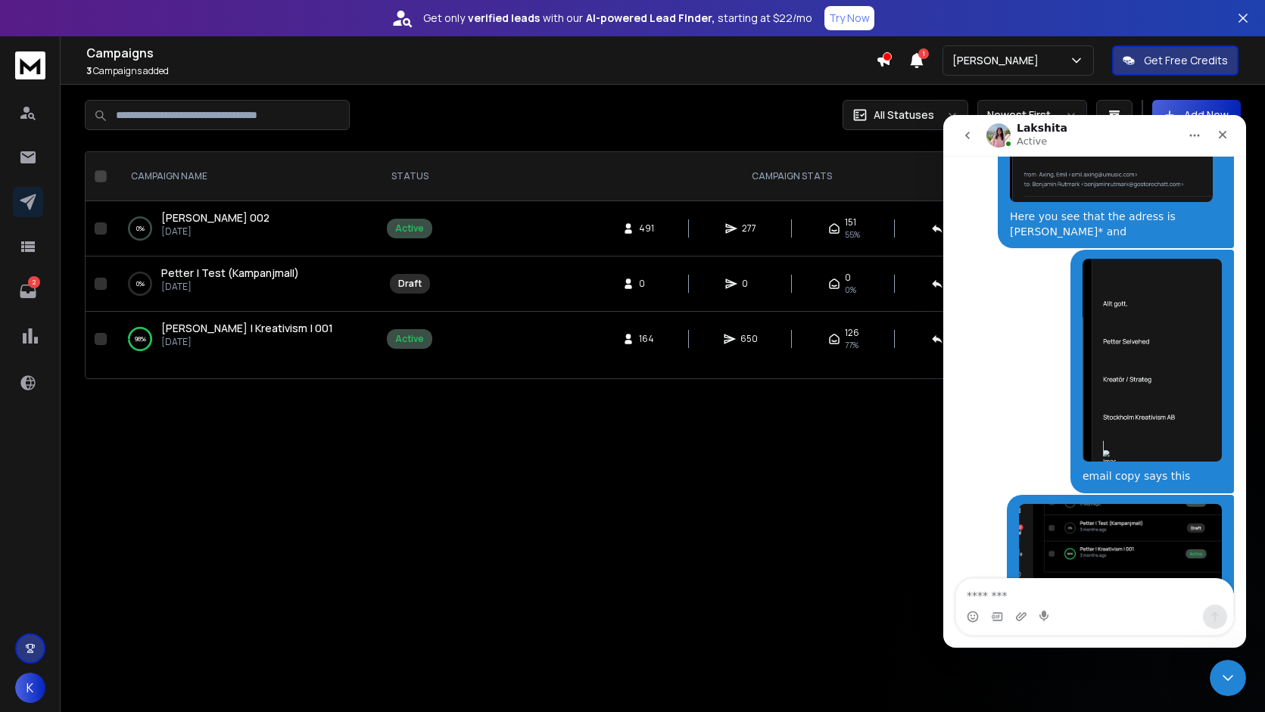
click at [229, 332] on span "[PERSON_NAME] | Kreativism | 001" at bounding box center [247, 328] width 172 height 14
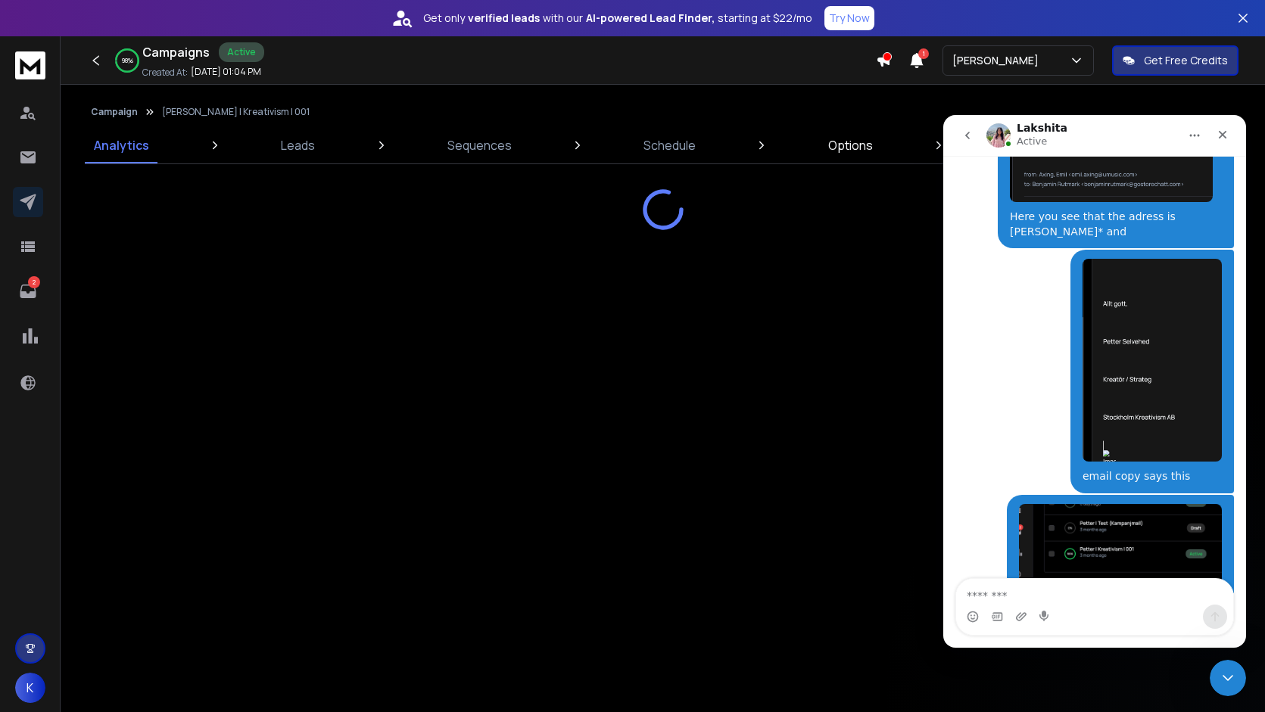
click at [849, 147] on p "Options" at bounding box center [850, 145] width 45 height 18
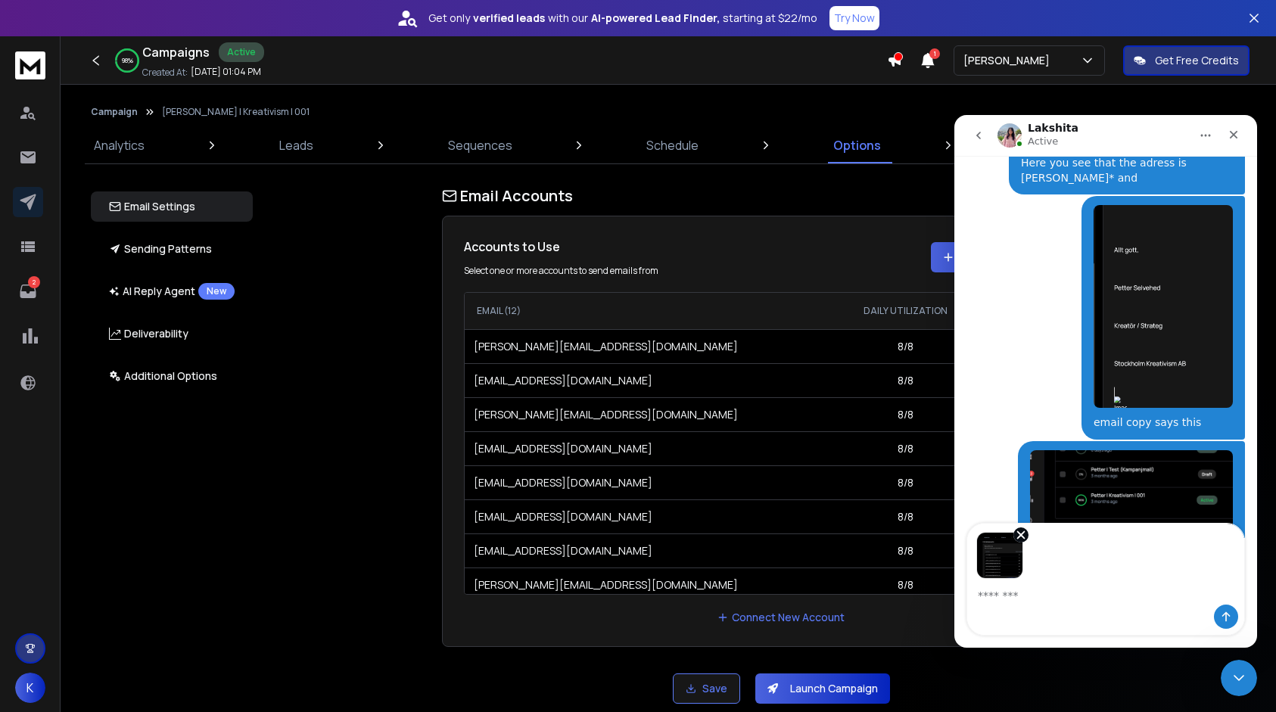
scroll to position [718, 0]
type textarea "**********"
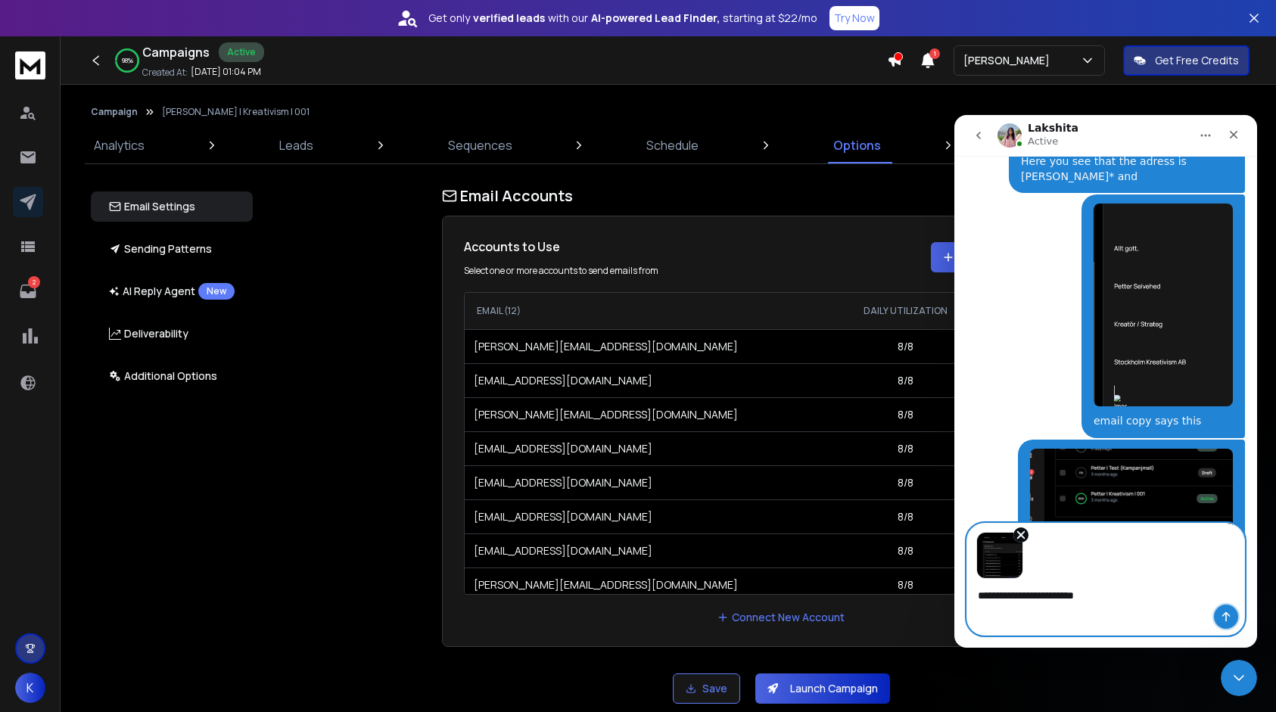
click at [1221, 619] on icon "Send a message…" at bounding box center [1226, 617] width 12 height 12
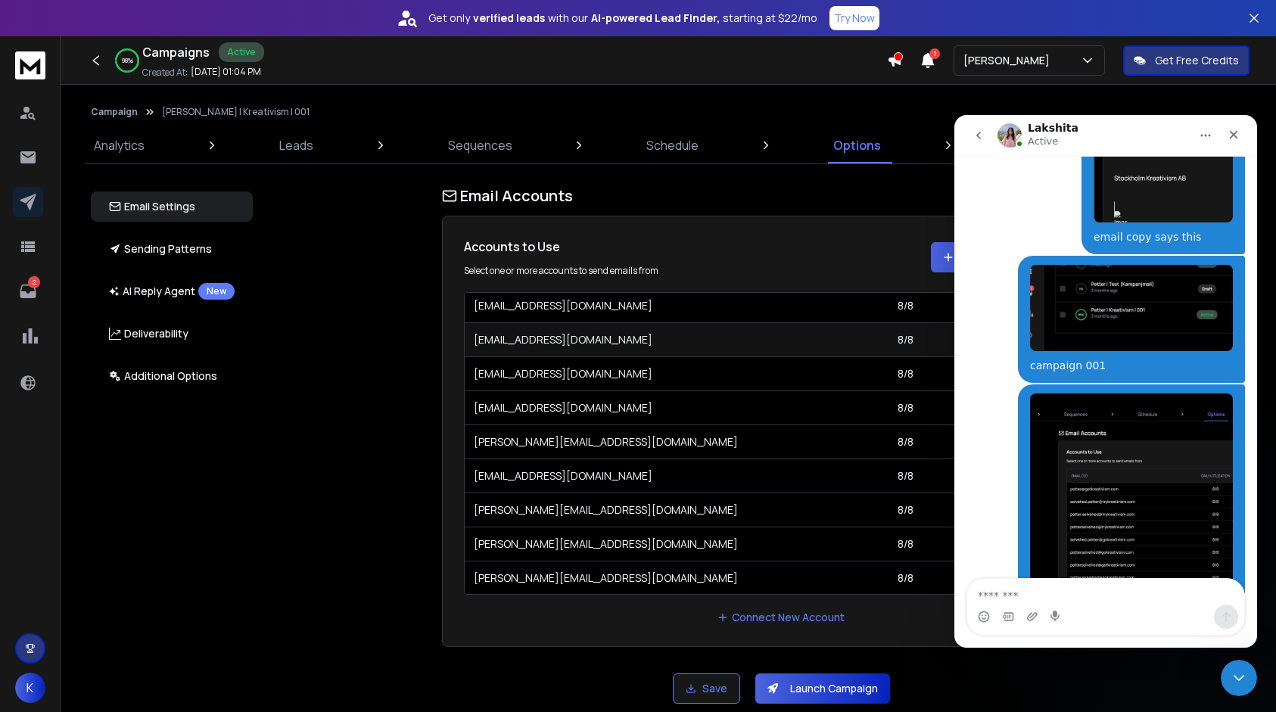
scroll to position [143, 0]
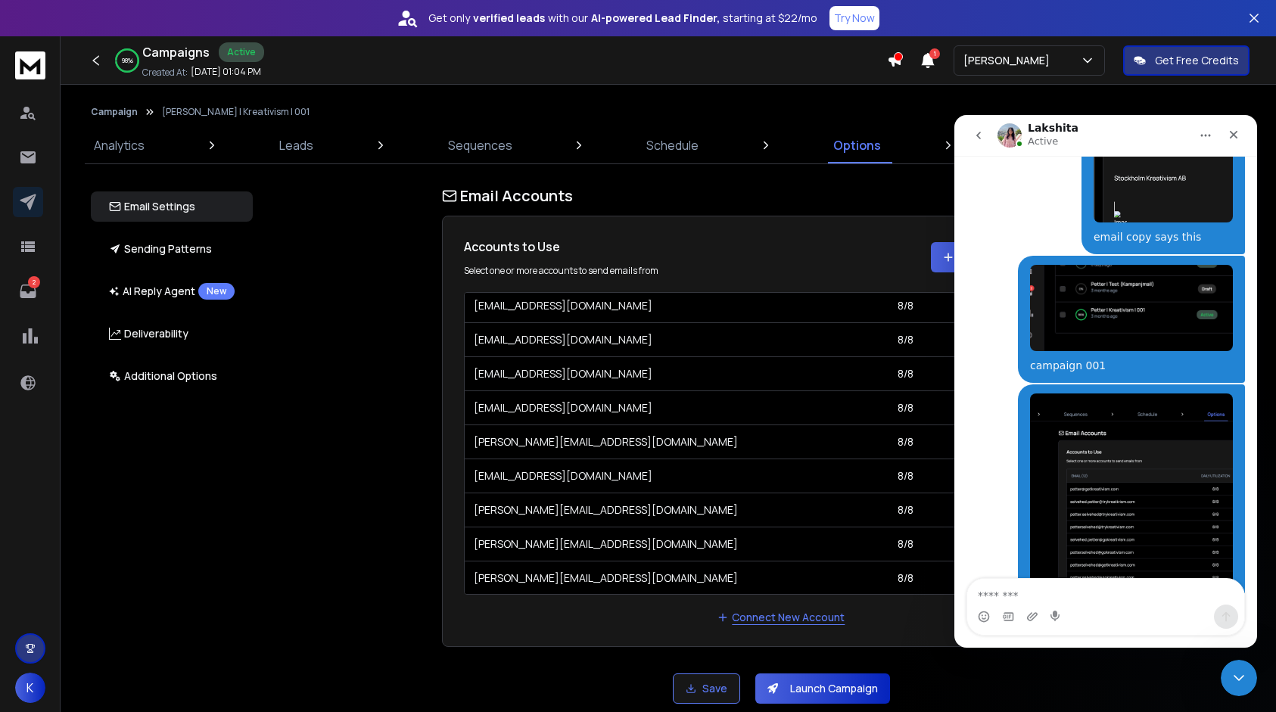
drag, startPoint x: 750, startPoint y: 630, endPoint x: 746, endPoint y: 622, distance: 9.5
click at [747, 624] on div "Accounts to Use Select one or more accounts to send emails from Add/Remove Mail…" at bounding box center [781, 432] width 678 height 432
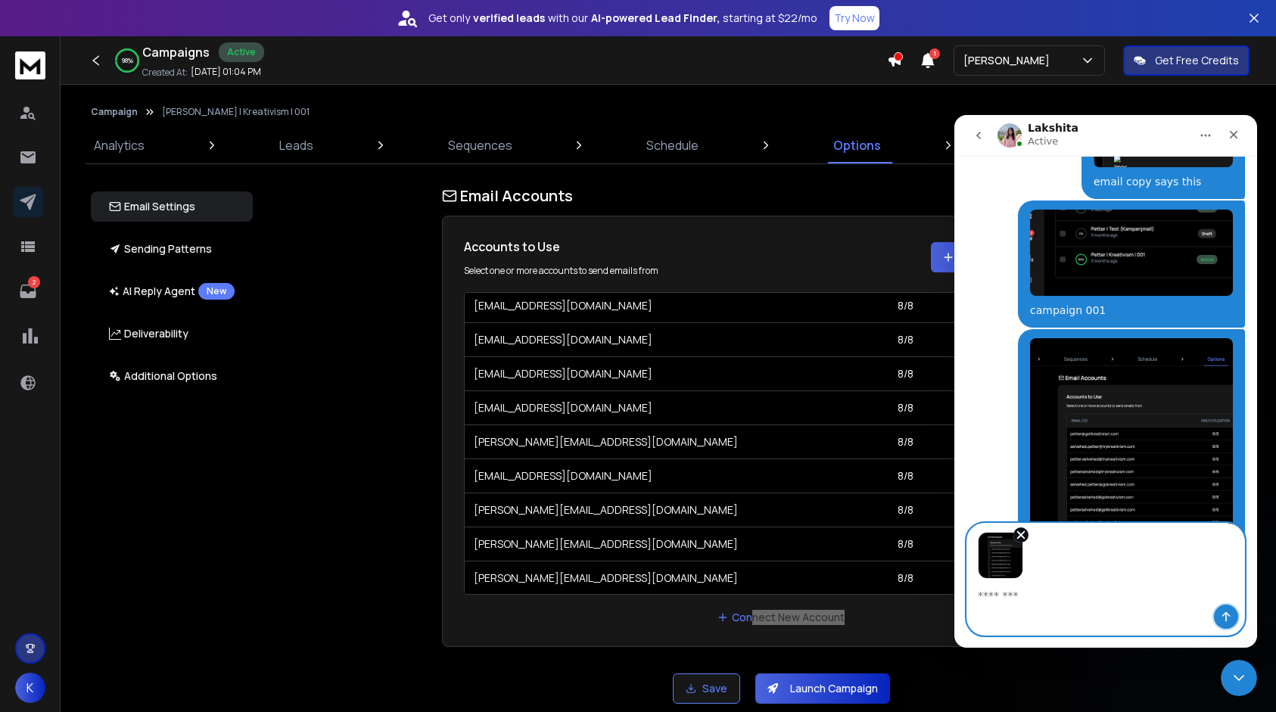
click at [1231, 621] on icon "Send a message…" at bounding box center [1226, 617] width 12 height 12
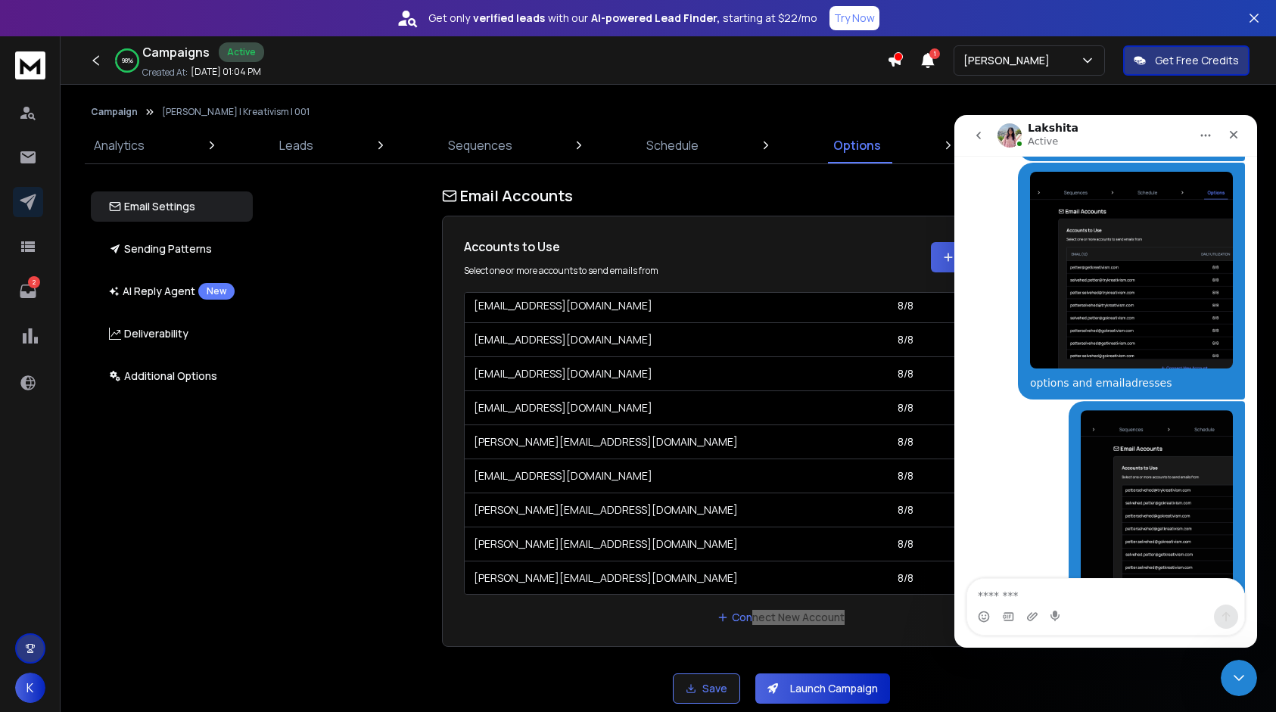
scroll to position [1124, 0]
click at [1069, 601] on textarea "Message…" at bounding box center [1106, 592] width 277 height 26
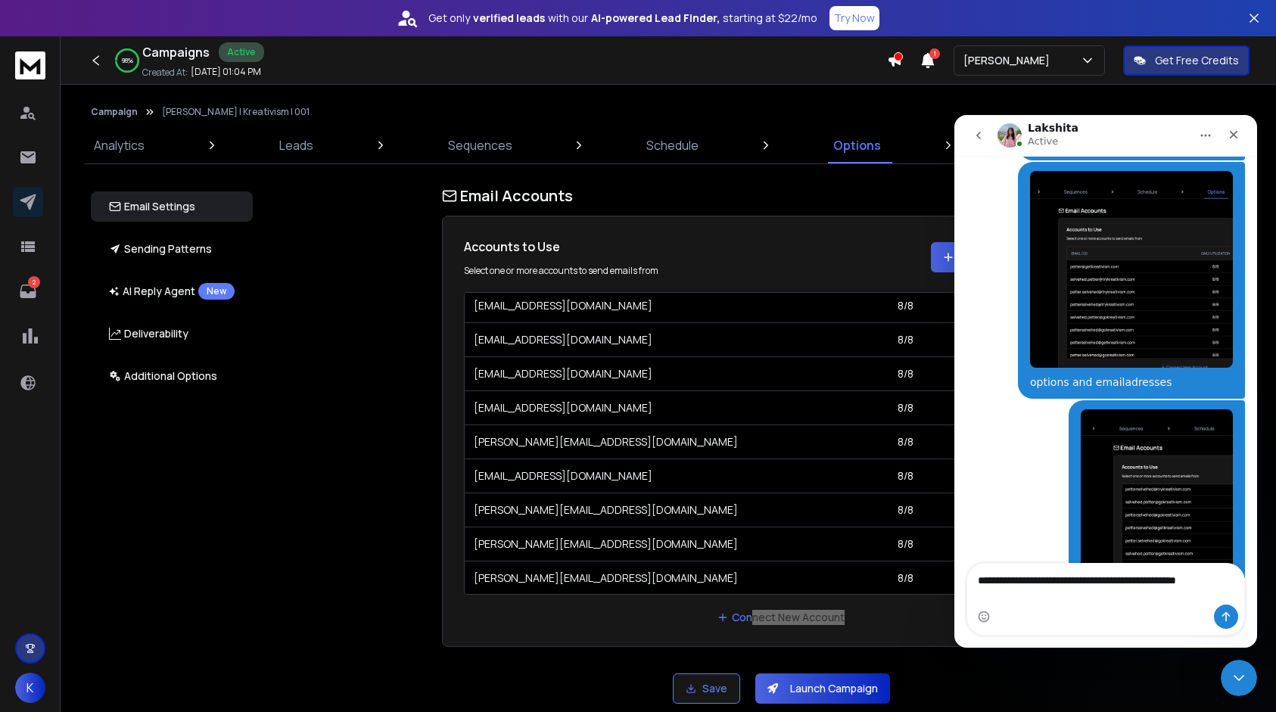
type textarea "**********"
click at [1232, 619] on icon "Send a message…" at bounding box center [1226, 617] width 12 height 12
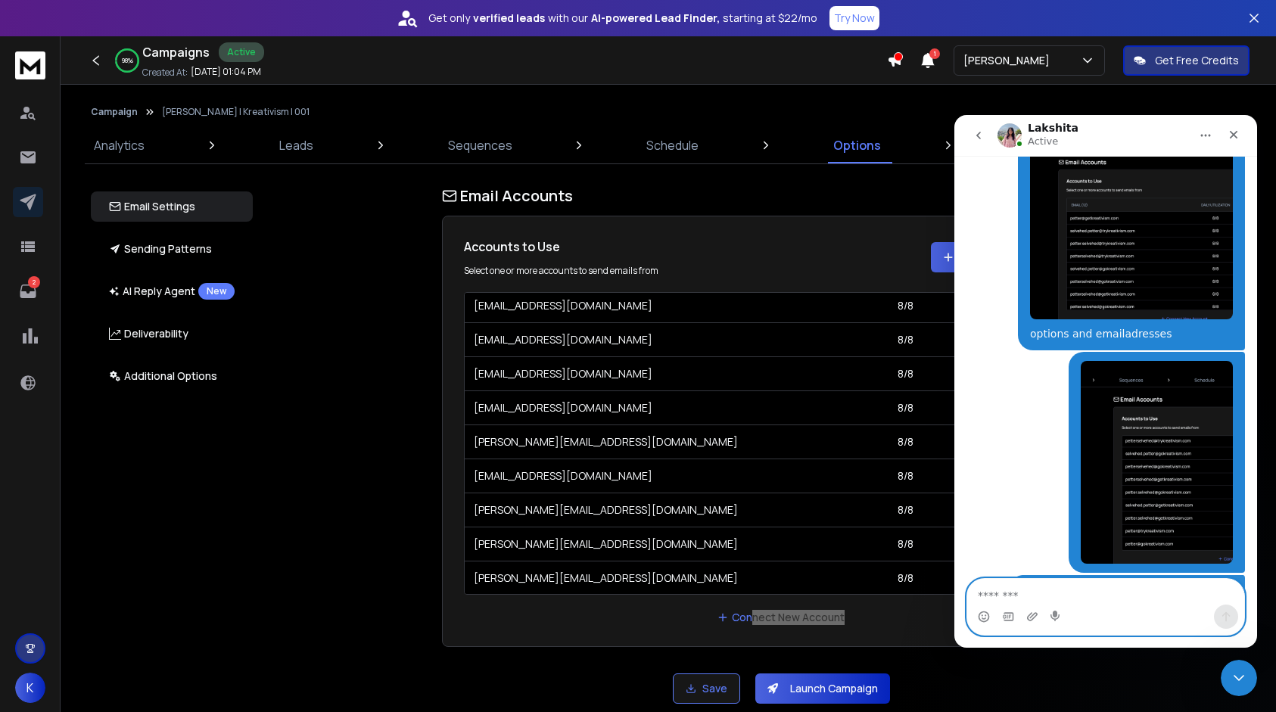
scroll to position [1173, 0]
click at [1169, 608] on div "Intercom messenger" at bounding box center [1106, 617] width 277 height 24
click at [1096, 599] on textarea "Message…" at bounding box center [1106, 592] width 277 height 26
type textarea "**********"
click at [1218, 621] on button "Send a message…" at bounding box center [1226, 617] width 24 height 24
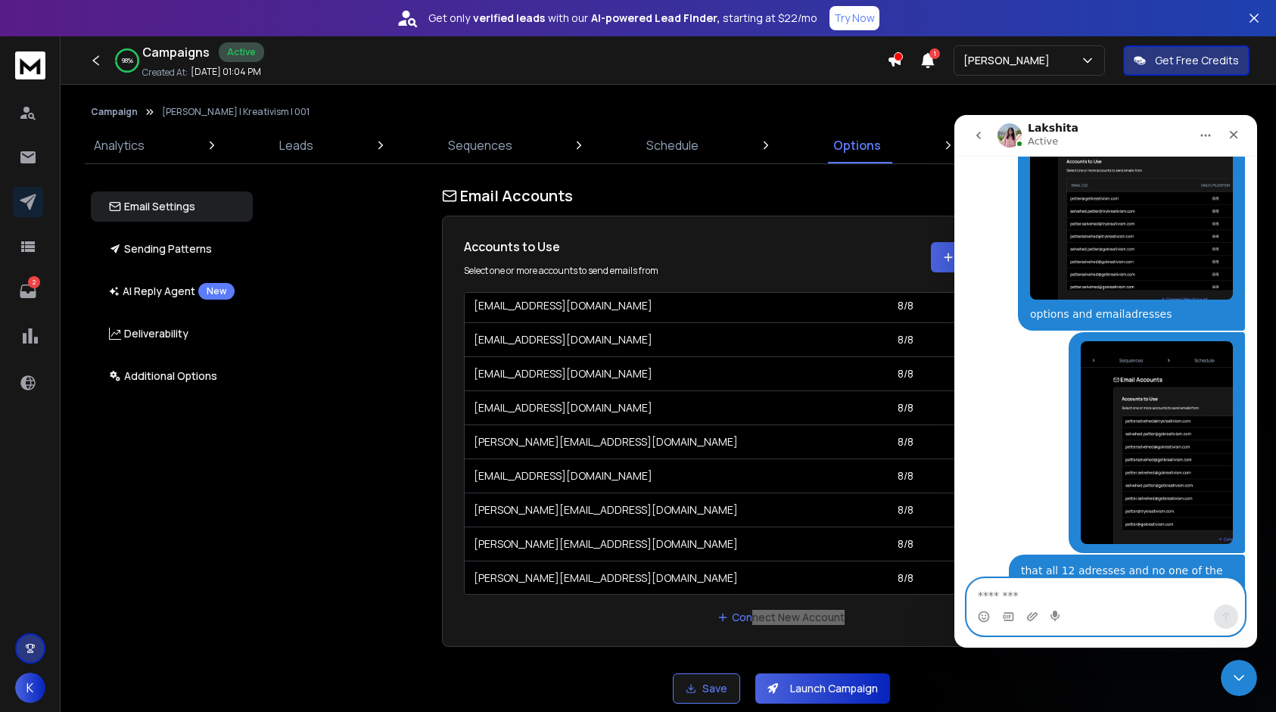
scroll to position [1208, 0]
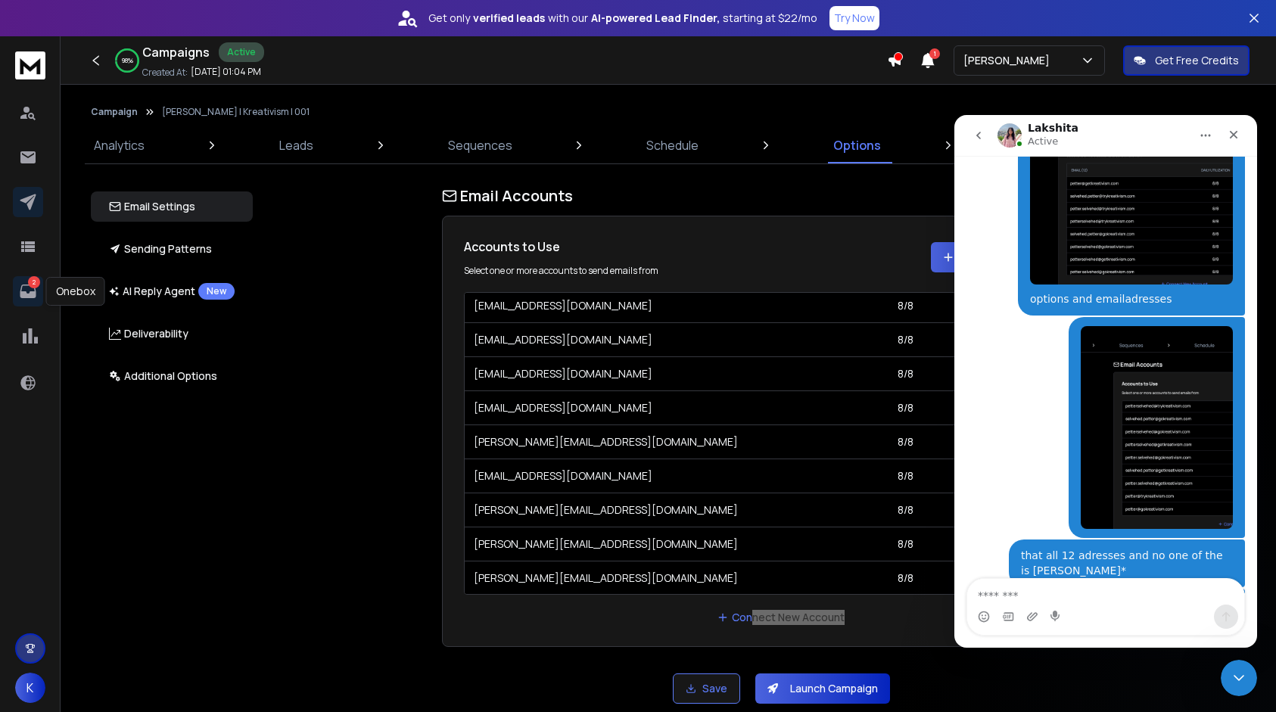
click at [32, 293] on icon at bounding box center [28, 292] width 16 height 14
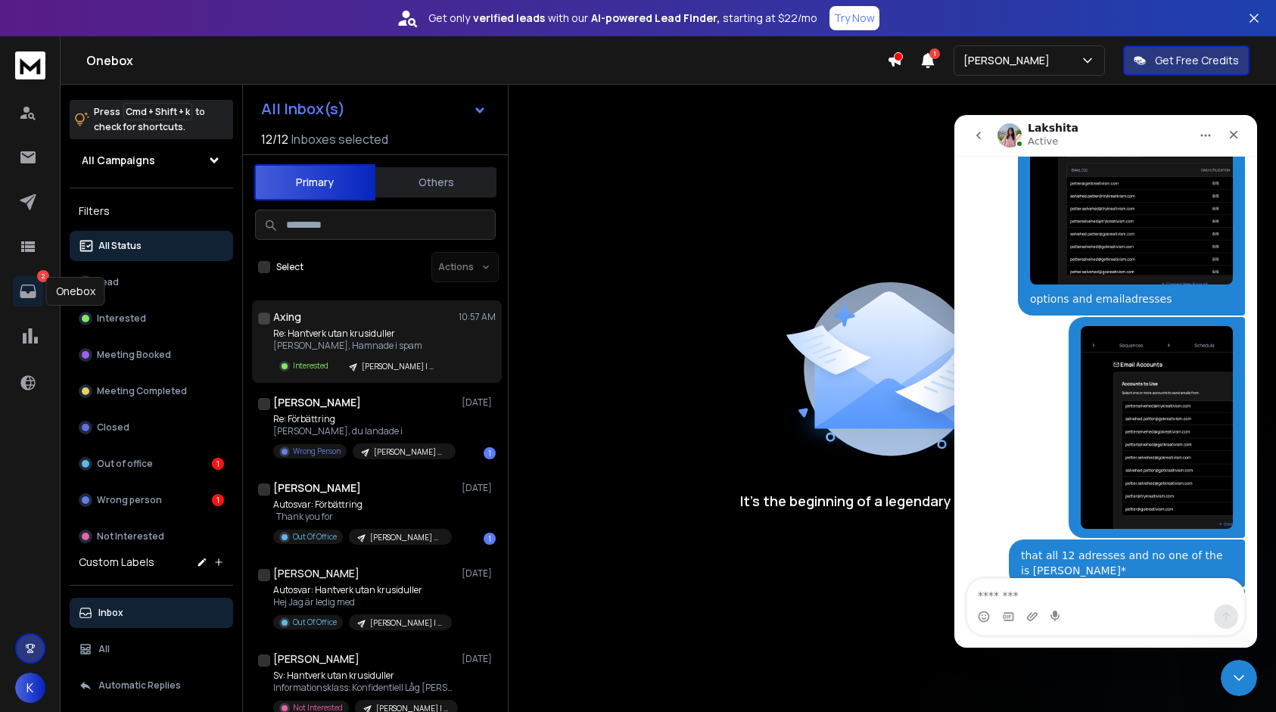
click at [365, 342] on p "Hej Benjamin, Hamnade i spam" at bounding box center [358, 346] width 170 height 12
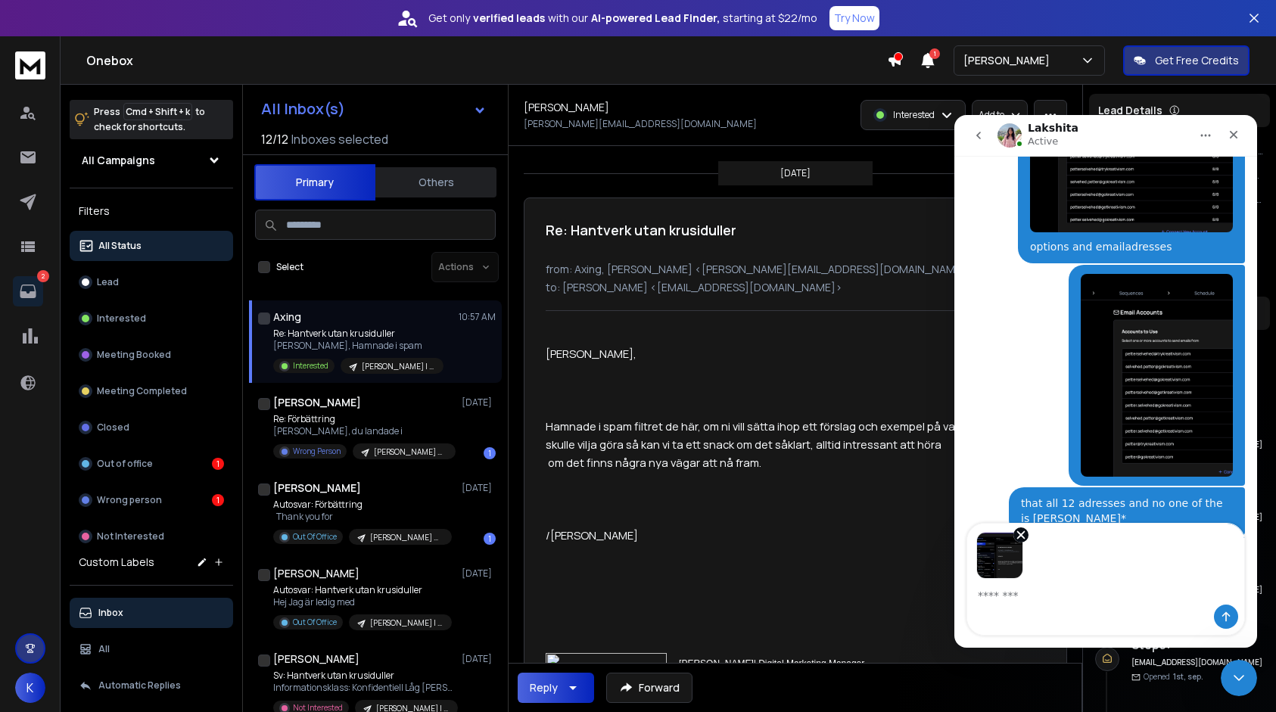
scroll to position [1263, 0]
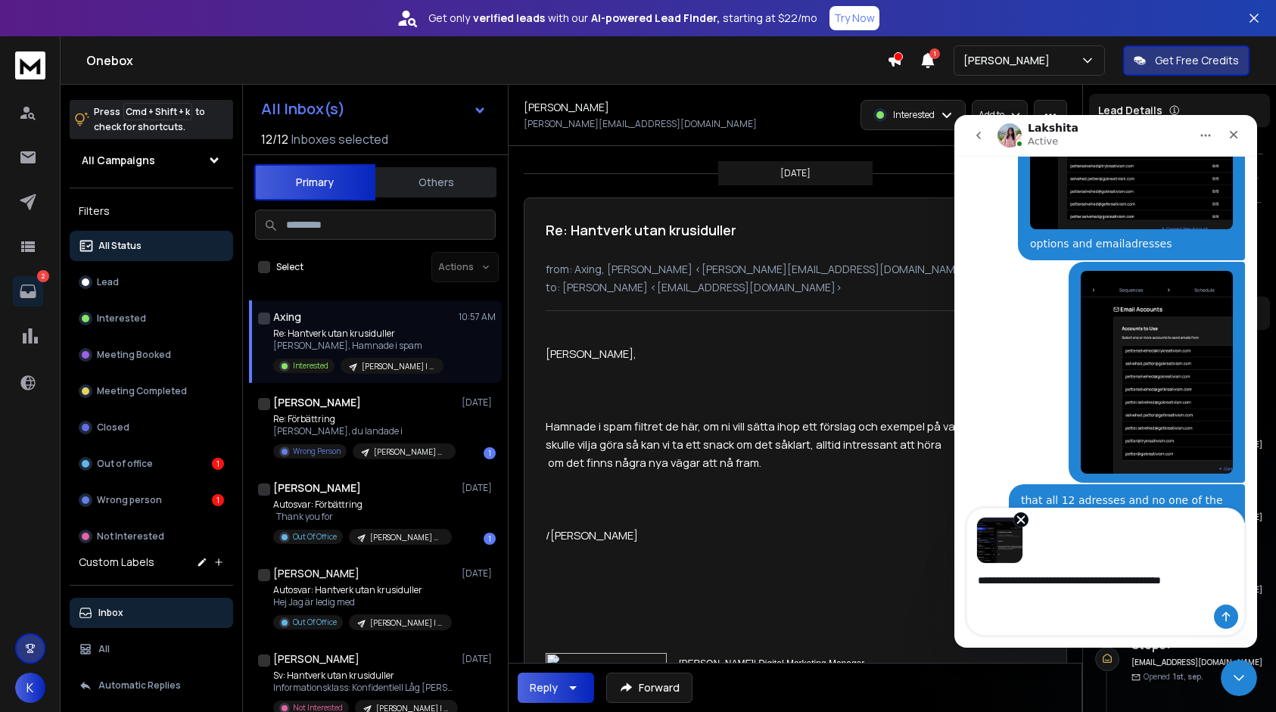
type textarea "**********"
click at [1231, 616] on icon "Send a message…" at bounding box center [1226, 617] width 12 height 12
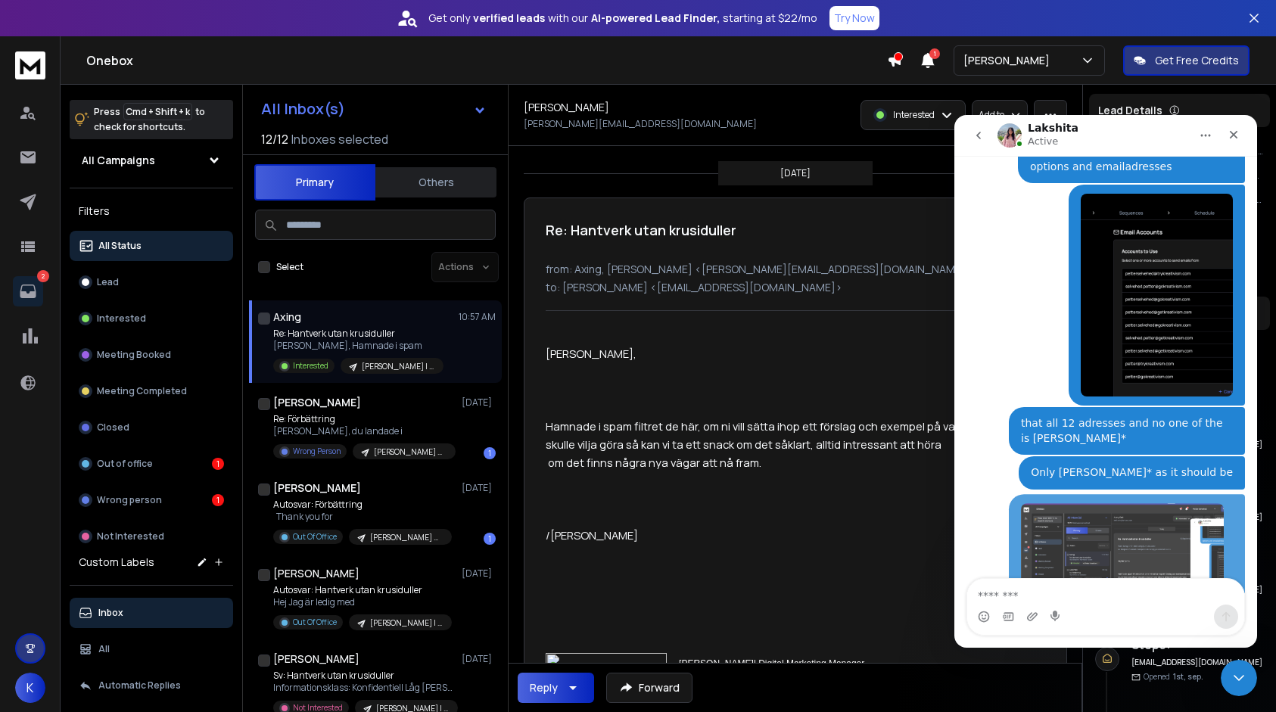
scroll to position [1376, 0]
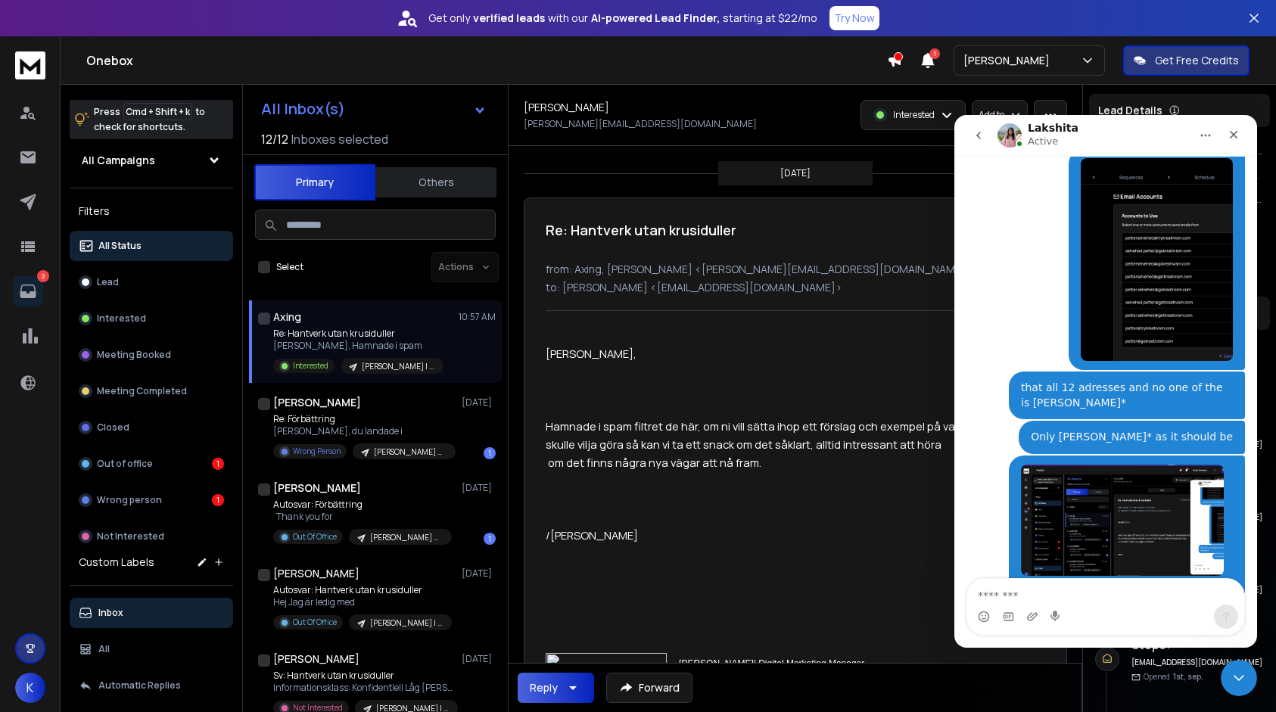
click at [1164, 604] on textarea "Message…" at bounding box center [1106, 592] width 277 height 26
click at [1048, 598] on textarea "**********" at bounding box center [1106, 592] width 277 height 26
type textarea "**********"
click at [1230, 616] on icon "Send a message…" at bounding box center [1226, 617] width 12 height 12
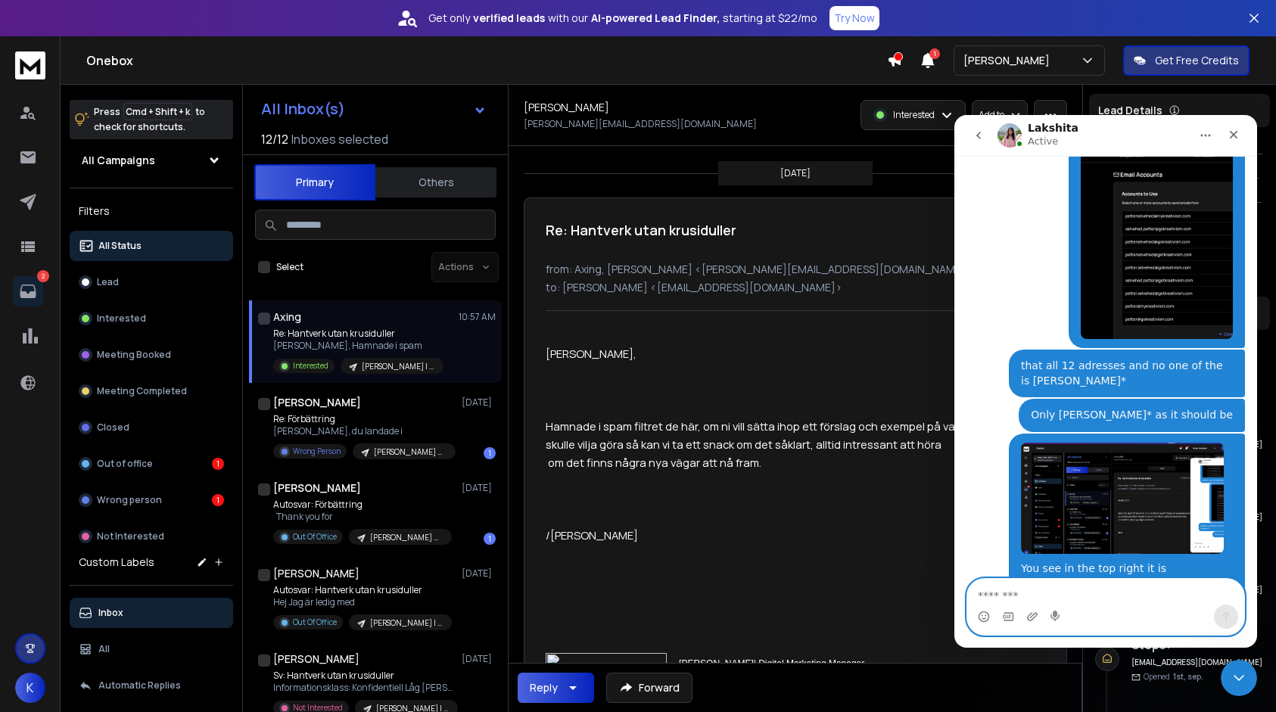
scroll to position [1410, 0]
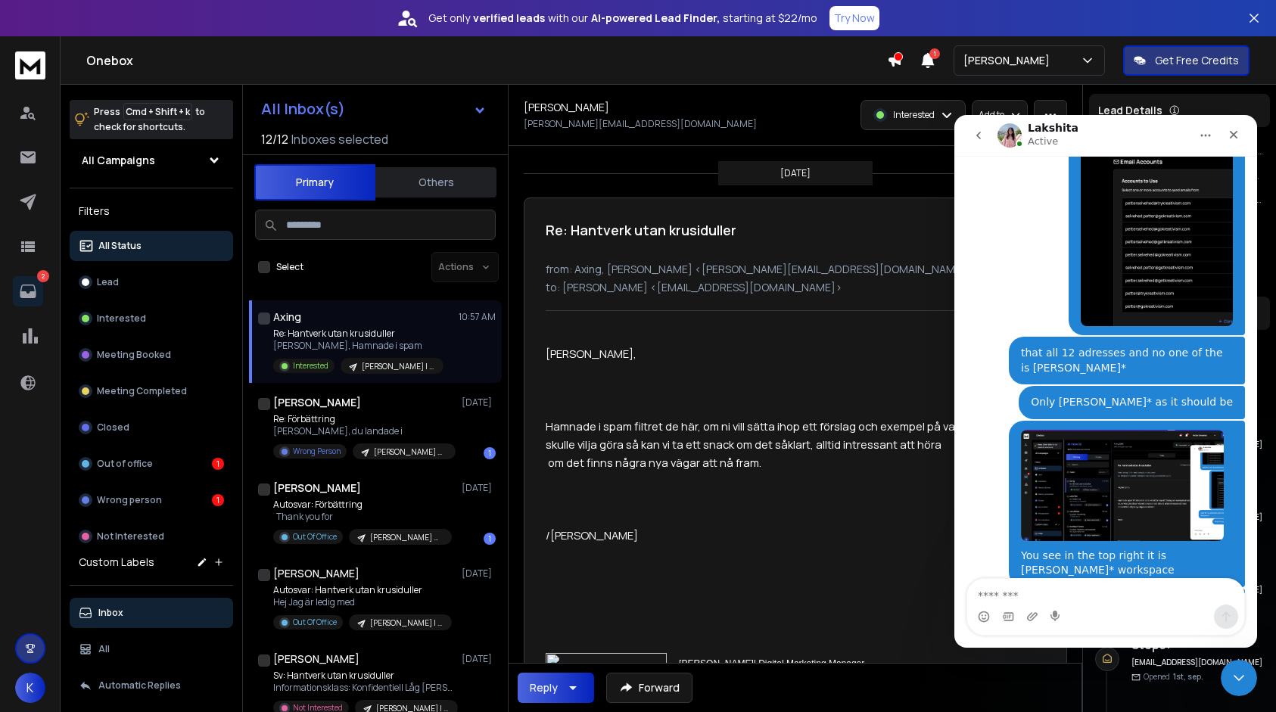
click at [338, 229] on input at bounding box center [375, 225] width 241 height 30
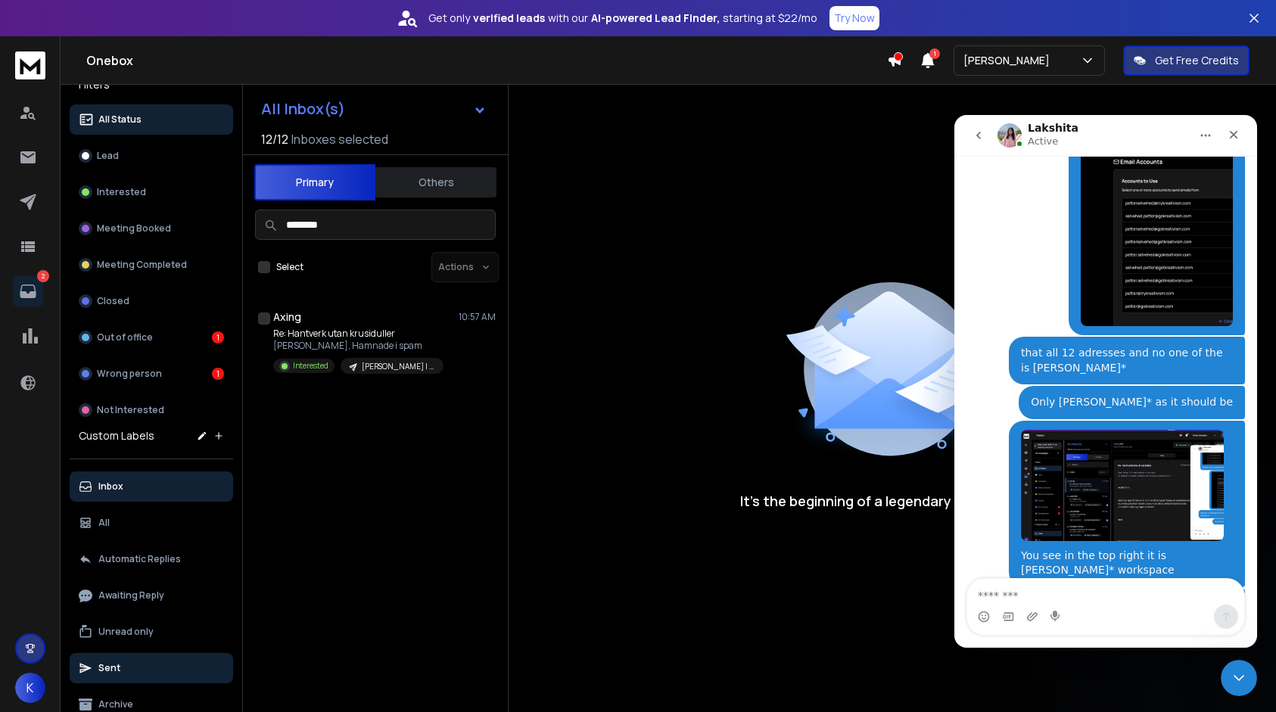
scroll to position [132, 0]
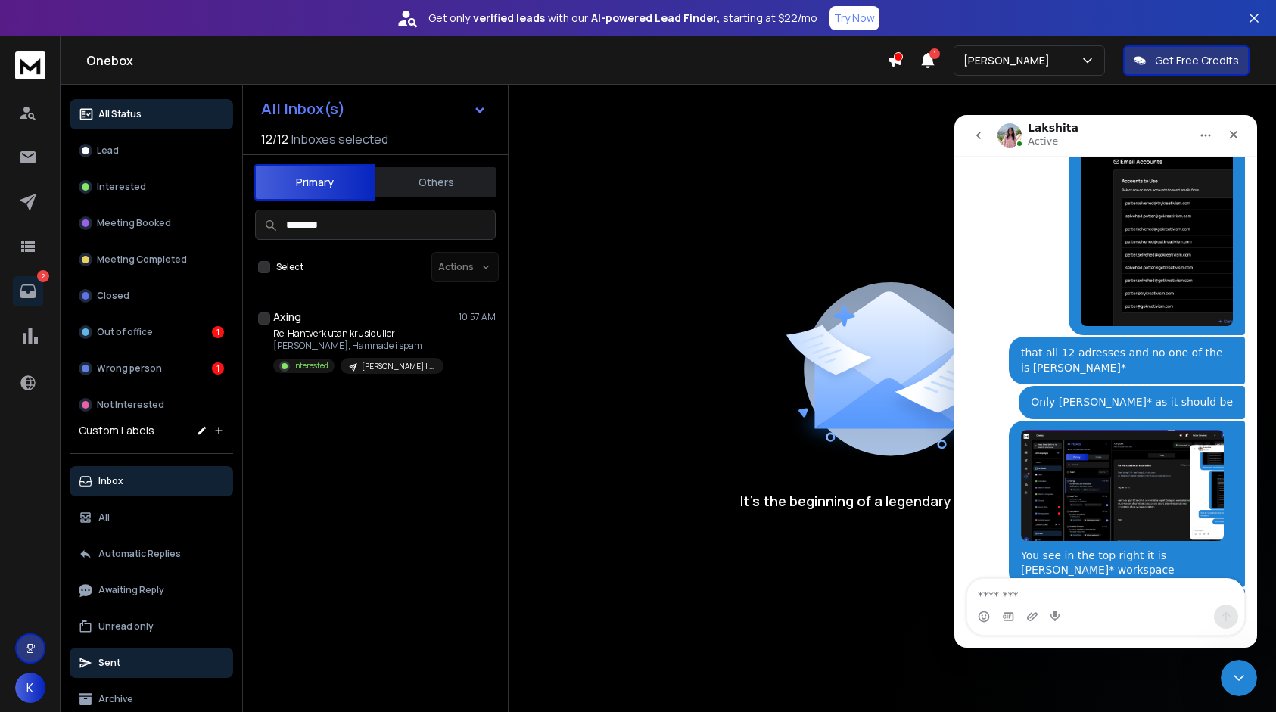
type input "********"
click at [132, 662] on button "Sent" at bounding box center [152, 663] width 164 height 30
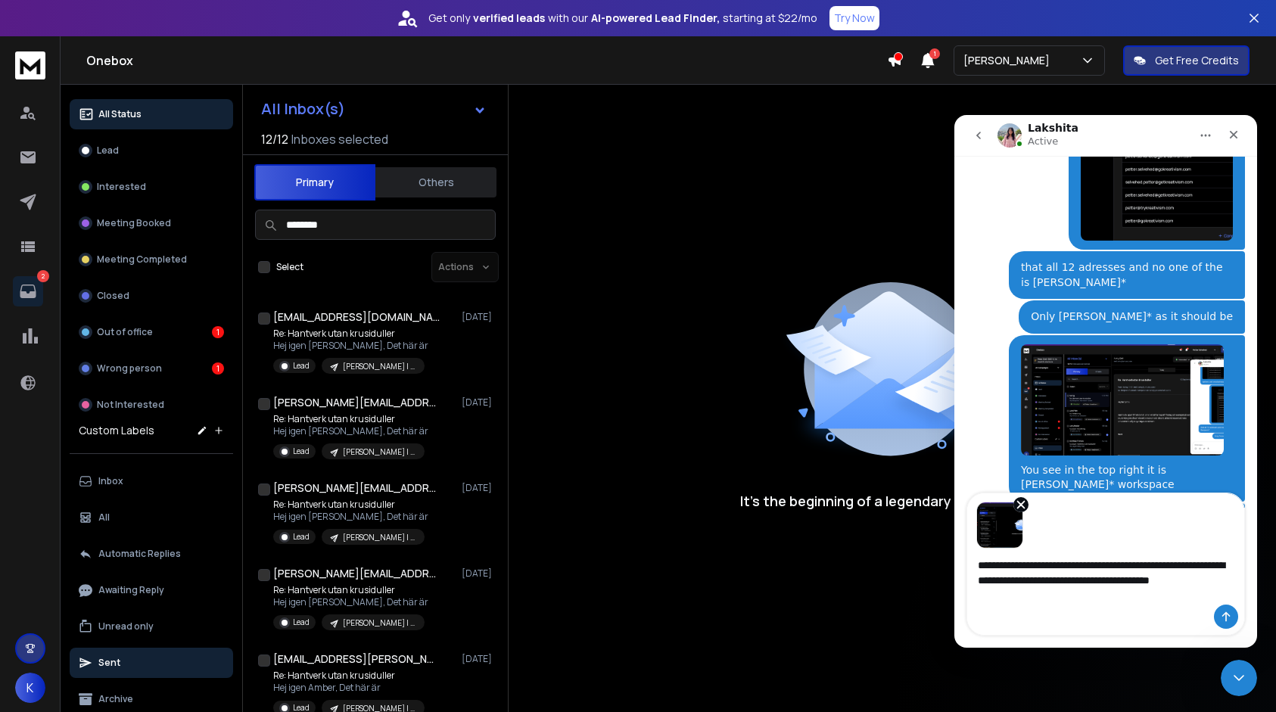
scroll to position [1496, 0]
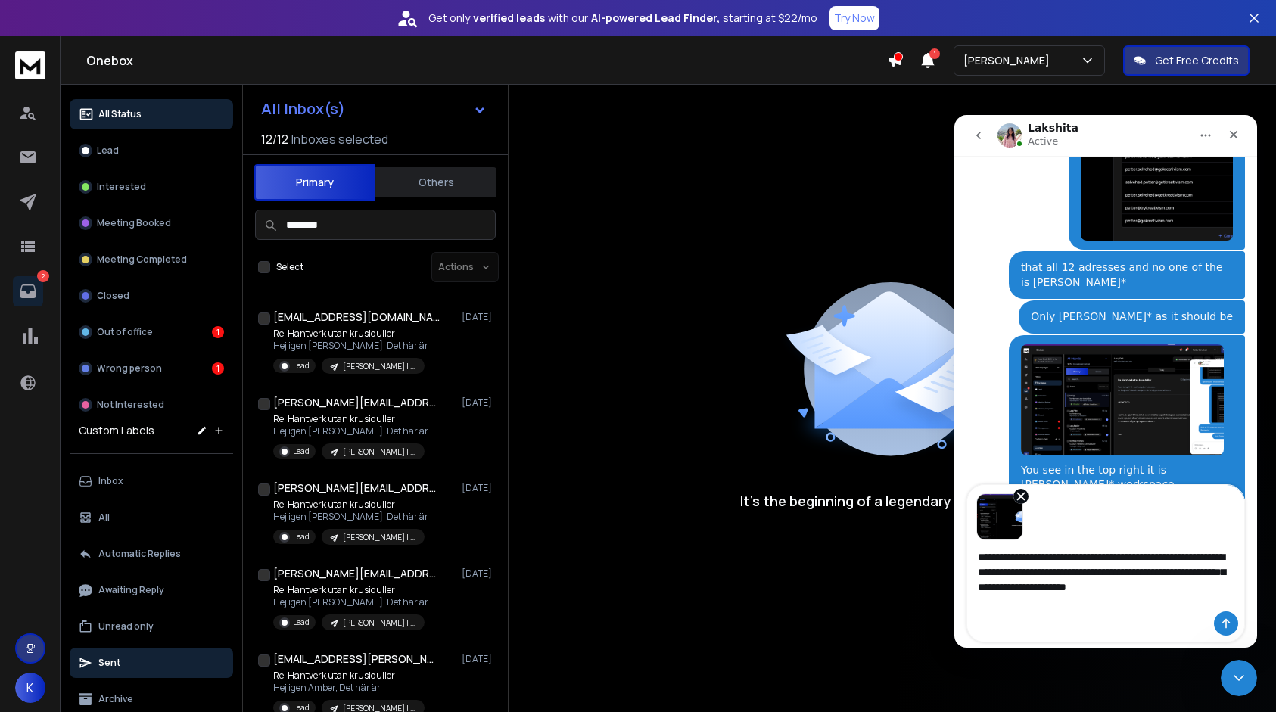
type textarea "**********"
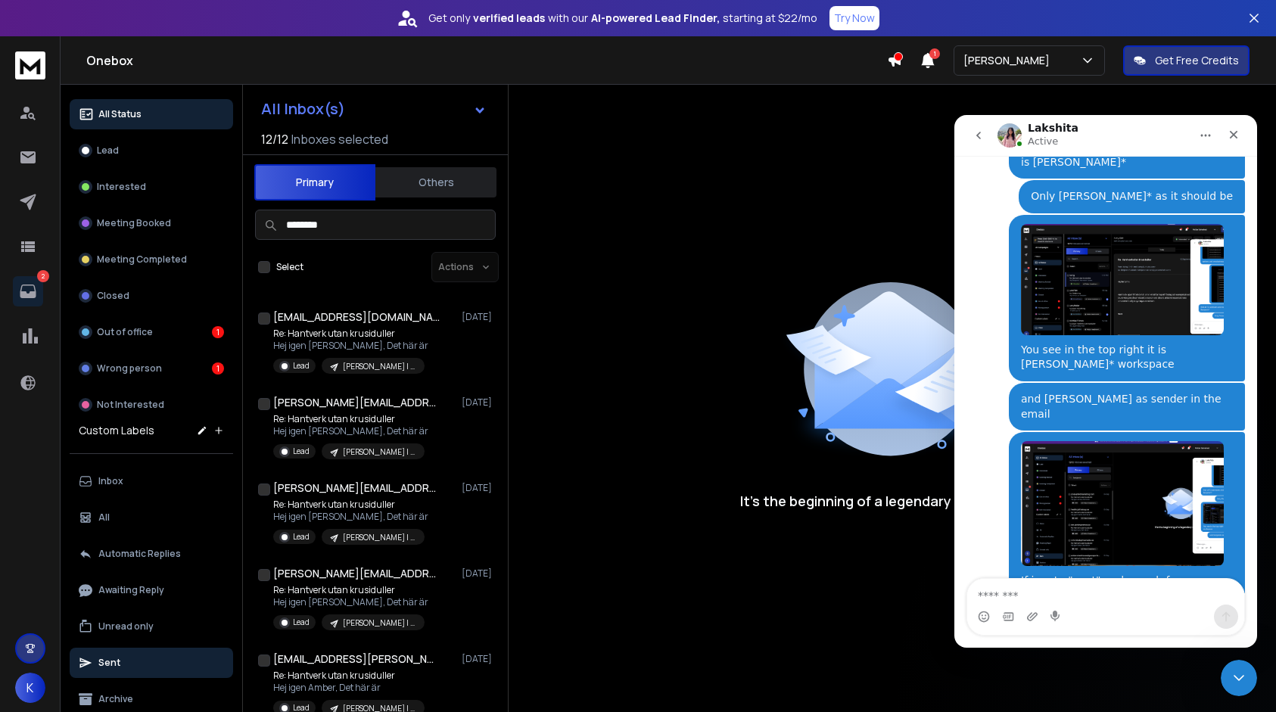
scroll to position [1622, 0]
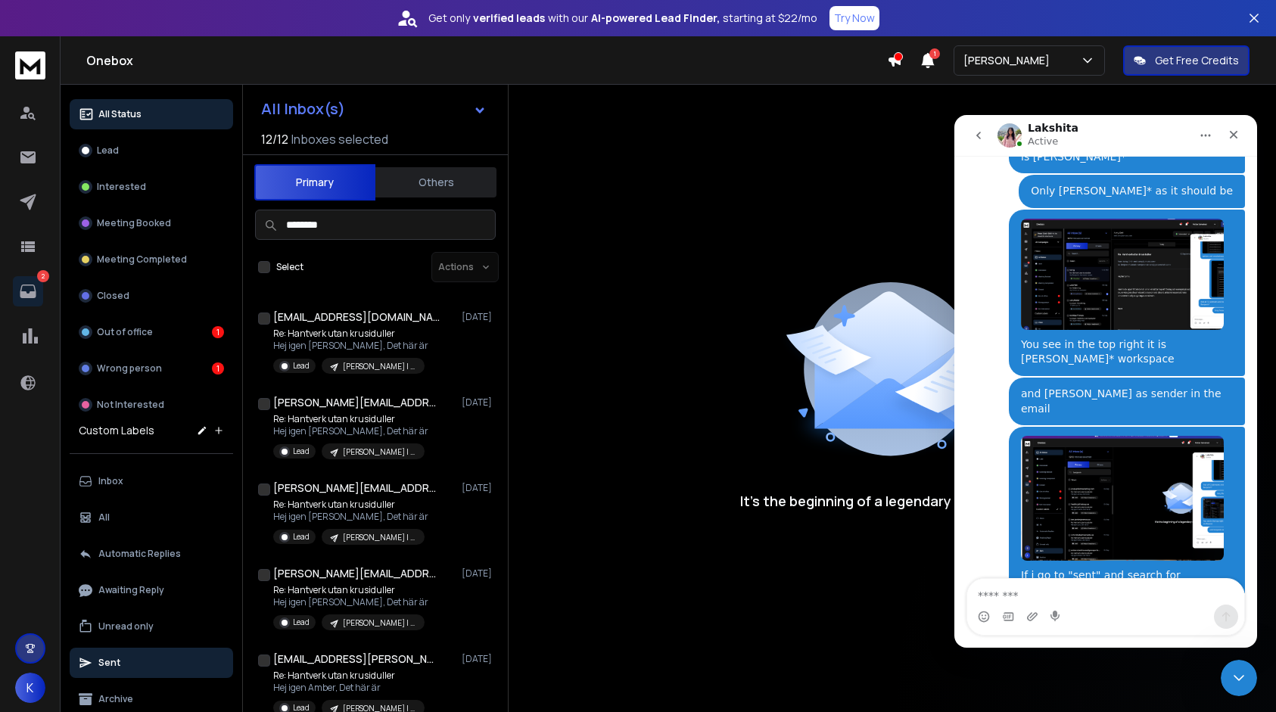
click at [1080, 596] on textarea "Message…" at bounding box center [1106, 592] width 277 height 26
type textarea "*"
type textarea "****"
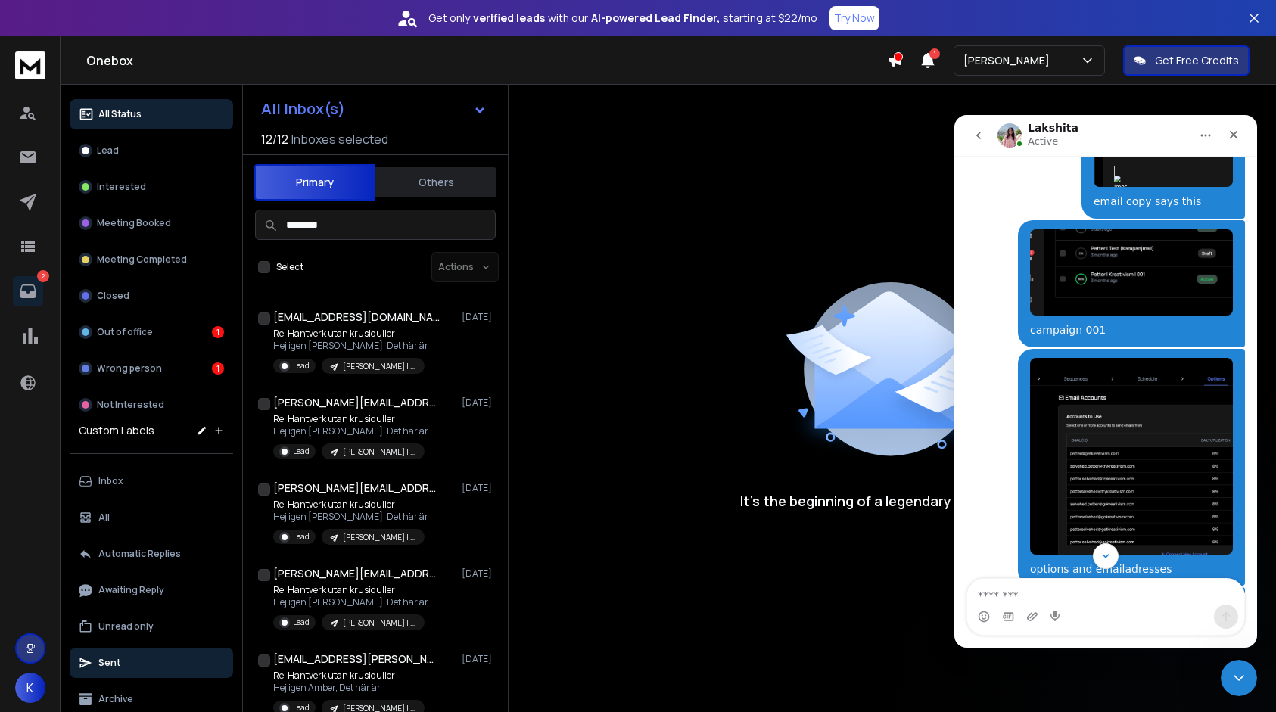
scroll to position [1656, 0]
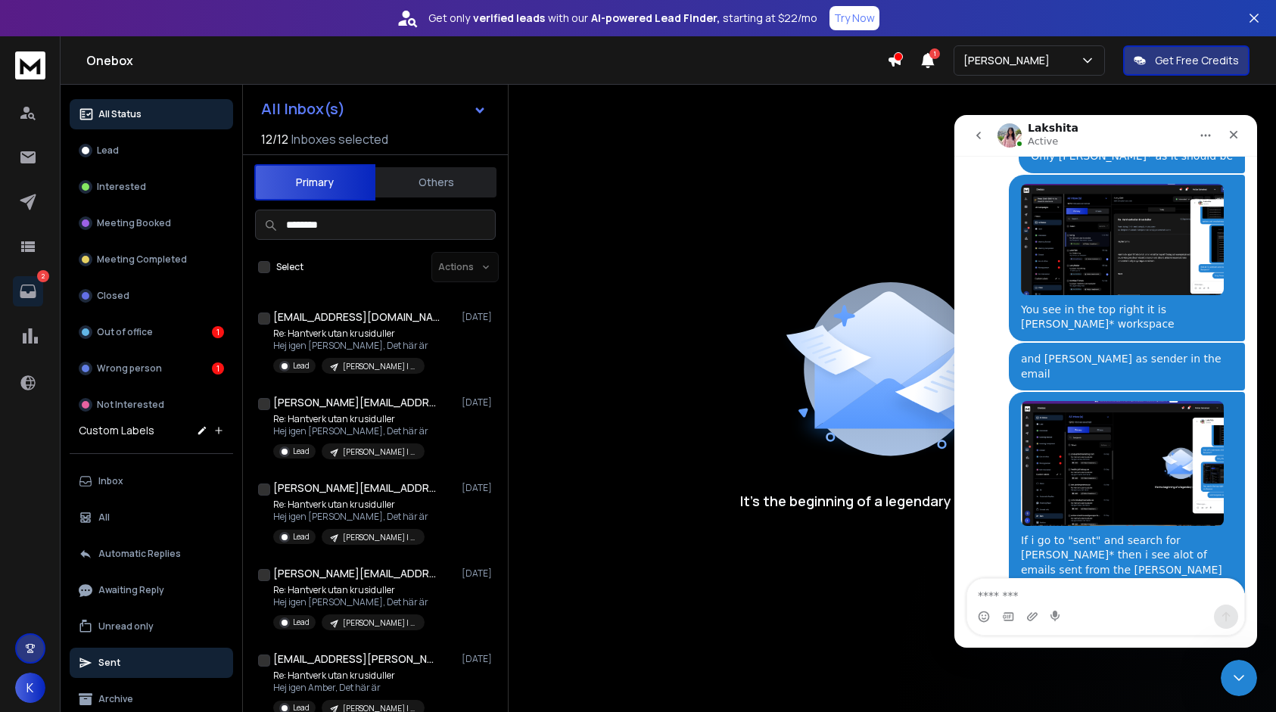
click at [1074, 596] on textarea "Message…" at bounding box center [1106, 592] width 277 height 26
click at [1092, 595] on textarea "Message…" at bounding box center [1106, 592] width 277 height 26
click at [1104, 592] on textarea "Message…" at bounding box center [1106, 592] width 277 height 26
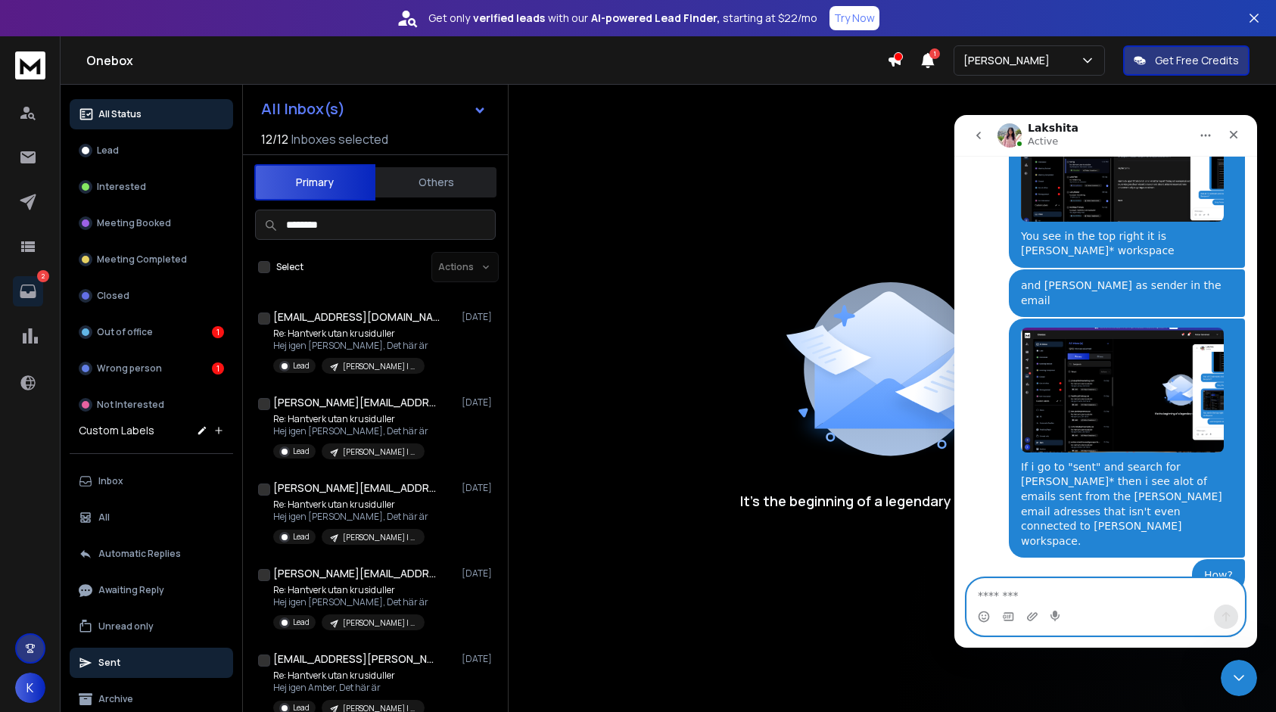
scroll to position [1716, 0]
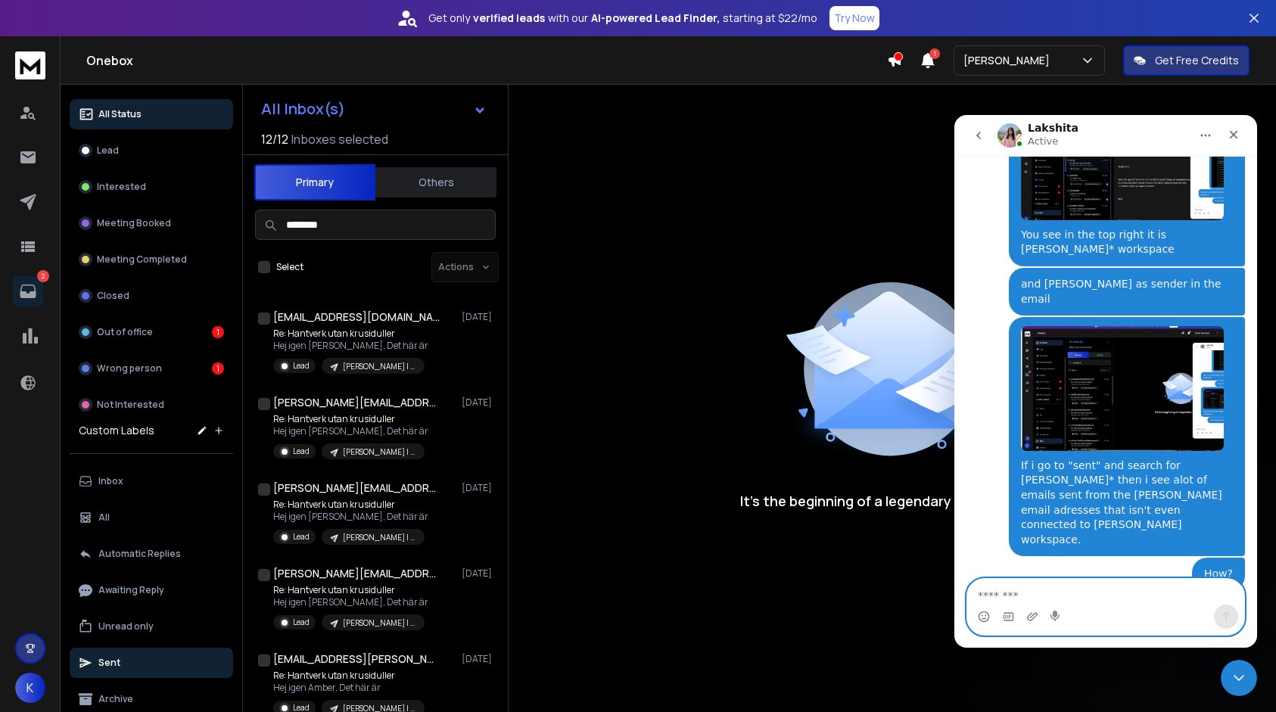
click at [1100, 604] on textarea "Message…" at bounding box center [1106, 592] width 277 height 26
type textarea "******"
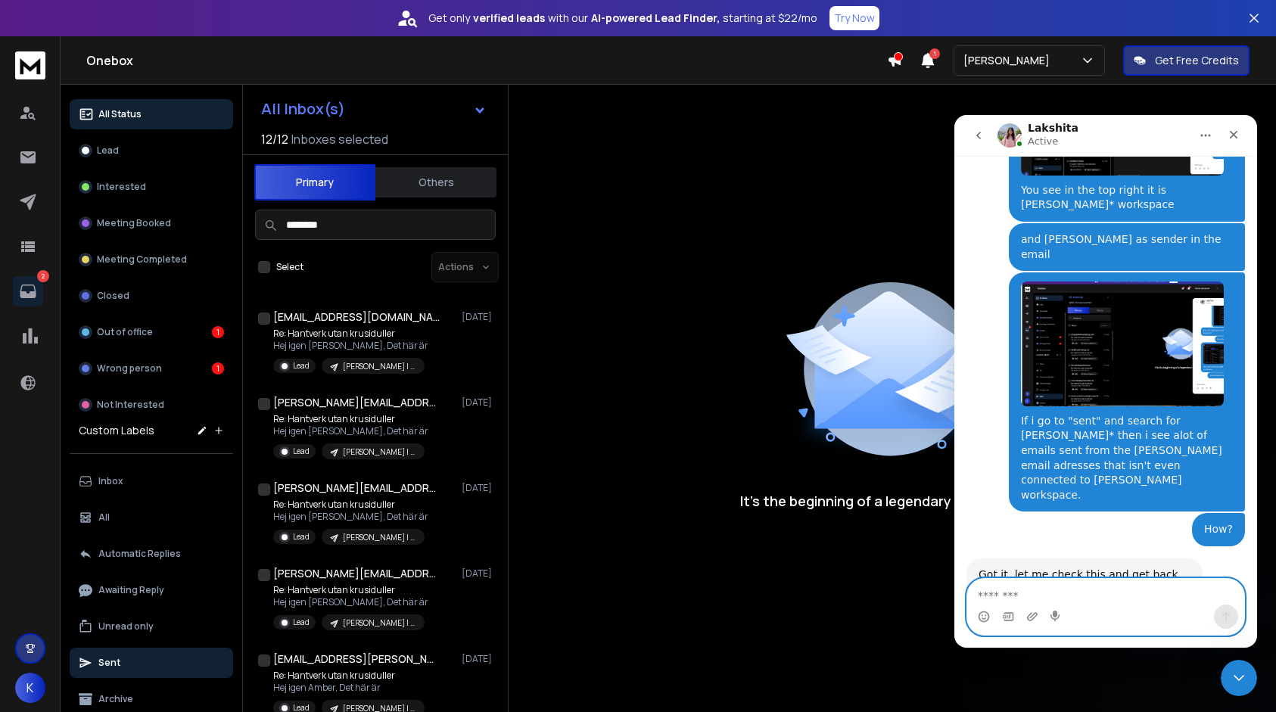
scroll to position [1761, 0]
click at [1083, 595] on textarea "Message…" at bounding box center [1106, 592] width 277 height 26
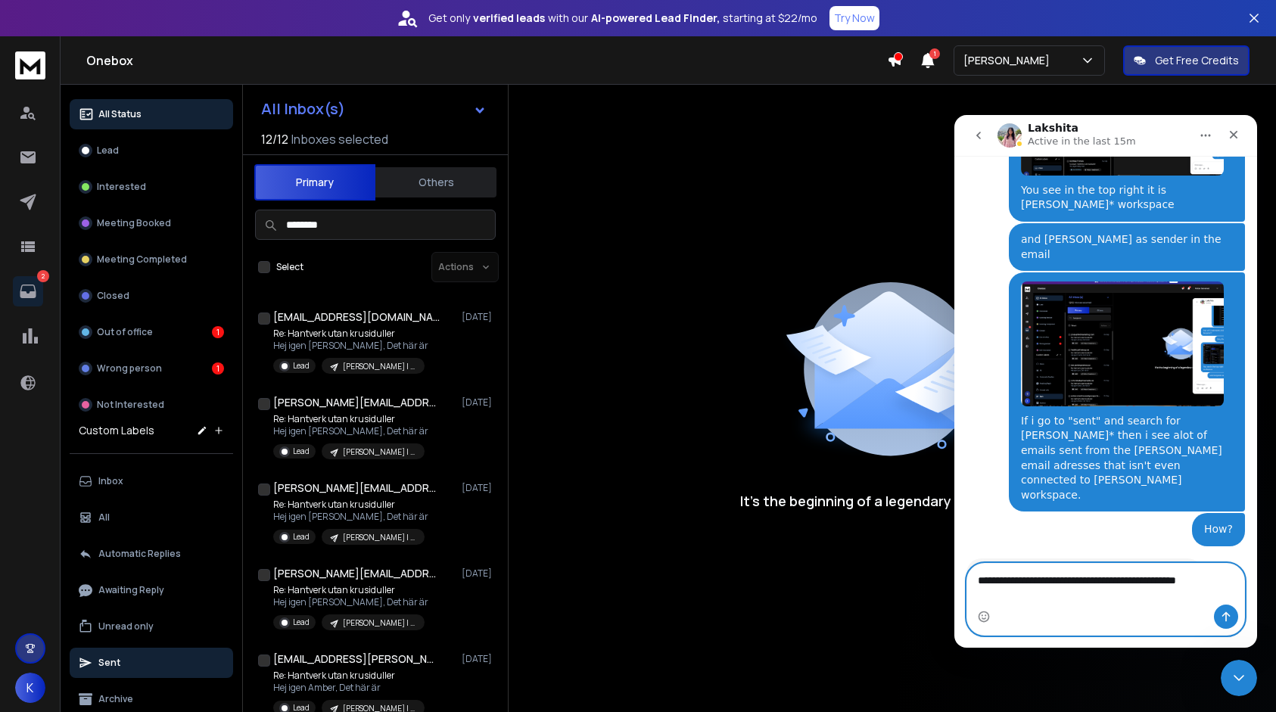
scroll to position [1776, 0]
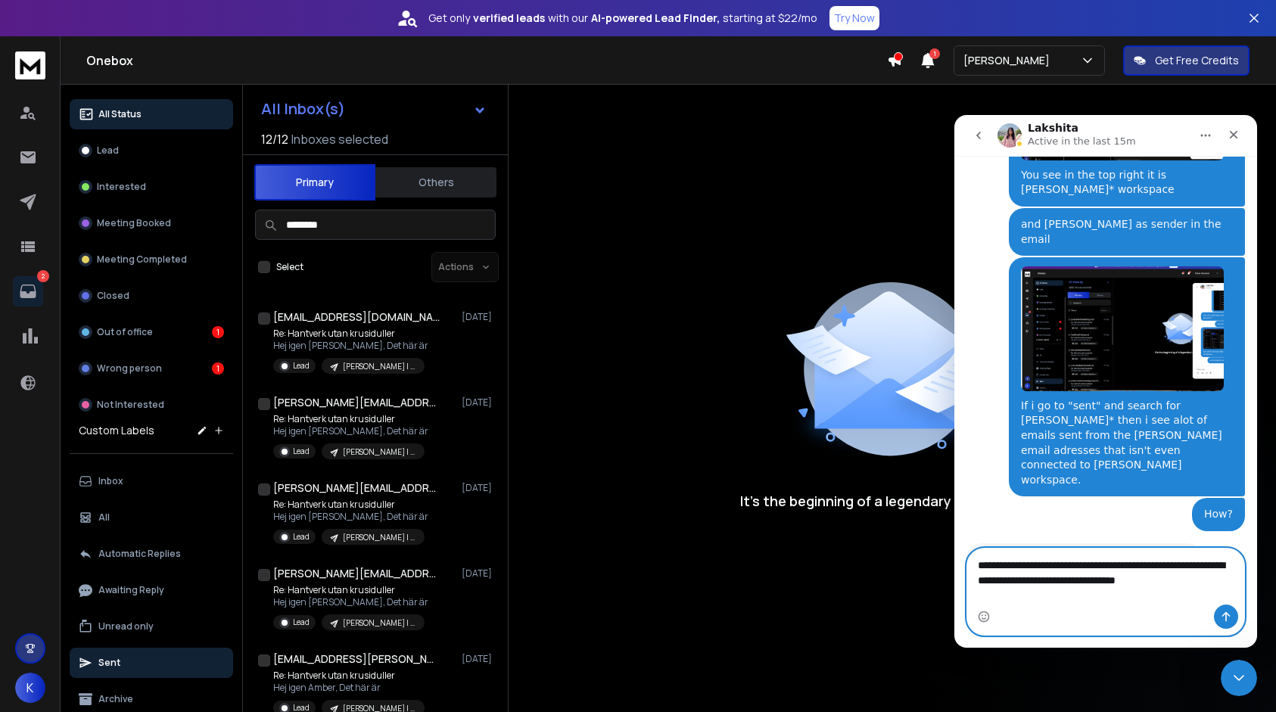
type textarea "**********"
click at [1234, 622] on button "Send a message…" at bounding box center [1226, 617] width 24 height 24
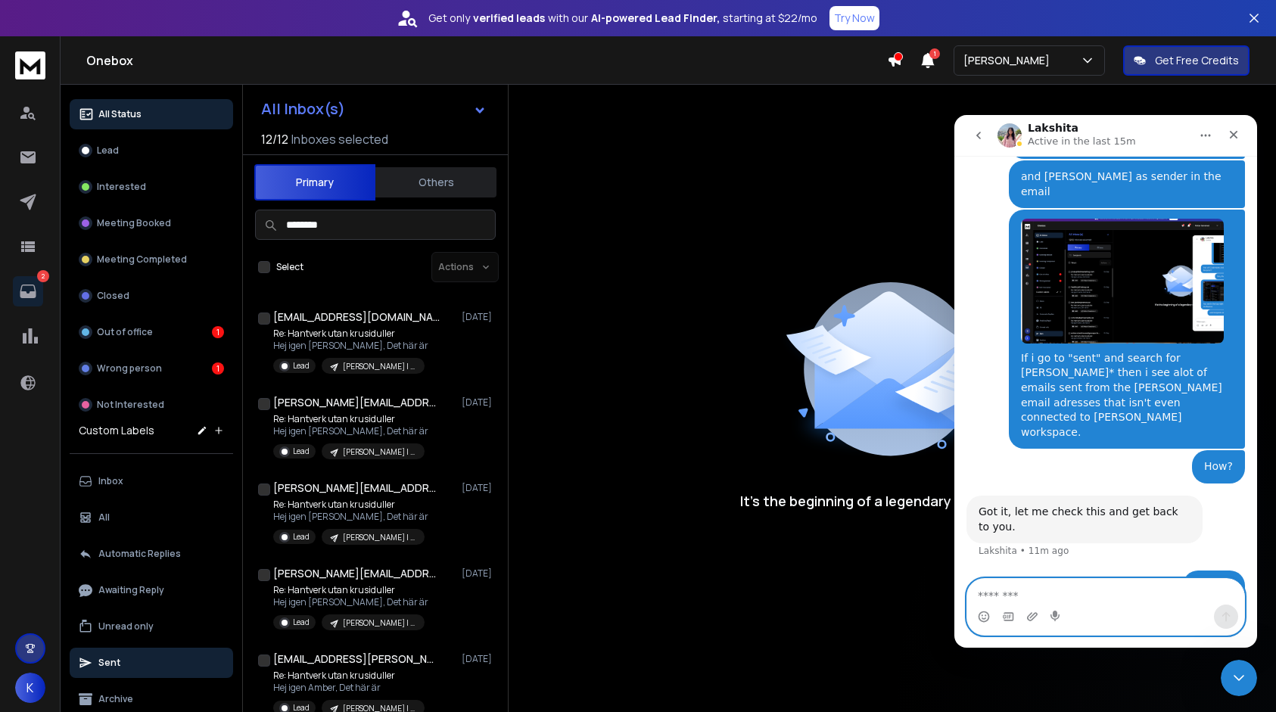
scroll to position [1825, 0]
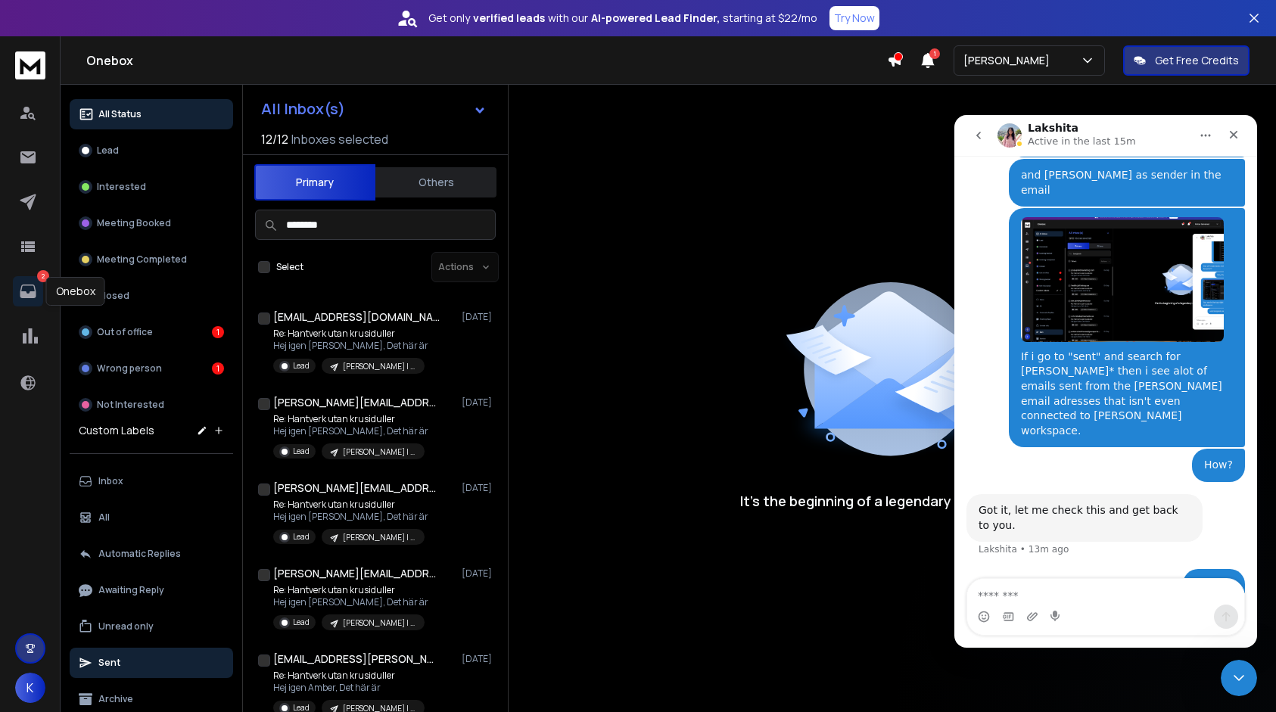
click at [22, 291] on icon at bounding box center [28, 291] width 18 height 18
click at [34, 292] on icon at bounding box center [28, 292] width 16 height 14
click at [144, 488] on button "Inbox" at bounding box center [152, 481] width 164 height 30
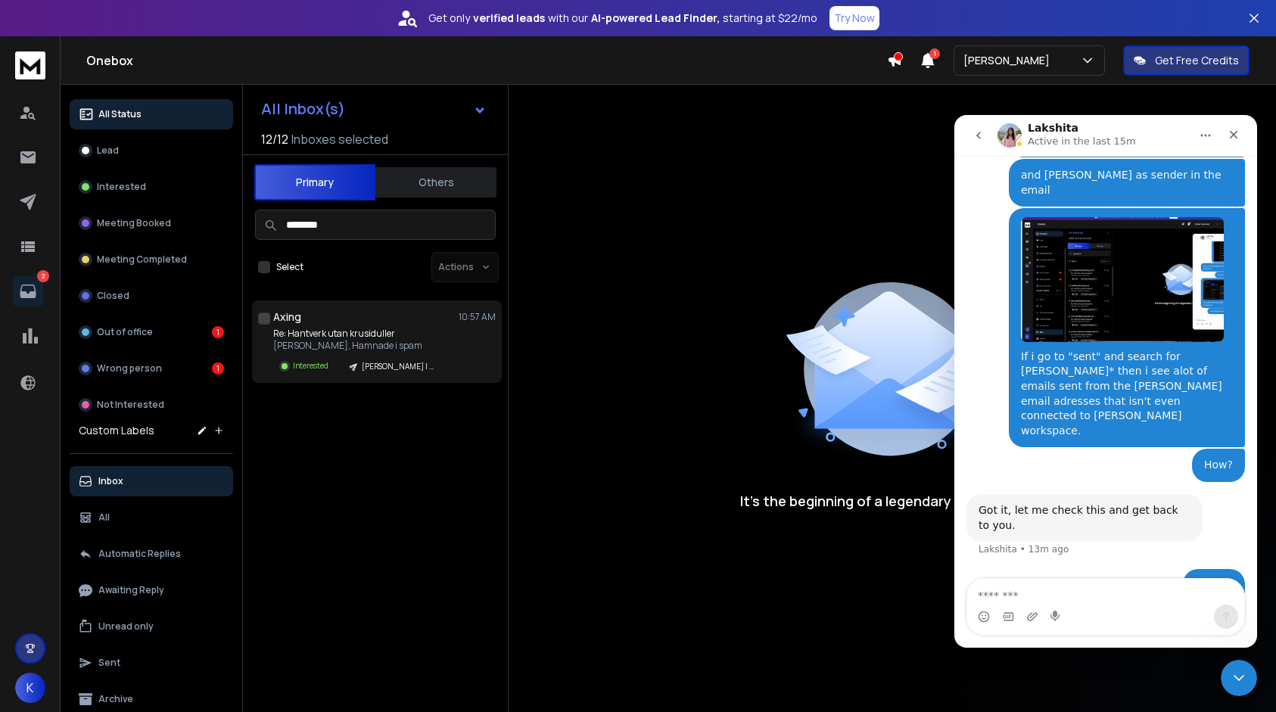
click at [372, 343] on p "Hej Benjamin, Hamnade i spam" at bounding box center [358, 346] width 170 height 12
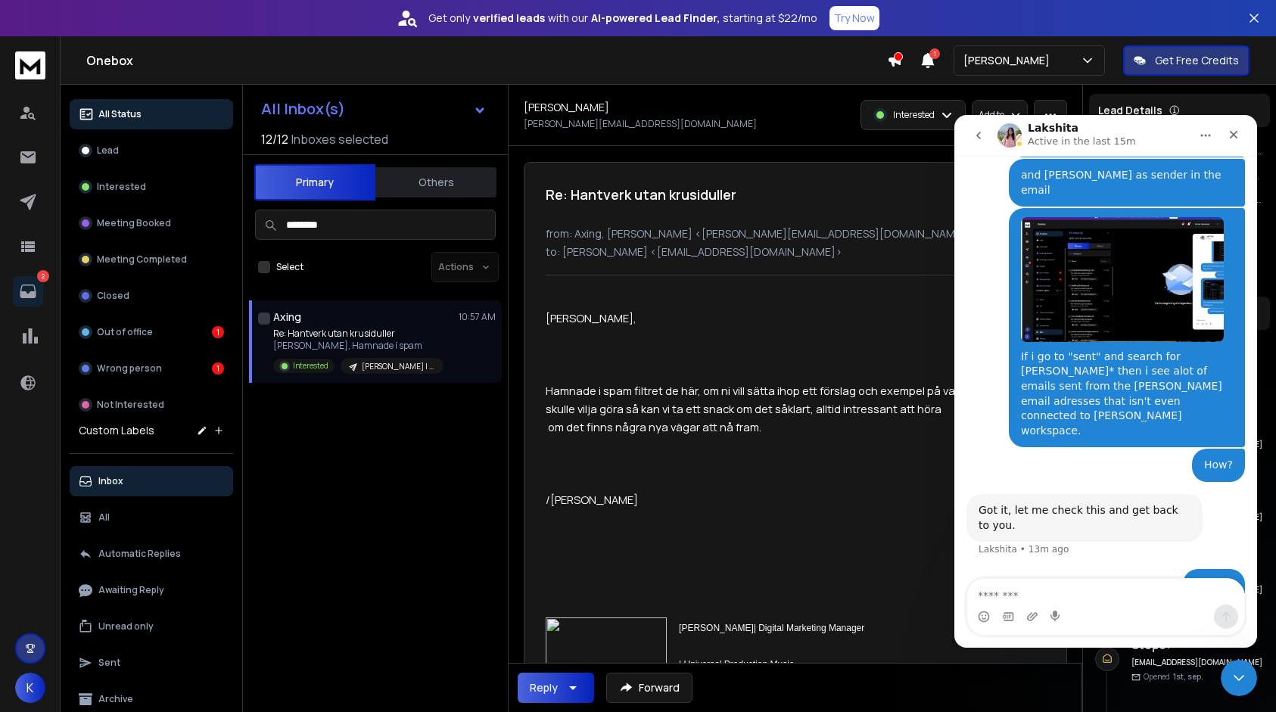
scroll to position [0, 0]
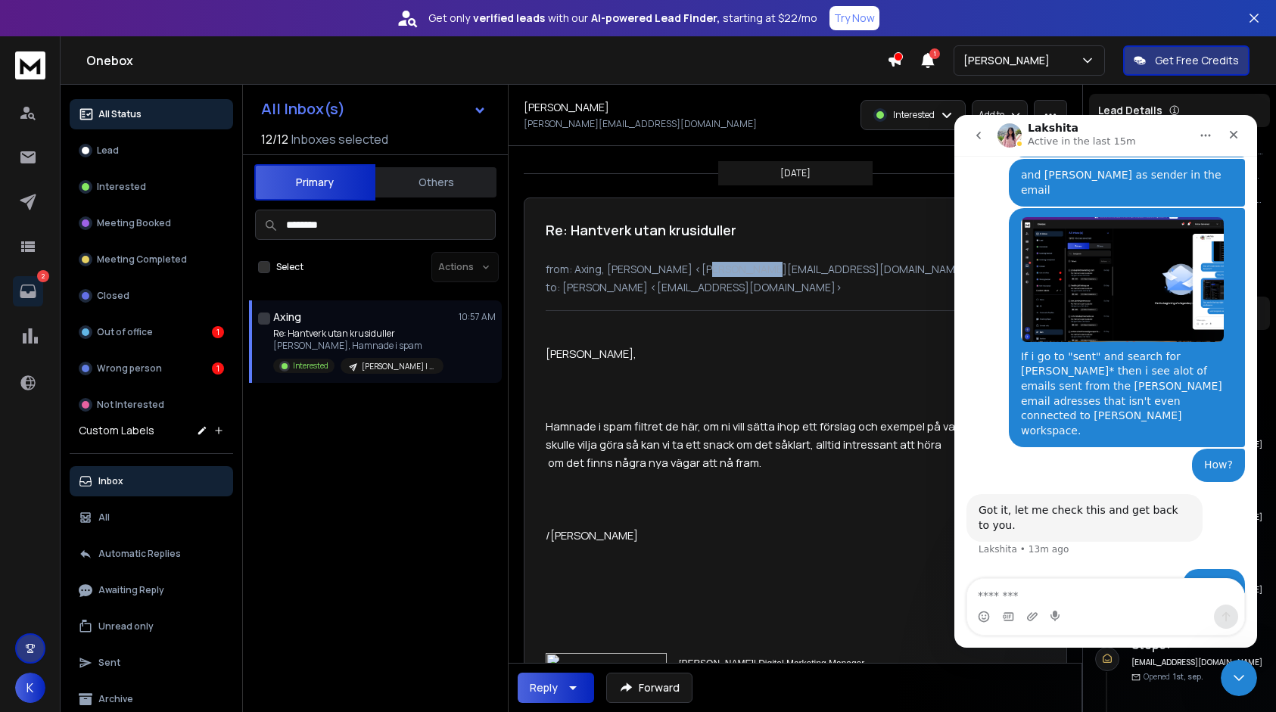
drag, startPoint x: 695, startPoint y: 273, endPoint x: 749, endPoint y: 270, distance: 53.8
click at [749, 270] on p "from: Axing, Emil <emil.axing@umusic.com>" at bounding box center [796, 269] width 500 height 15
copy p "umusic.com"
